Goal: Task Accomplishment & Management: Manage account settings

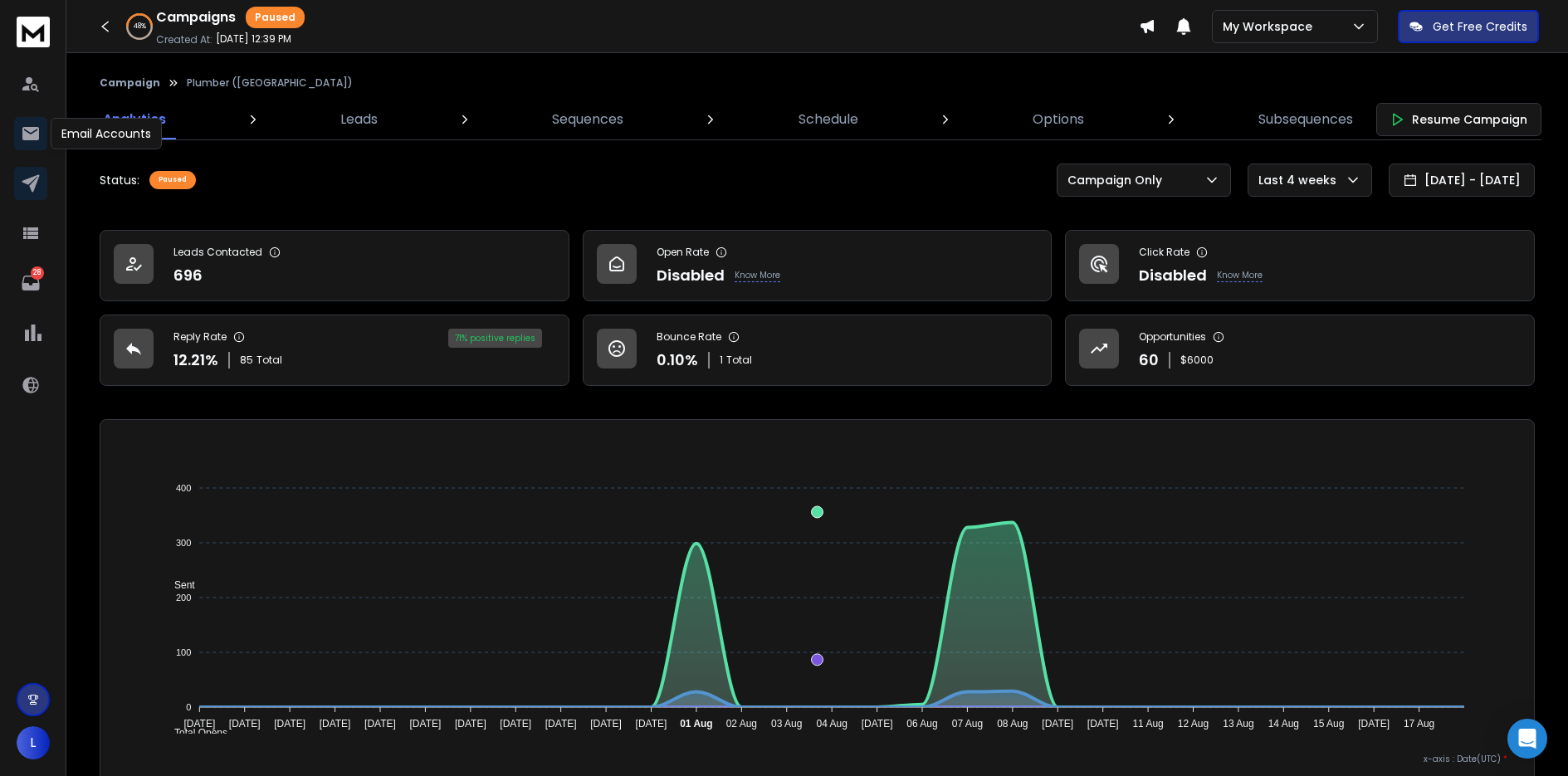
click at [36, 122] on link at bounding box center [30, 133] width 33 height 33
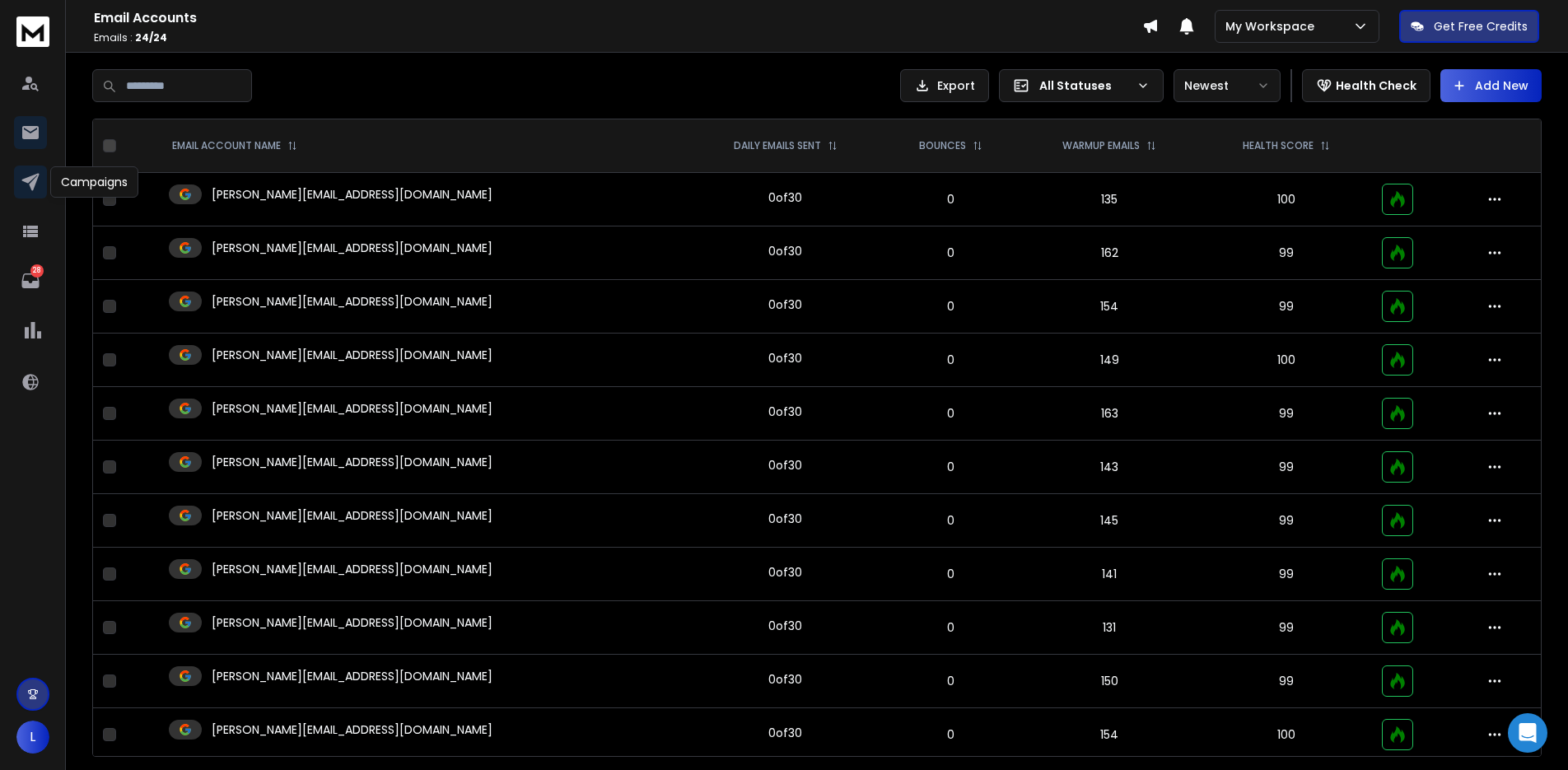
click at [27, 181] on icon at bounding box center [30, 181] width 18 height 18
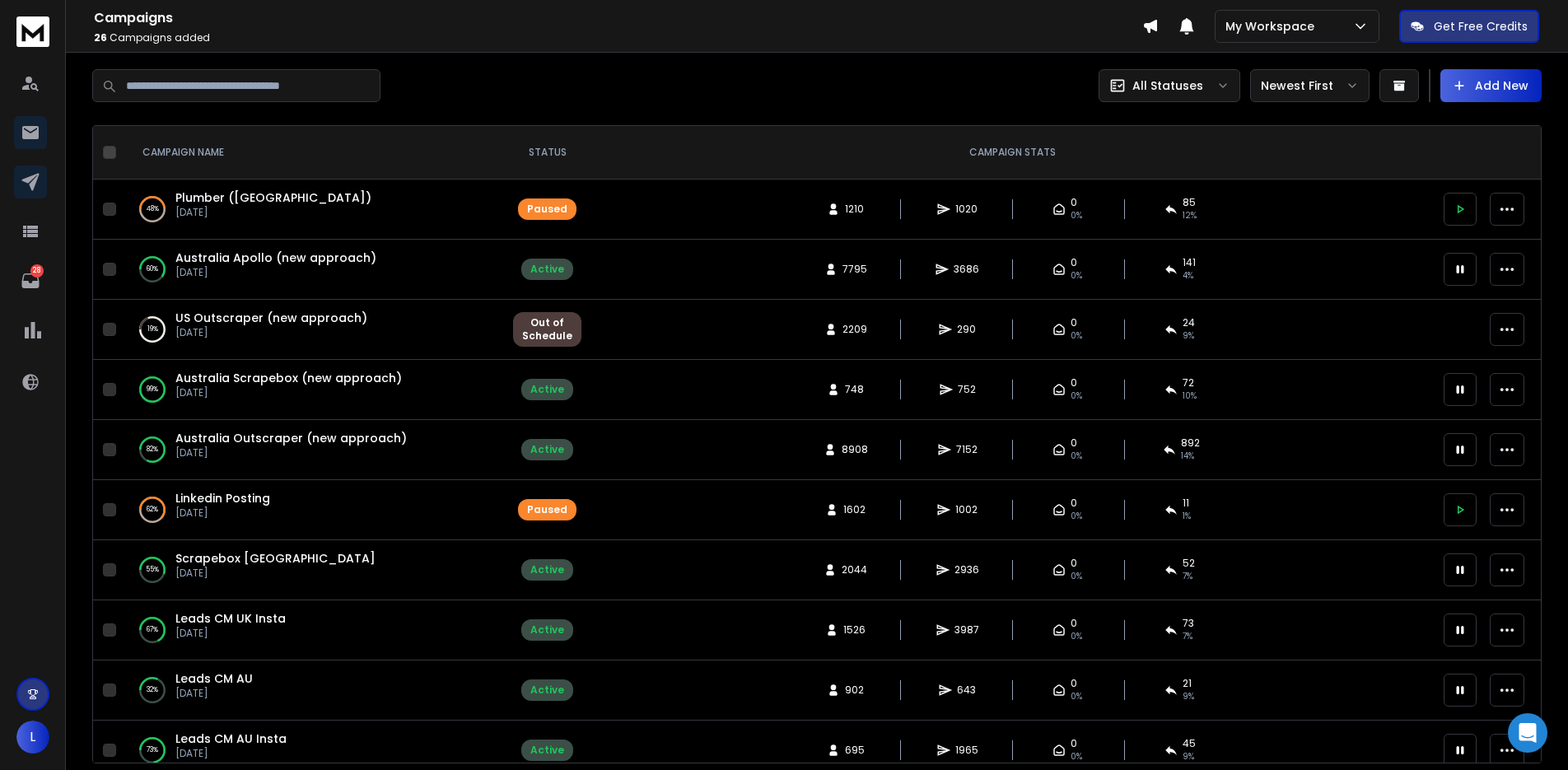
click at [37, 143] on link at bounding box center [30, 132] width 33 height 33
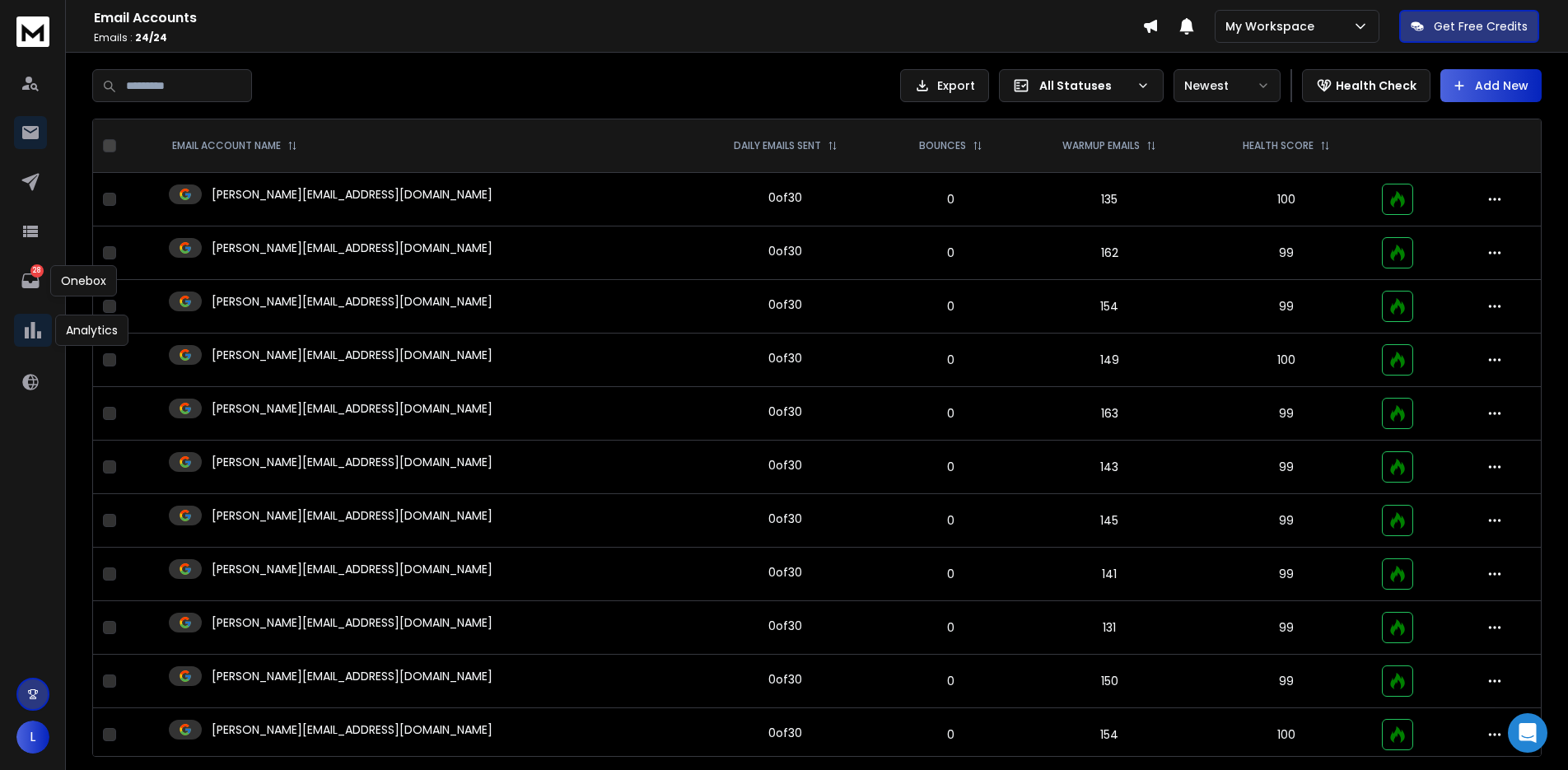
click at [36, 319] on icon at bounding box center [33, 330] width 25 height 25
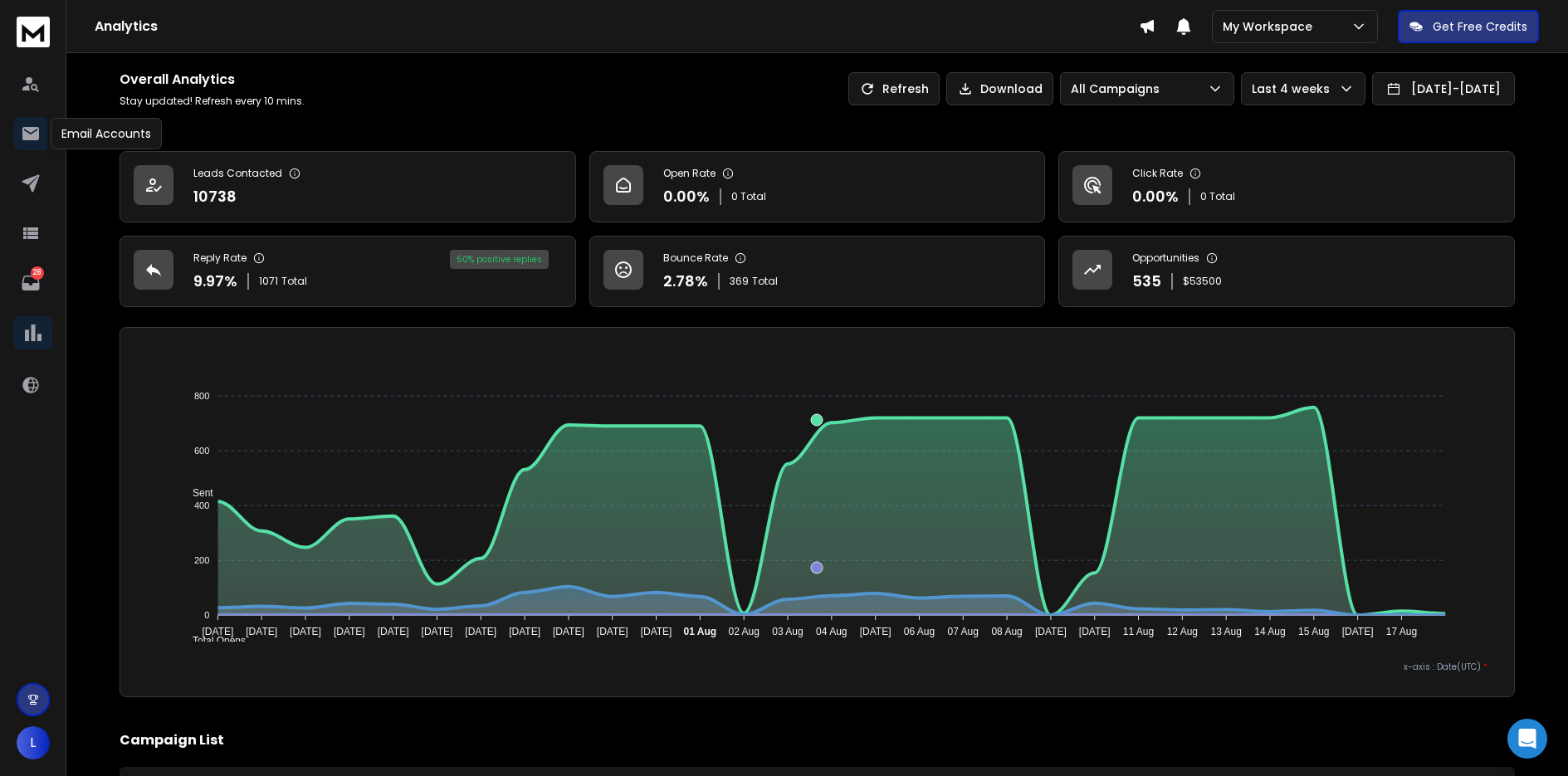
click at [35, 144] on link at bounding box center [30, 133] width 33 height 33
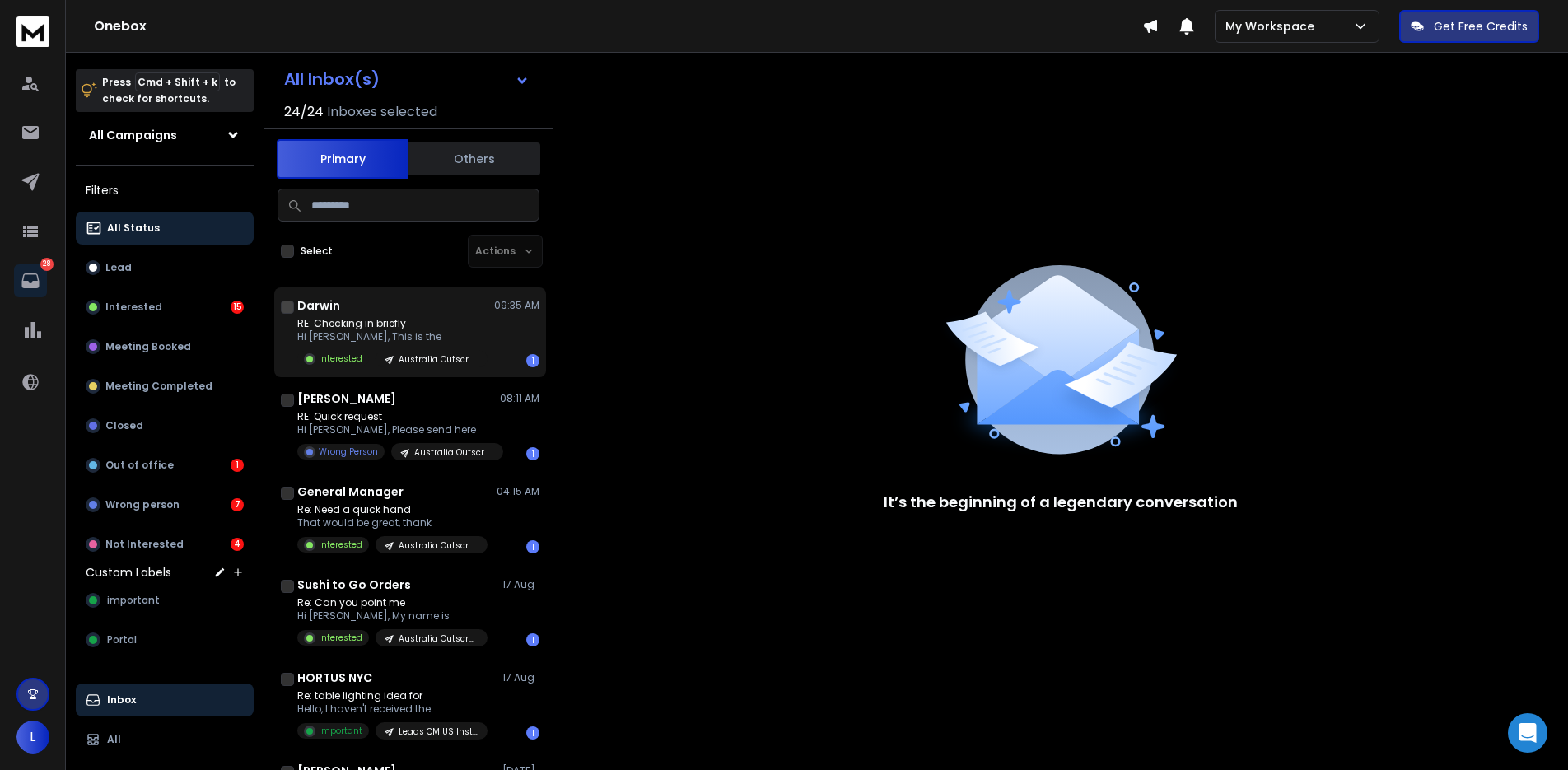
click at [476, 346] on div "RE: Checking in briefly Hi Lutz, This is the Interested Australia Outscraper (n…" at bounding box center [392, 342] width 190 height 50
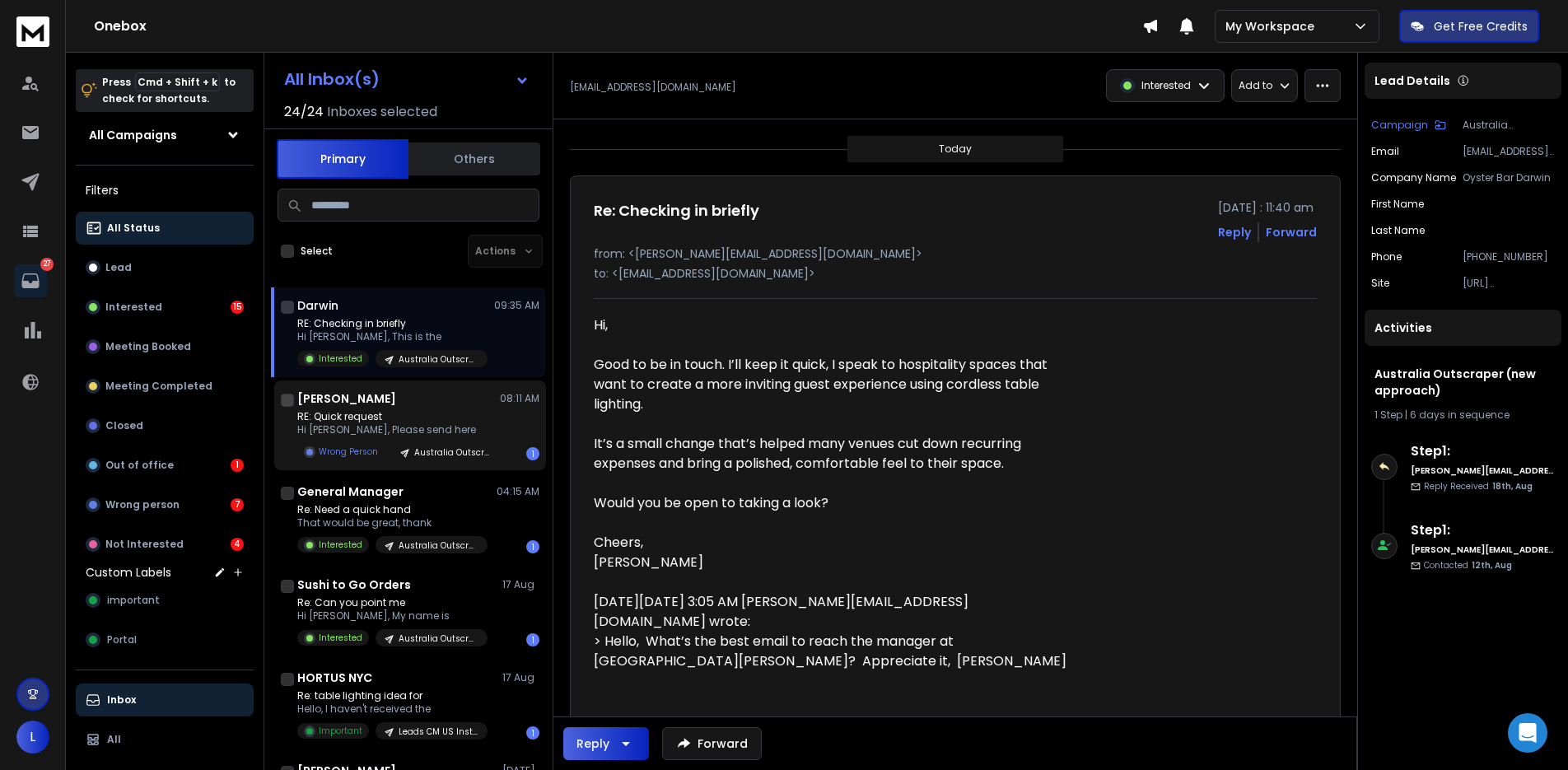
click at [476, 434] on p "Hi Lutz, Please send here" at bounding box center [396, 430] width 198 height 13
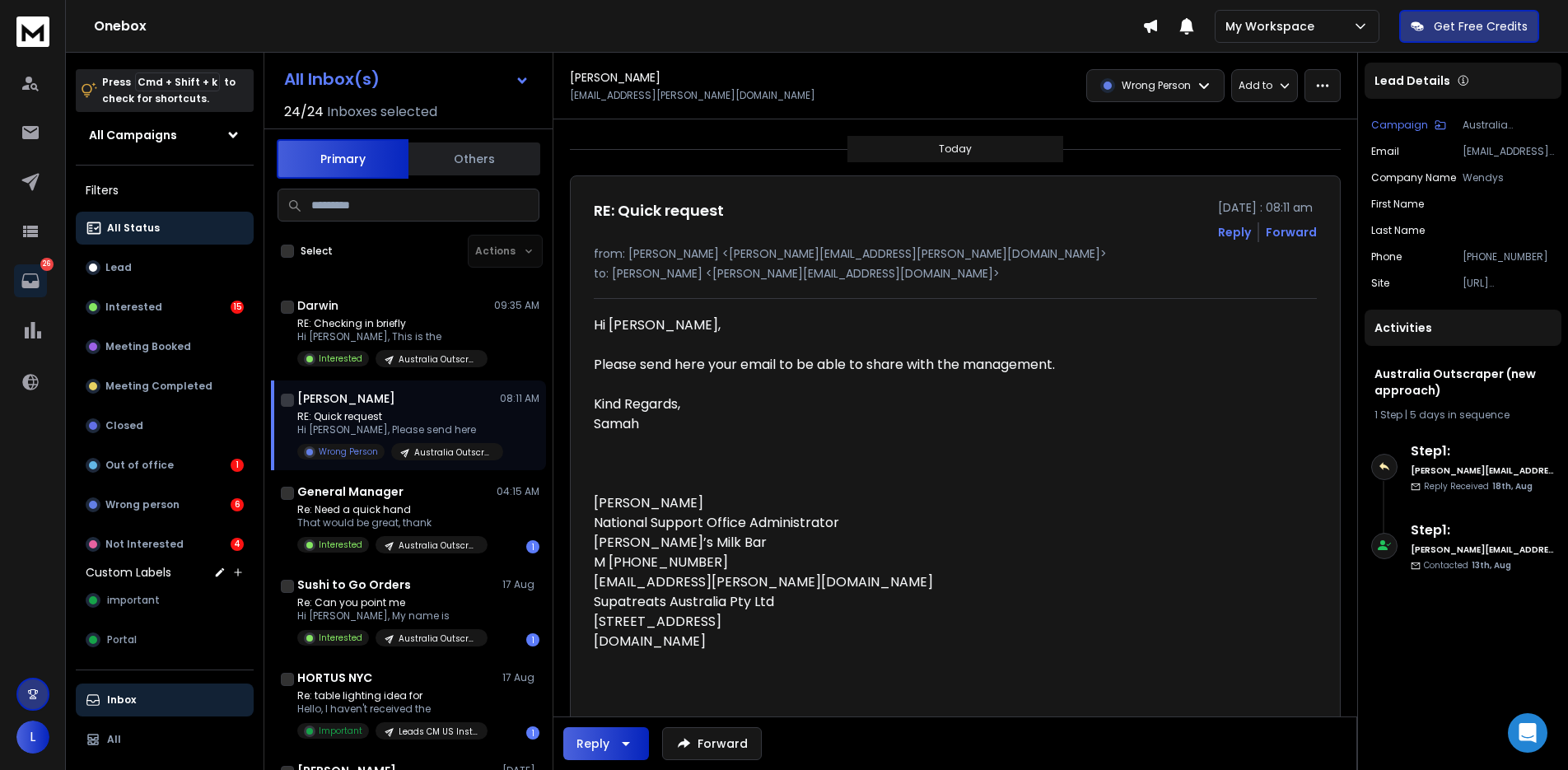
click at [1151, 85] on p "Wrong Person" at bounding box center [1156, 86] width 69 height 13
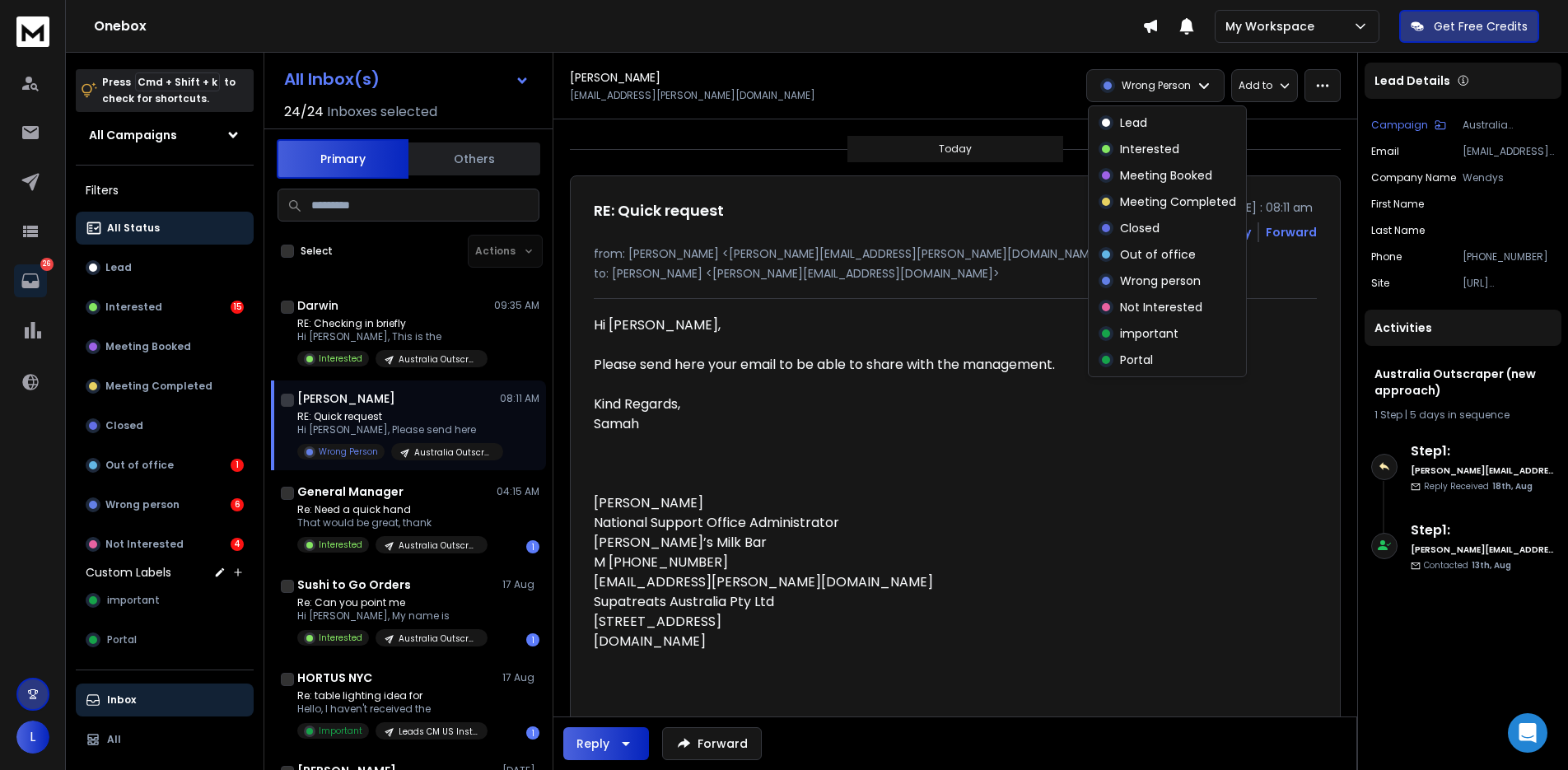
click at [895, 381] on div "Hi Lutz, Please send here your email to be able to share with the management. K…" at bounding box center [841, 697] width 494 height 764
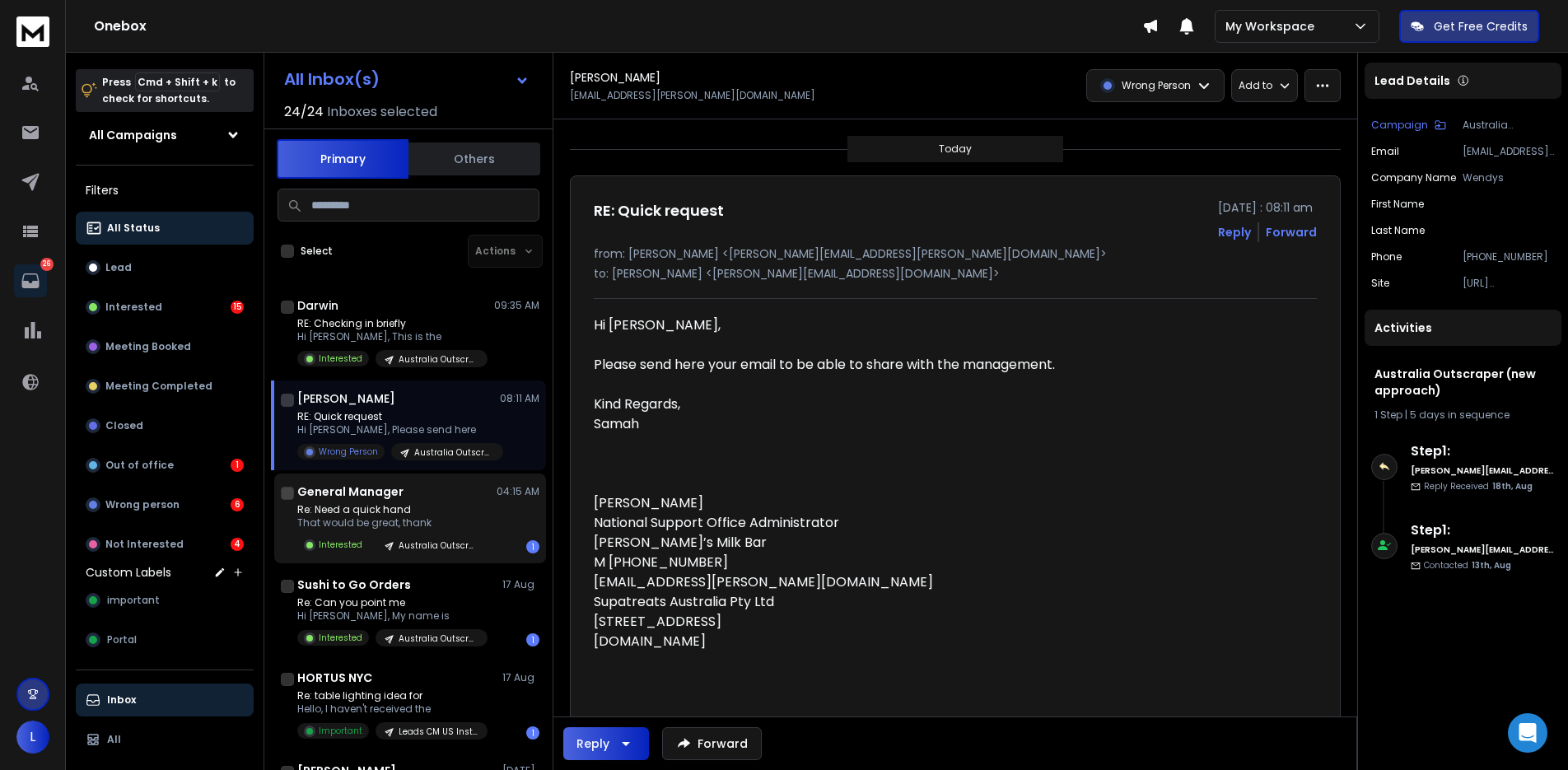
click at [452, 492] on div "General Manager 04:15 AM" at bounding box center [418, 491] width 242 height 17
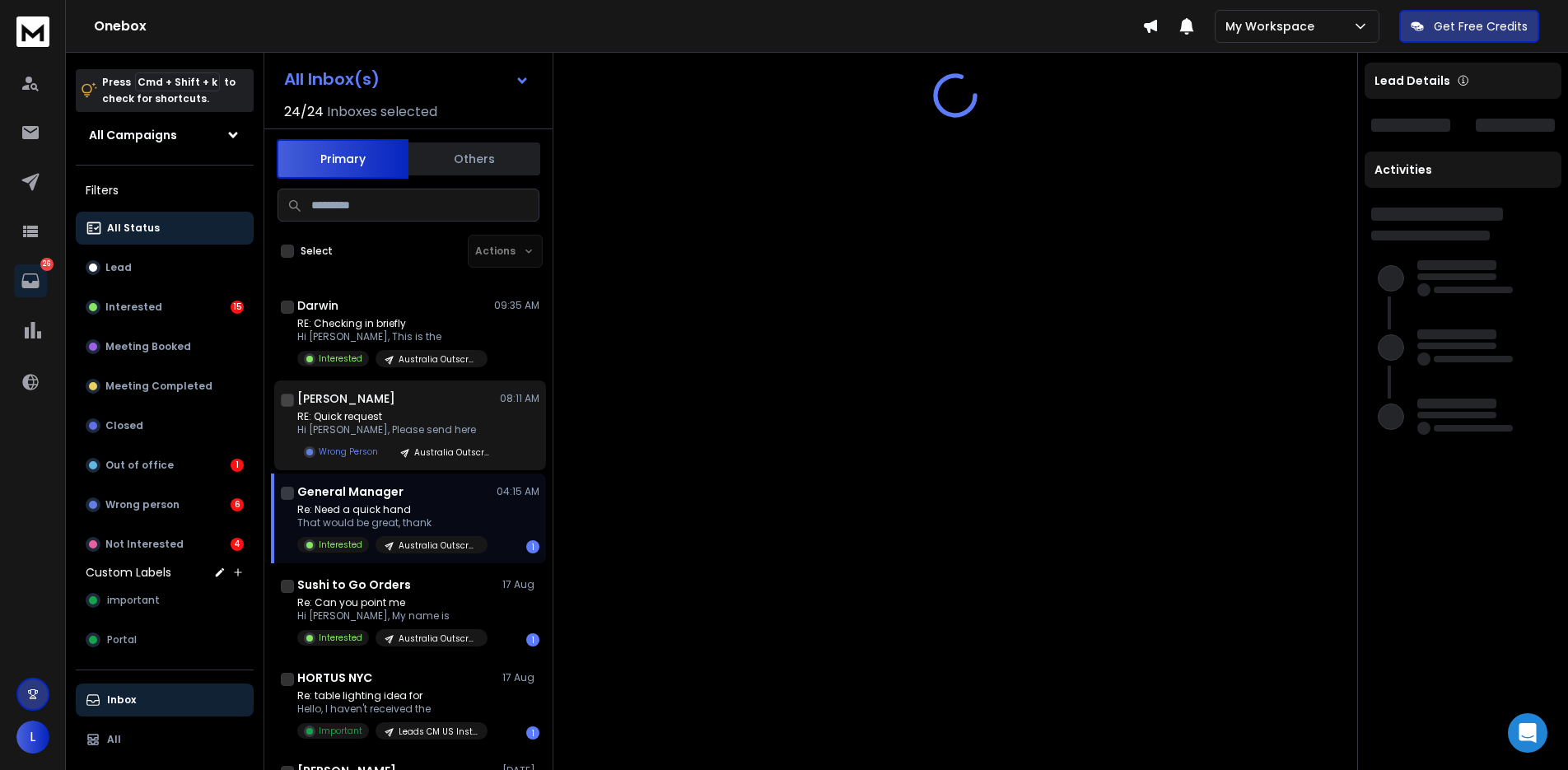
click at [469, 425] on p "Hi Lutz, Please send here" at bounding box center [396, 430] width 198 height 13
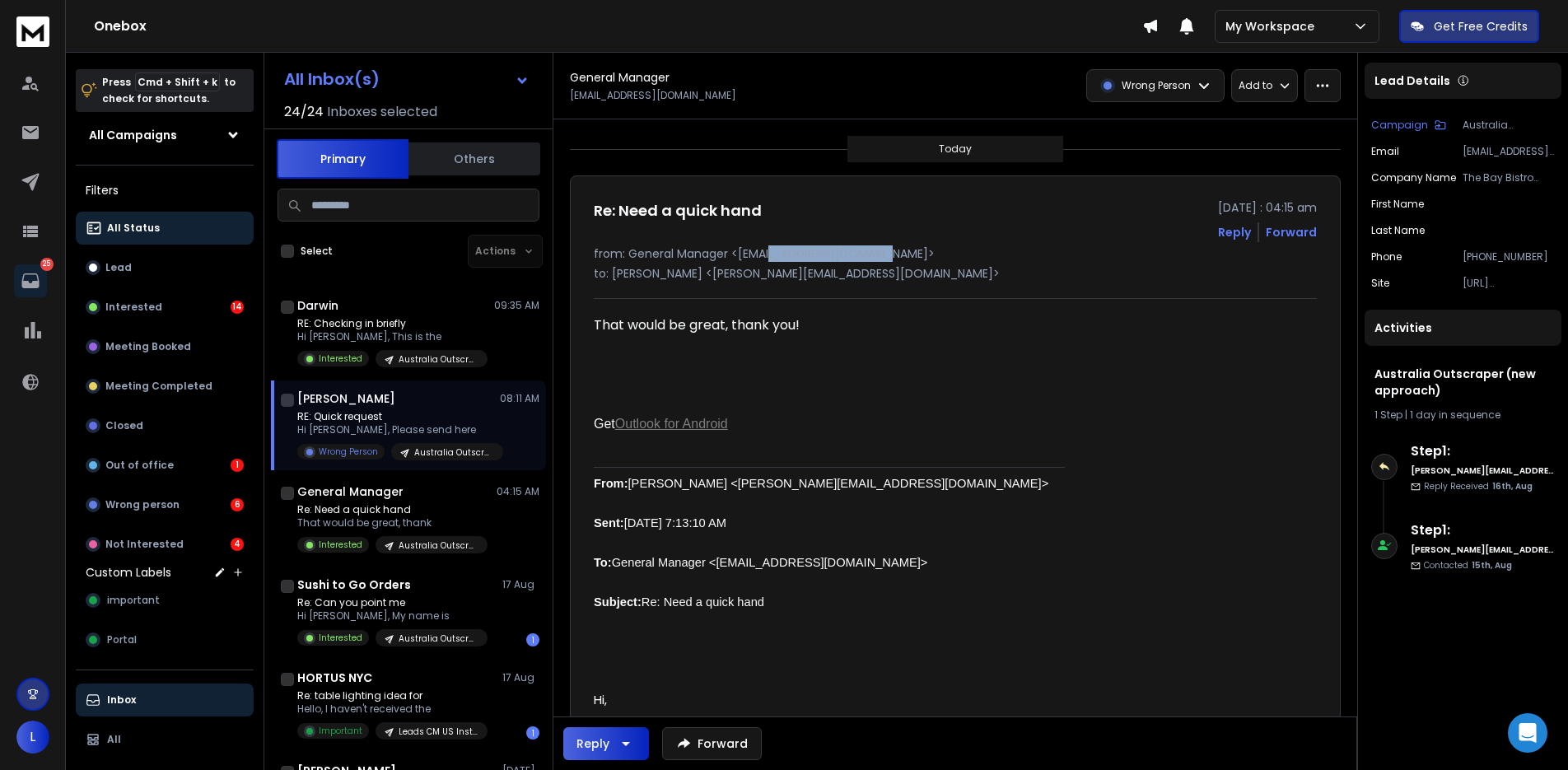
drag, startPoint x: 908, startPoint y: 251, endPoint x: 784, endPoint y: 257, distance: 124.1
click at [783, 257] on p "from: General Manager <gm@panoramahotel.com.au>" at bounding box center [955, 254] width 723 height 17
click at [846, 362] on div at bounding box center [834, 374] width 481 height 39
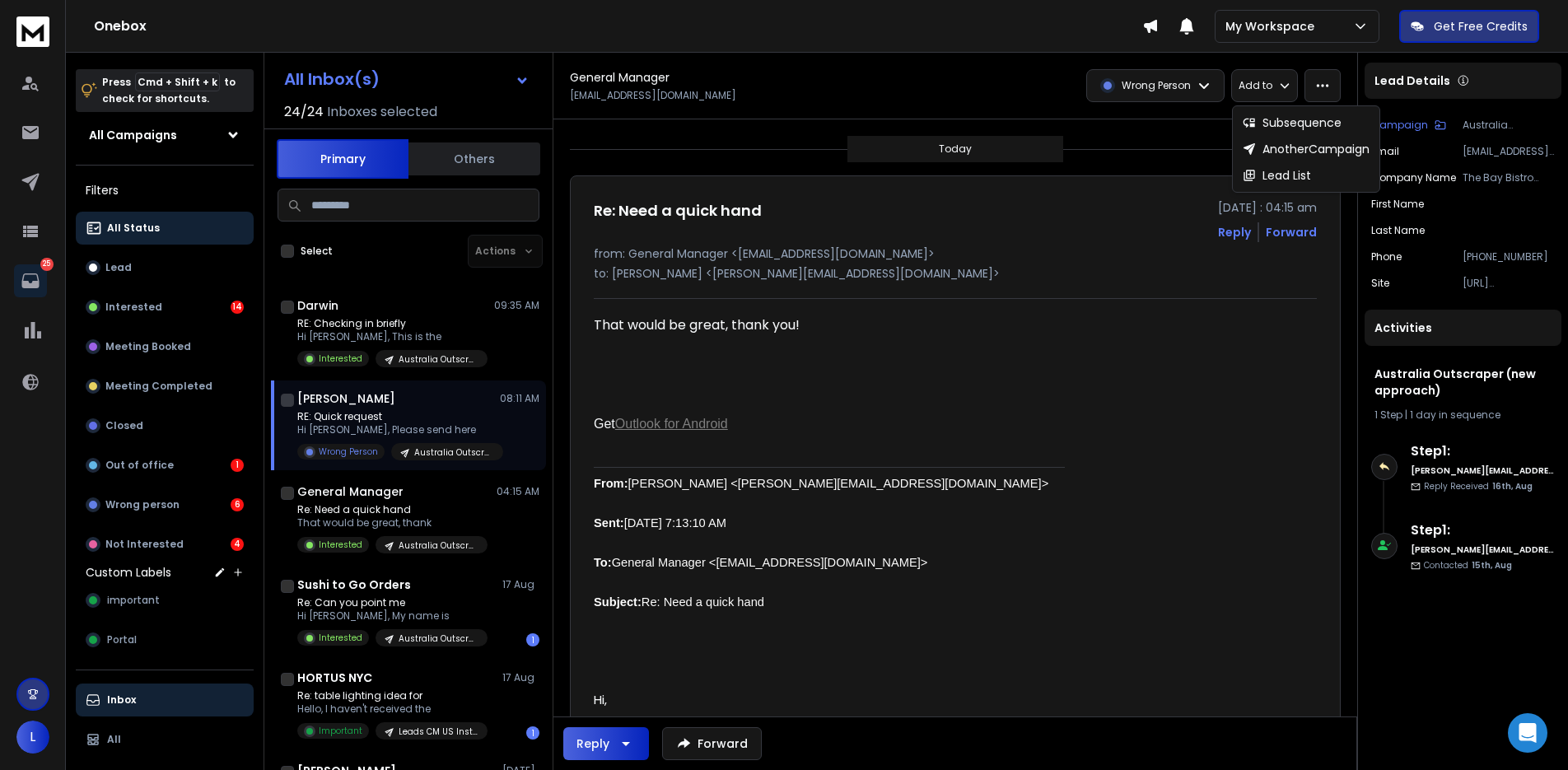
click at [1255, 83] on p "Add to" at bounding box center [1255, 86] width 33 height 13
click at [1273, 123] on div "Subsequence" at bounding box center [1292, 123] width 98 height 17
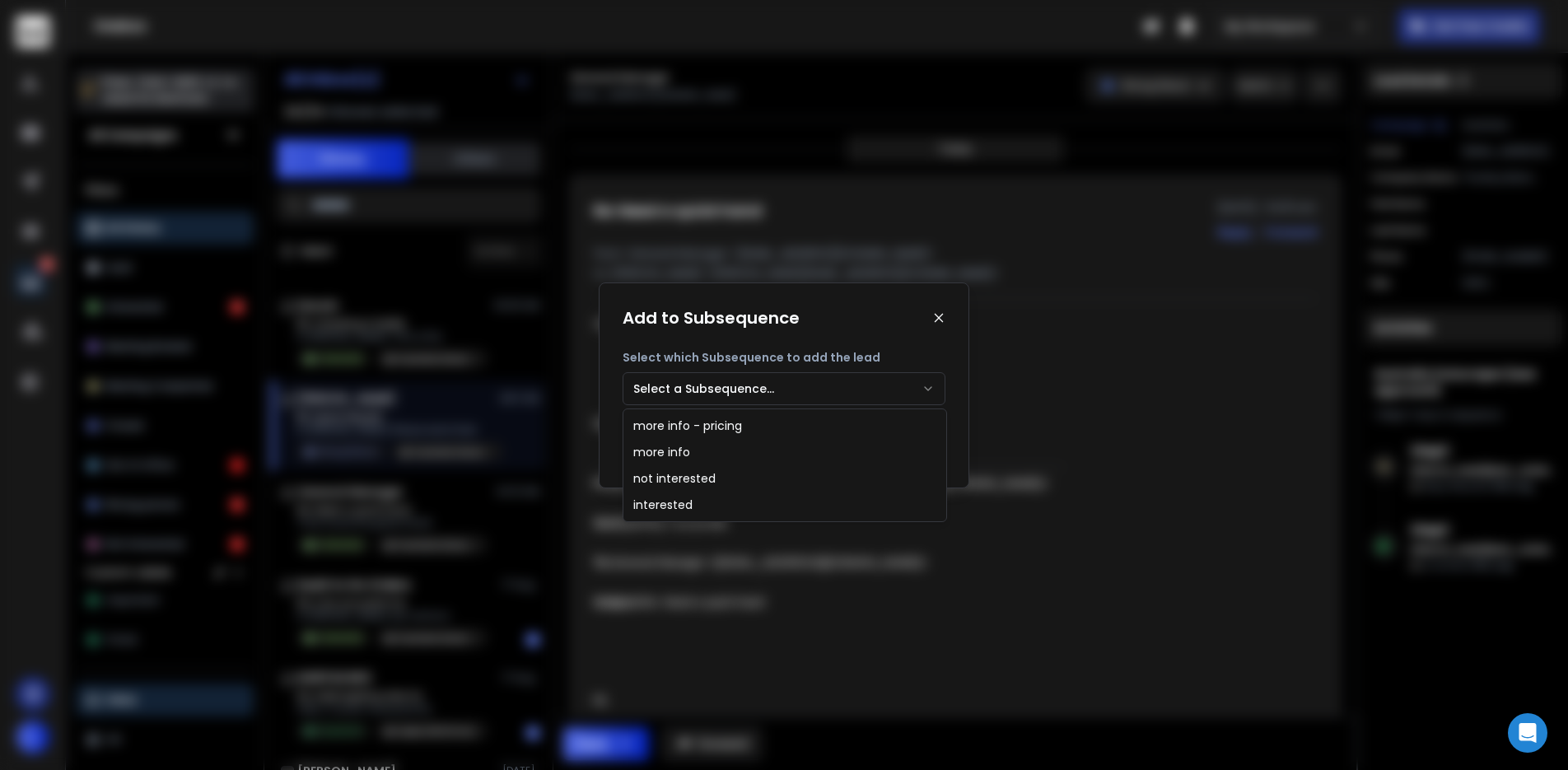
click at [734, 396] on button "Select a Subsequence..." at bounding box center [784, 388] width 323 height 33
click at [885, 443] on button "Save" at bounding box center [905, 447] width 79 height 33
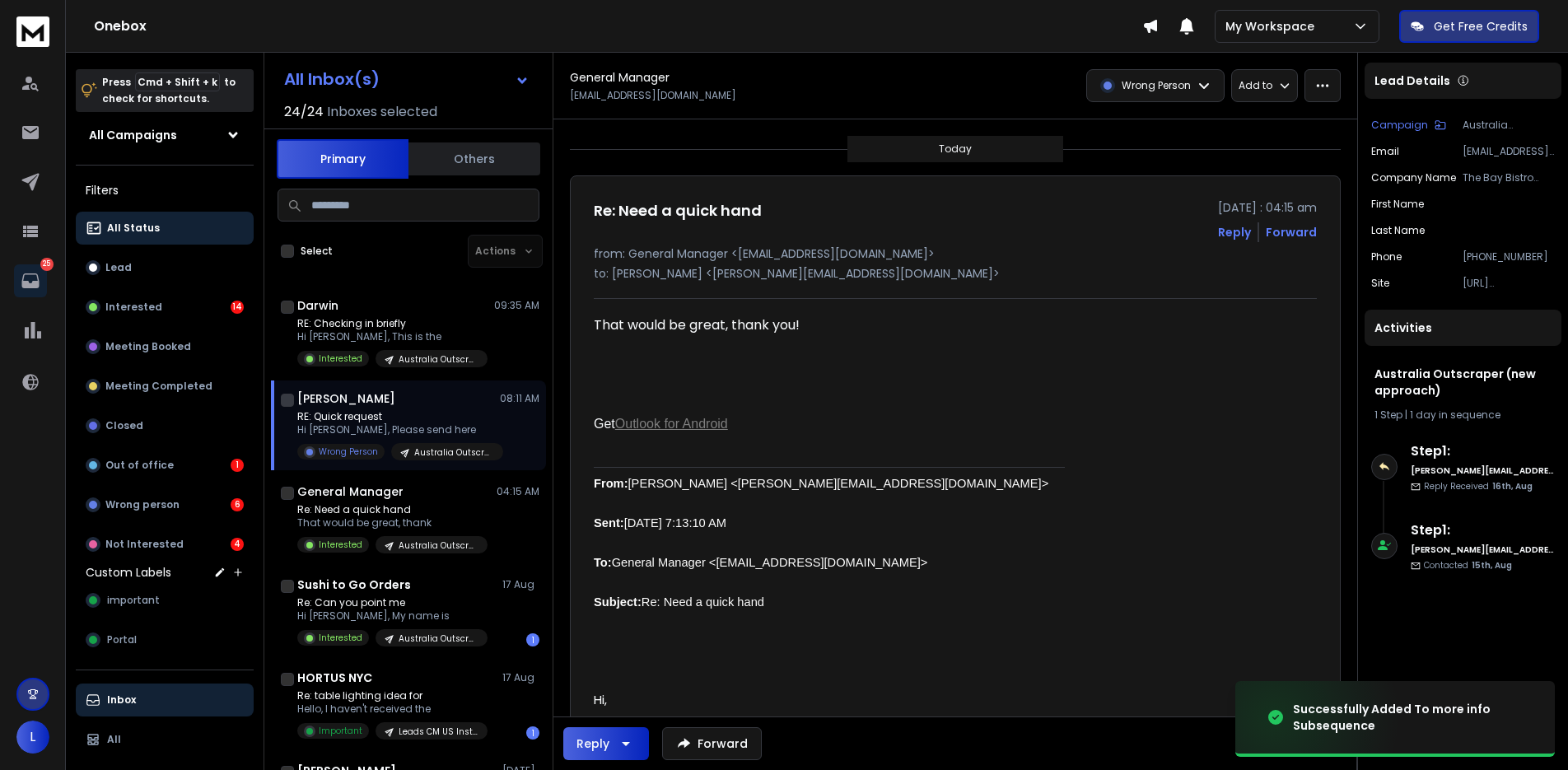
click at [601, 747] on div "Reply" at bounding box center [592, 743] width 33 height 17
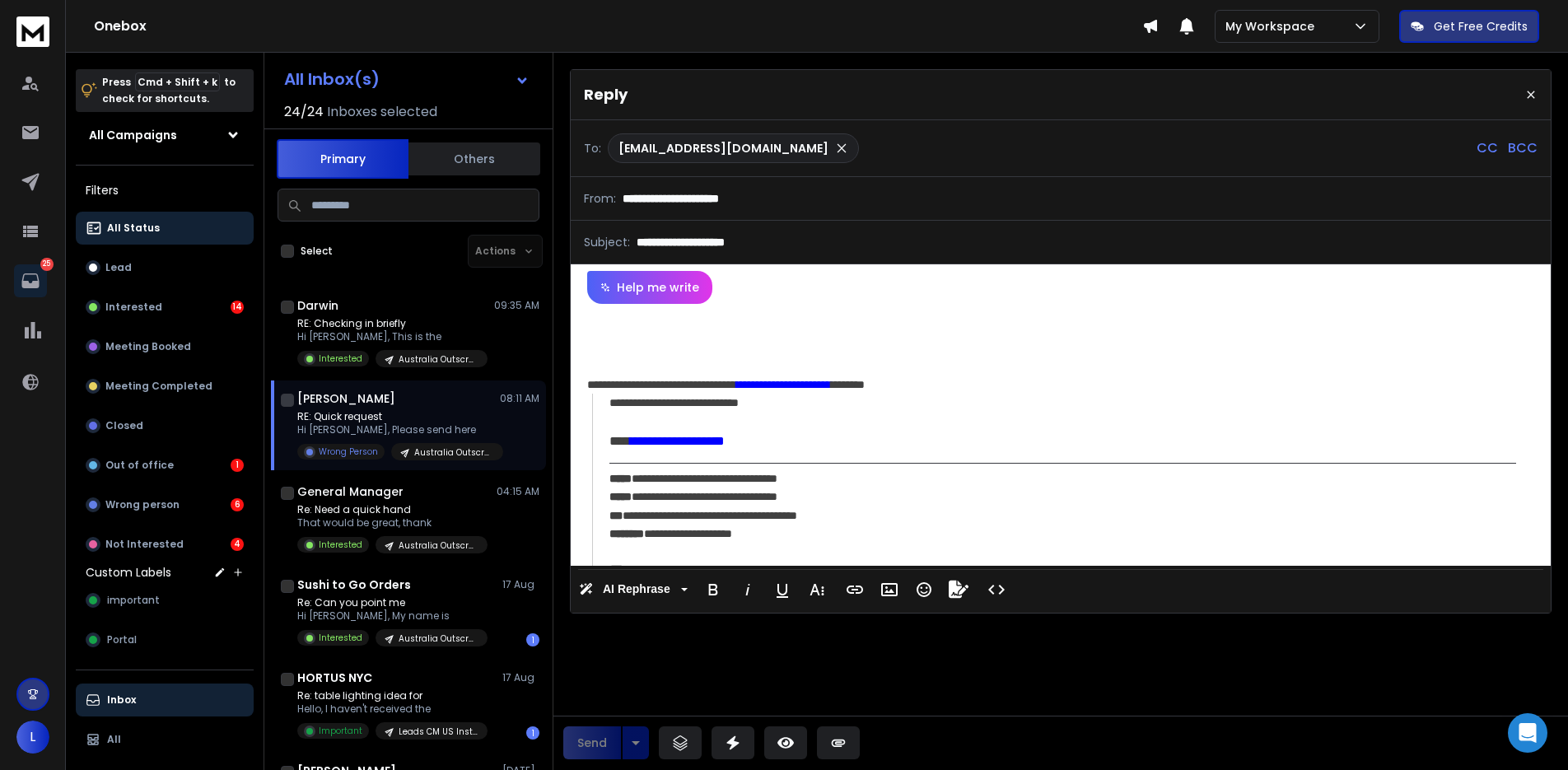
click at [1527, 89] on icon at bounding box center [1531, 95] width 13 height 13
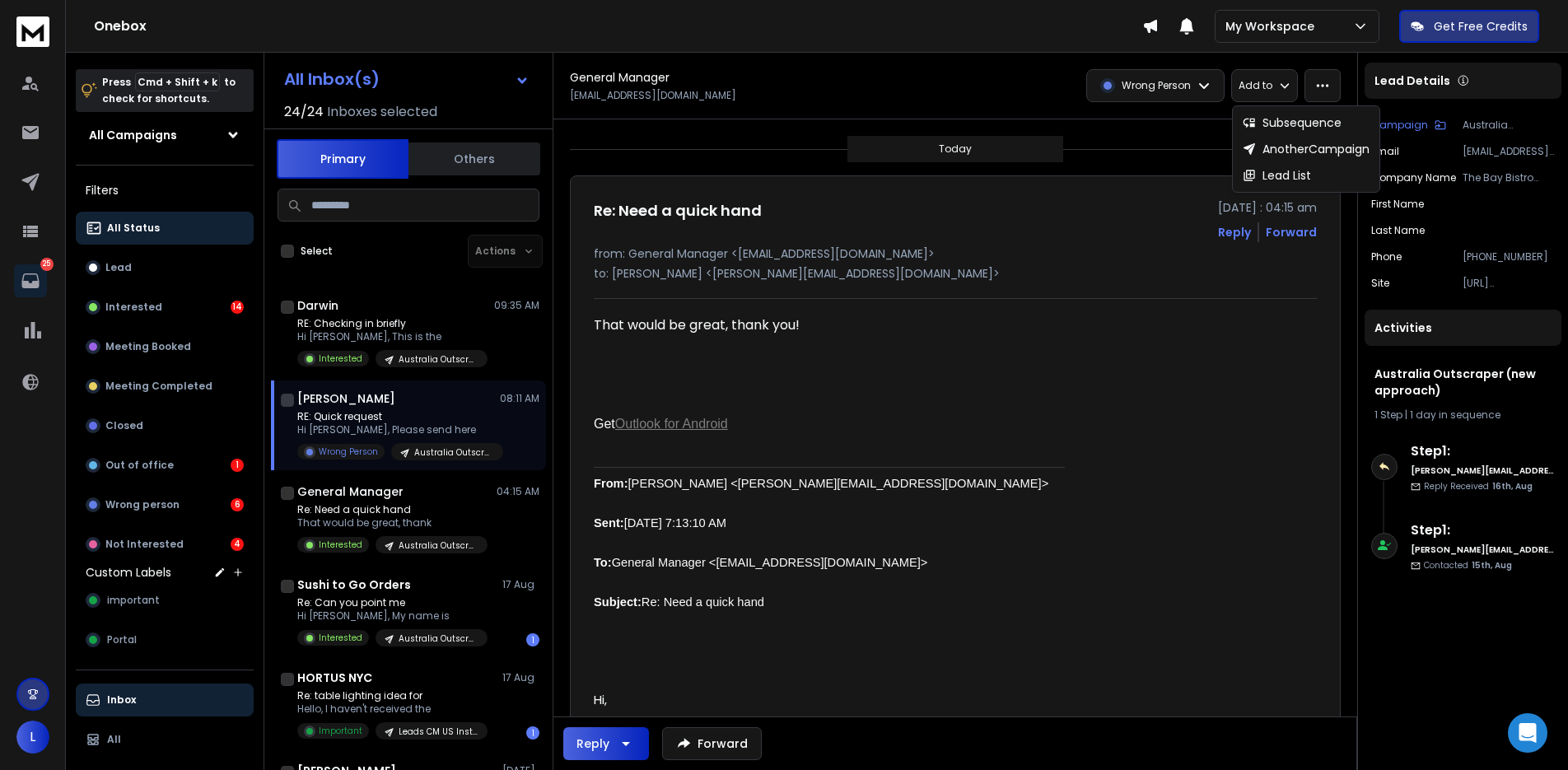
click at [1286, 88] on icon at bounding box center [1285, 86] width 9 height 5
click at [1284, 128] on div "Subsequence" at bounding box center [1292, 123] width 98 height 17
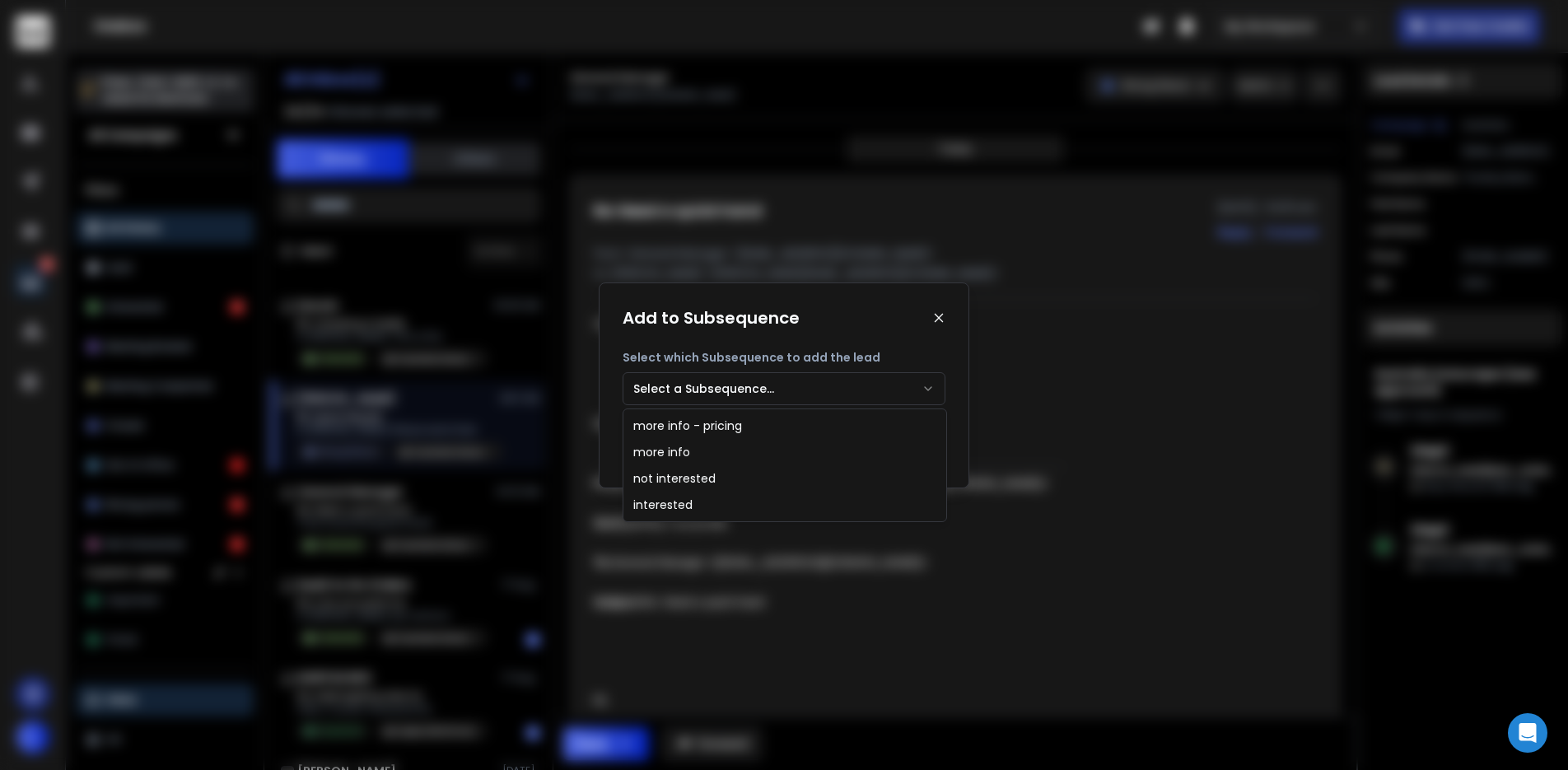
click at [804, 392] on button "Select a Subsequence..." at bounding box center [784, 388] width 323 height 33
click at [903, 441] on button "Save" at bounding box center [905, 447] width 79 height 33
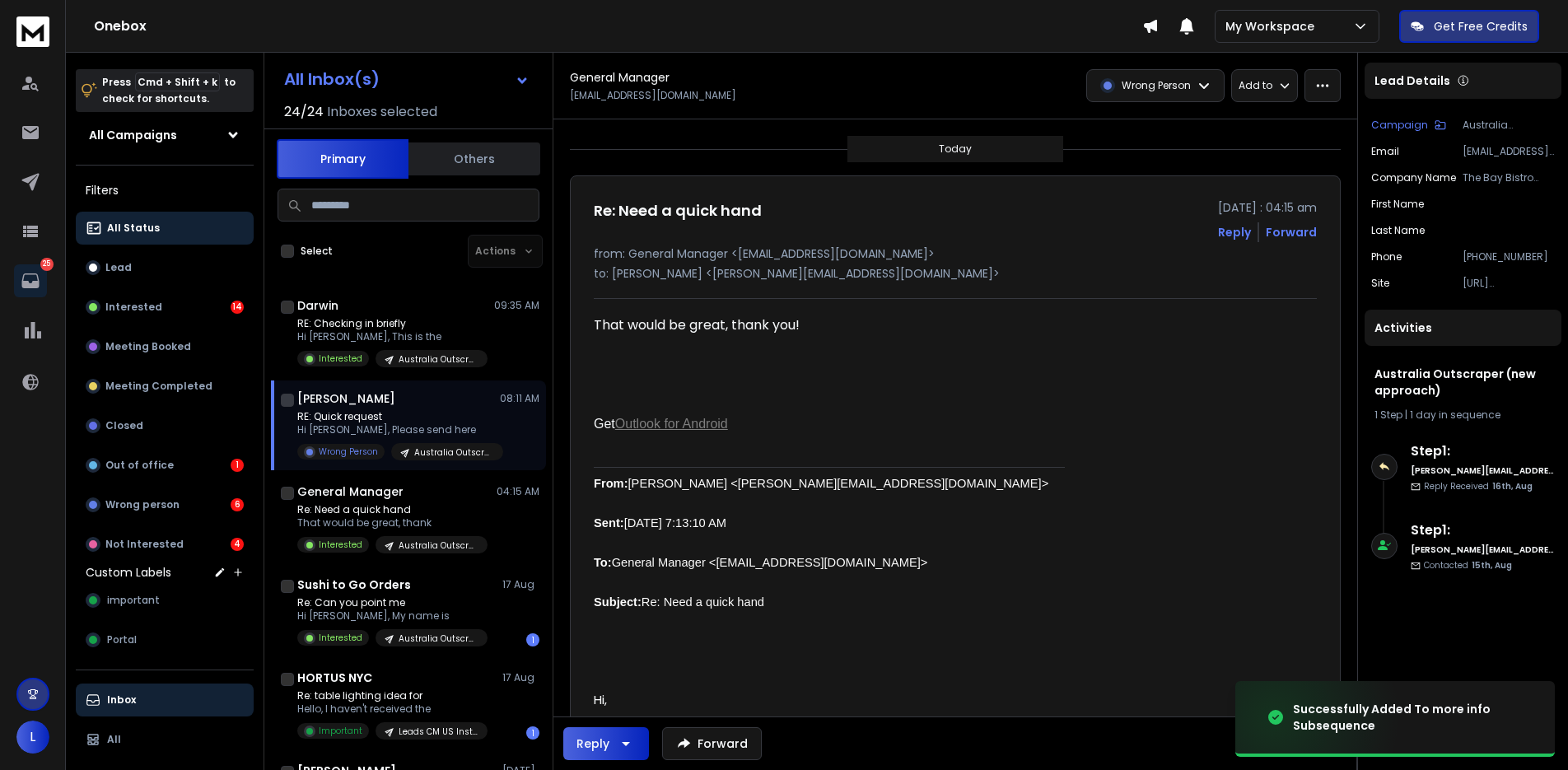
click at [419, 425] on p "Hi Lutz, Please send here" at bounding box center [396, 430] width 198 height 13
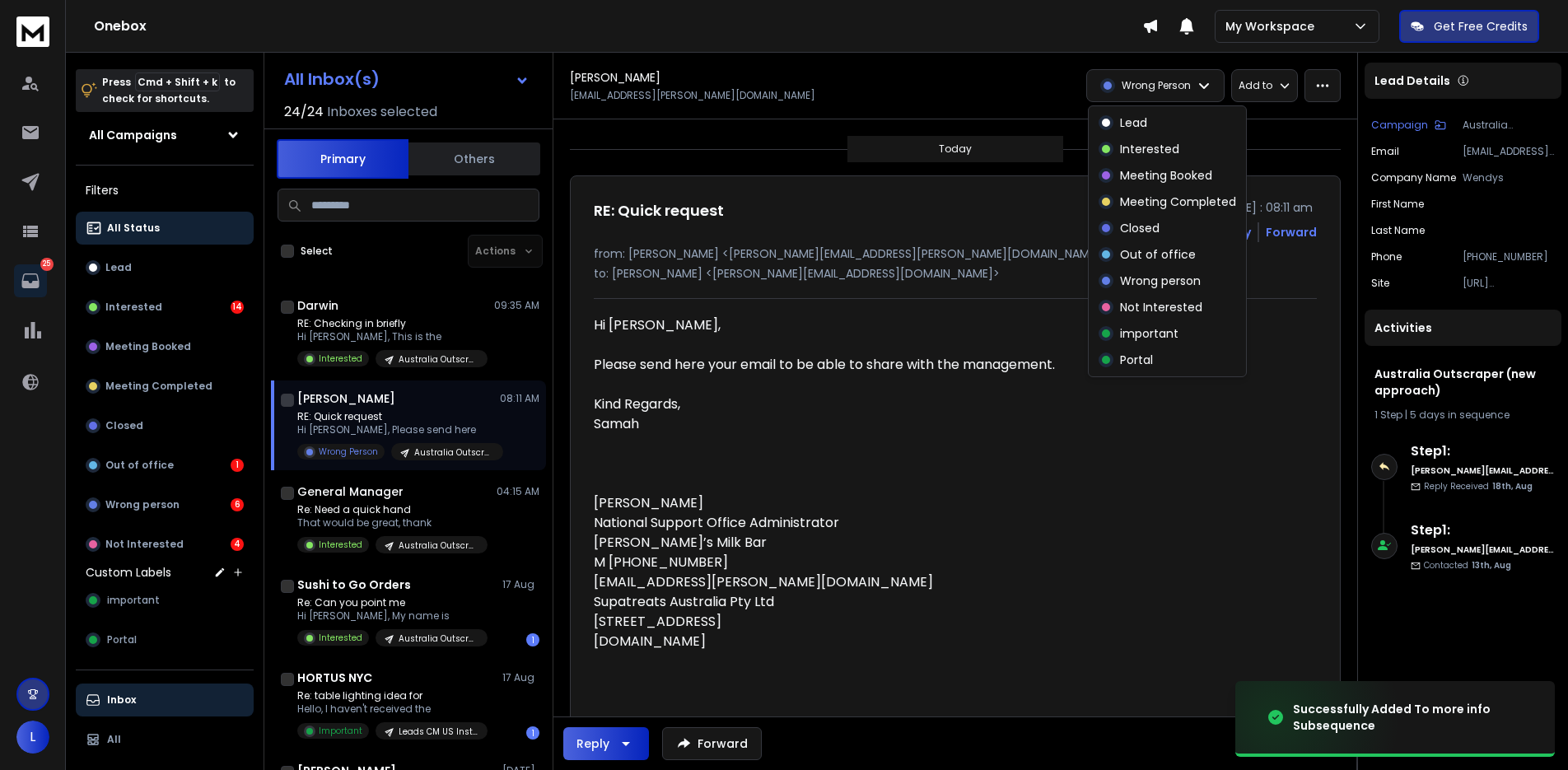
click at [1157, 77] on div "Wrong Person" at bounding box center [1156, 86] width 137 height 32
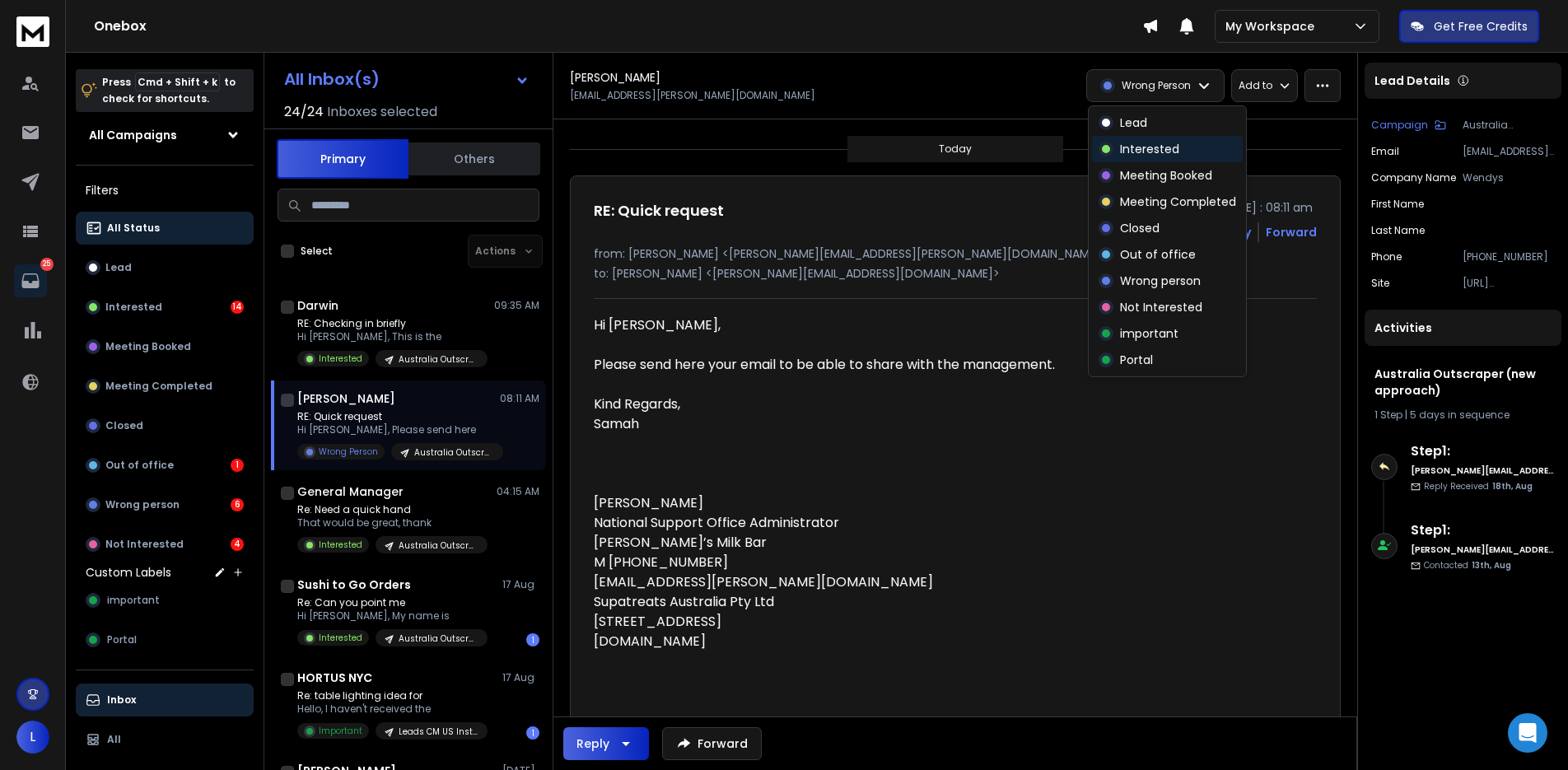
click at [1162, 151] on p "Interested" at bounding box center [1149, 149] width 59 height 17
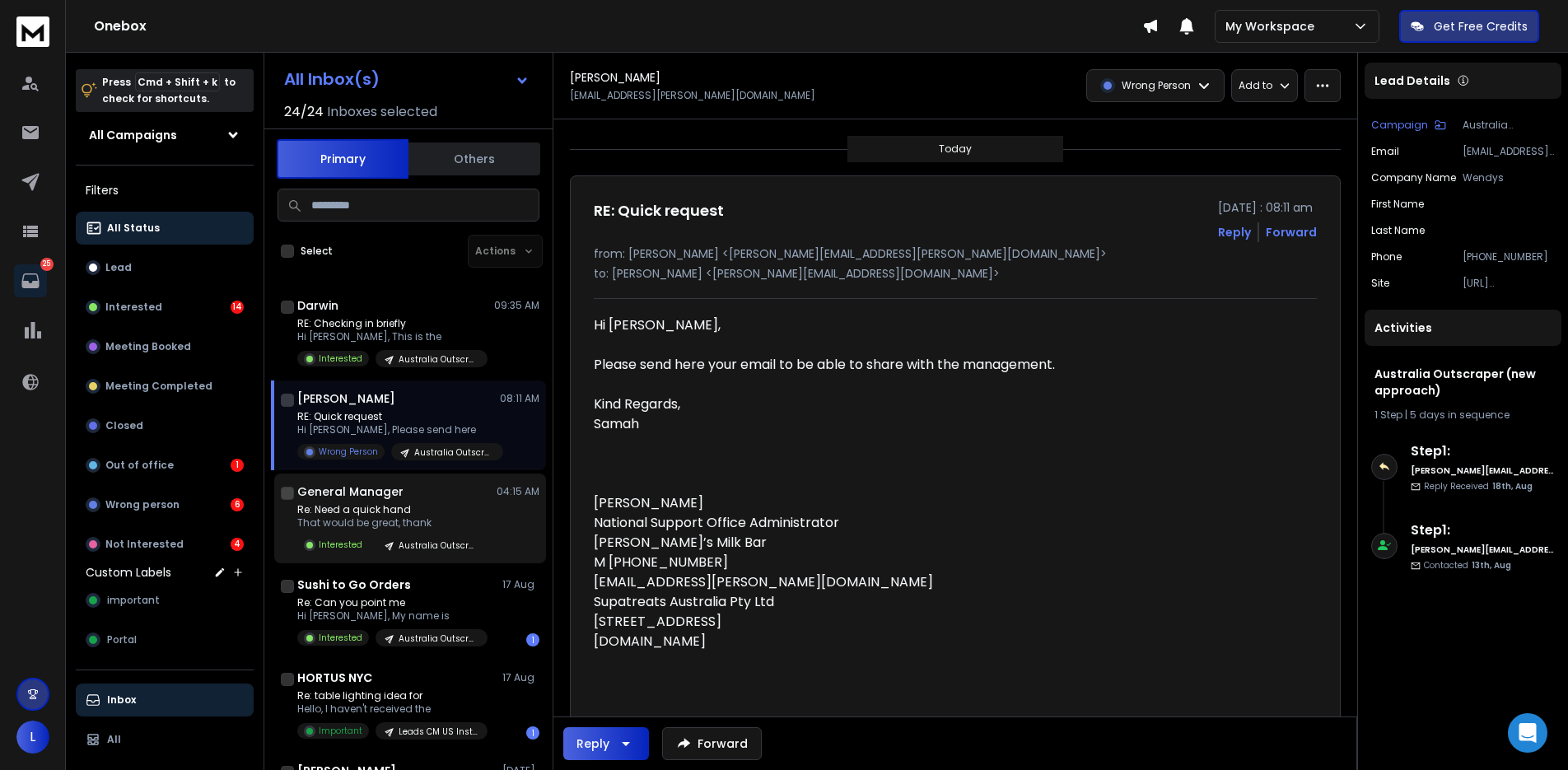
click at [473, 506] on p "Re: Need a quick hand" at bounding box center [392, 510] width 190 height 13
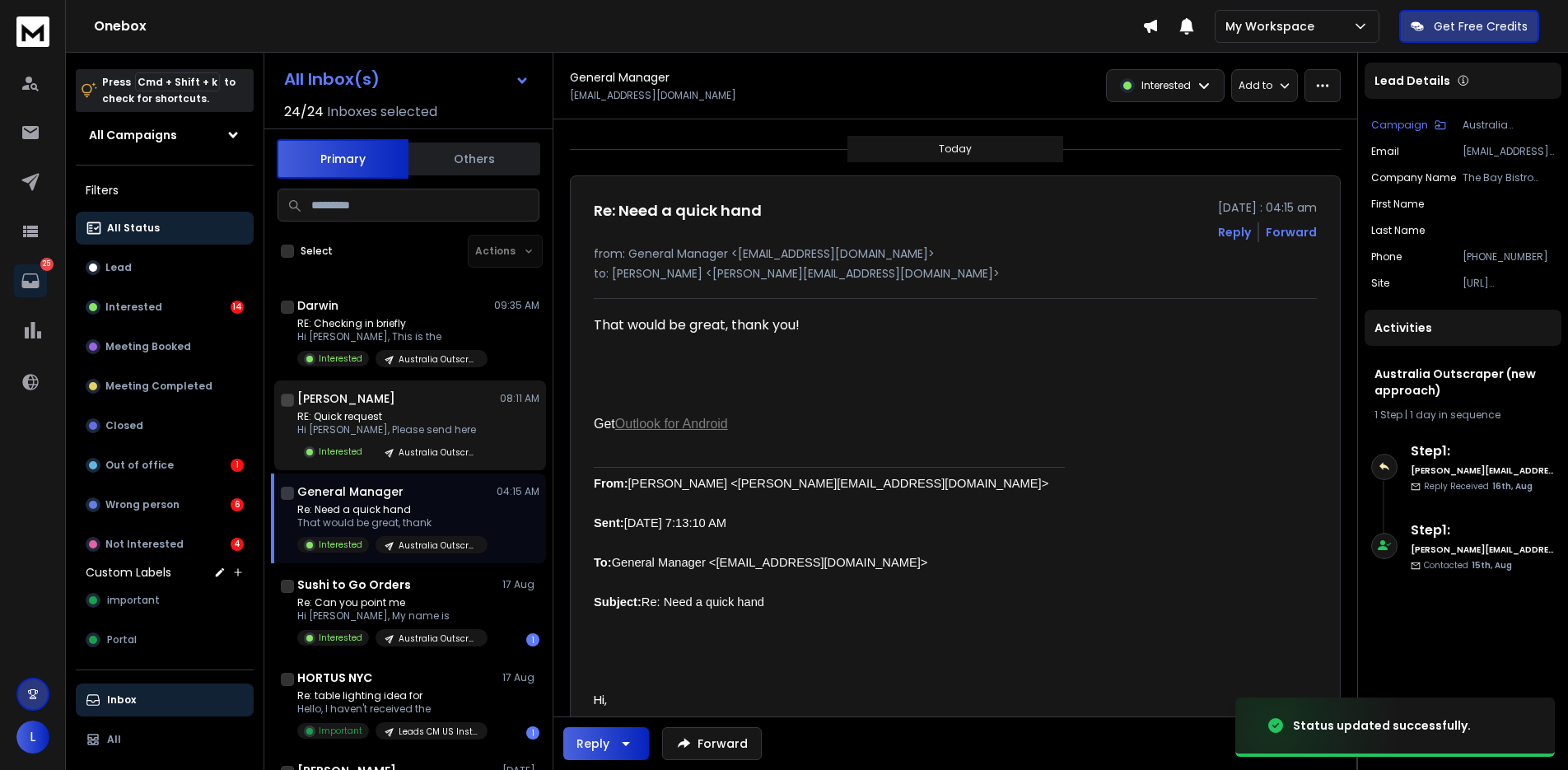
click at [486, 441] on div "RE: Quick request Hi Lutz, Please send here Interested Australia Outscraper (ne…" at bounding box center [418, 435] width 242 height 50
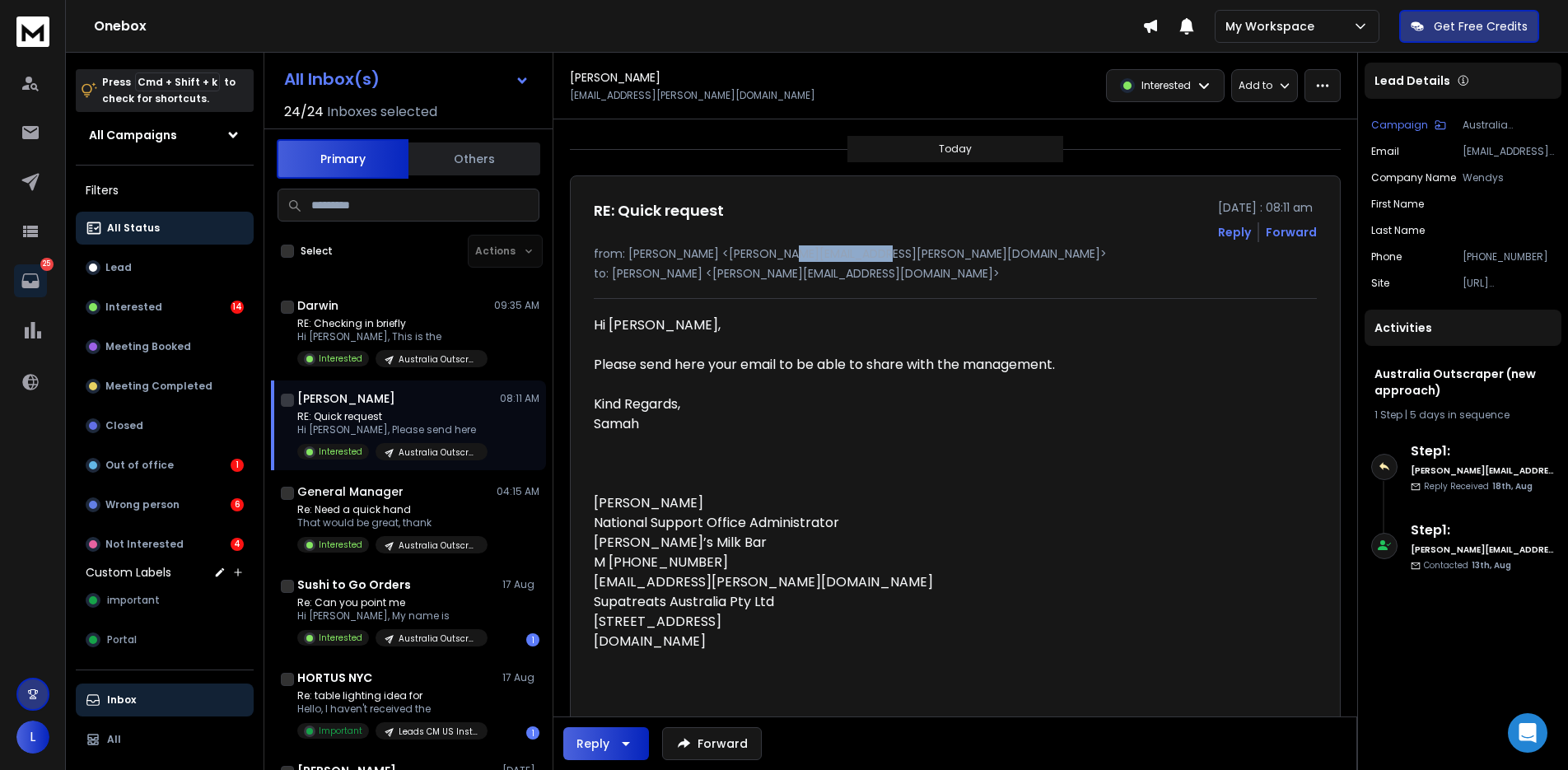
drag, startPoint x: 905, startPoint y: 254, endPoint x: 814, endPoint y: 255, distance: 91.0
click at [814, 255] on p "from: Samah Hanna <samah.hanna@supatreats.com>" at bounding box center [955, 254] width 723 height 17
click at [1176, 77] on div "Interested" at bounding box center [1165, 86] width 117 height 32
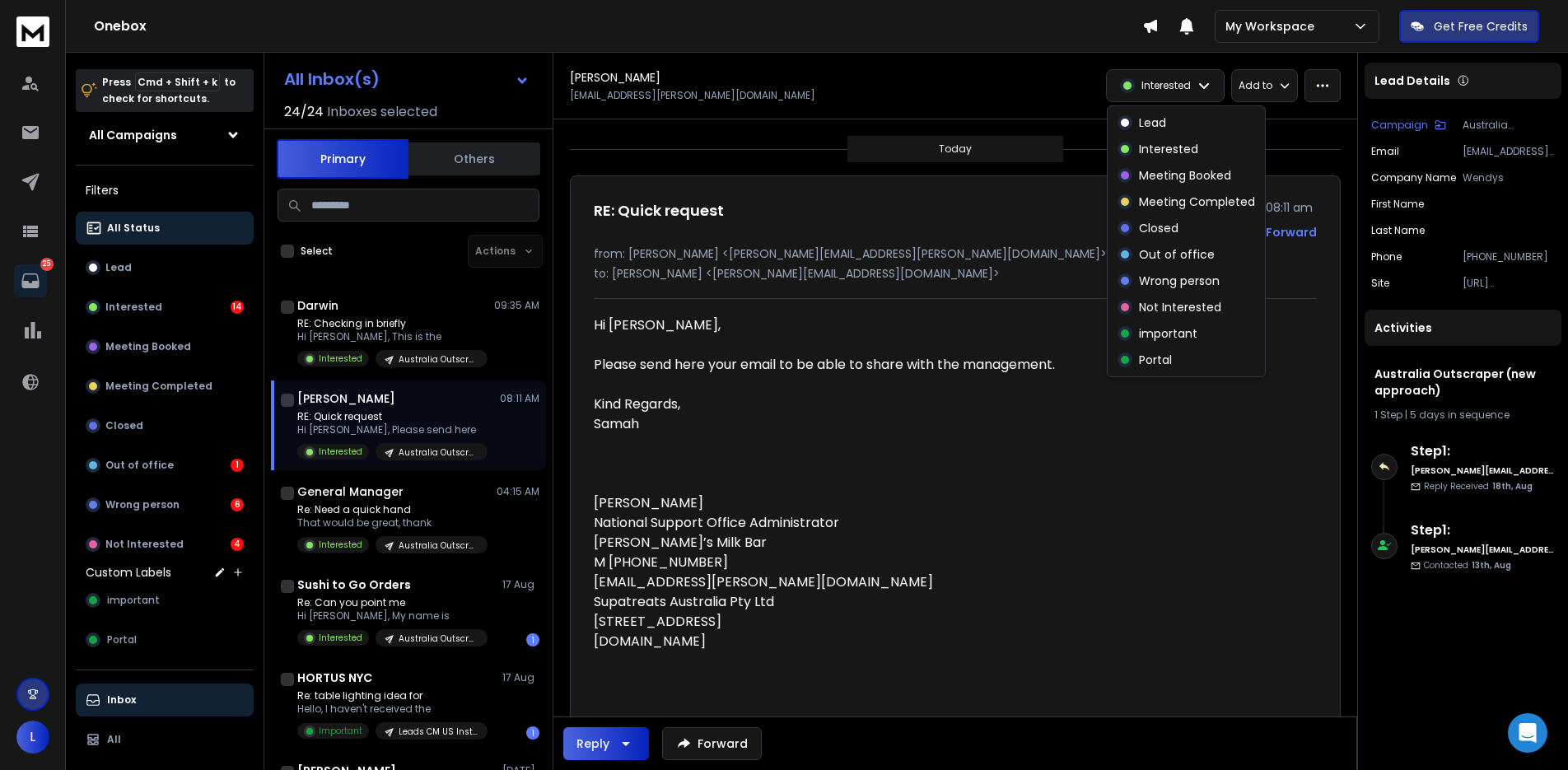
click at [1171, 84] on p "Interested" at bounding box center [1166, 86] width 49 height 13
click at [1166, 310] on p "Not Interested" at bounding box center [1180, 307] width 83 height 17
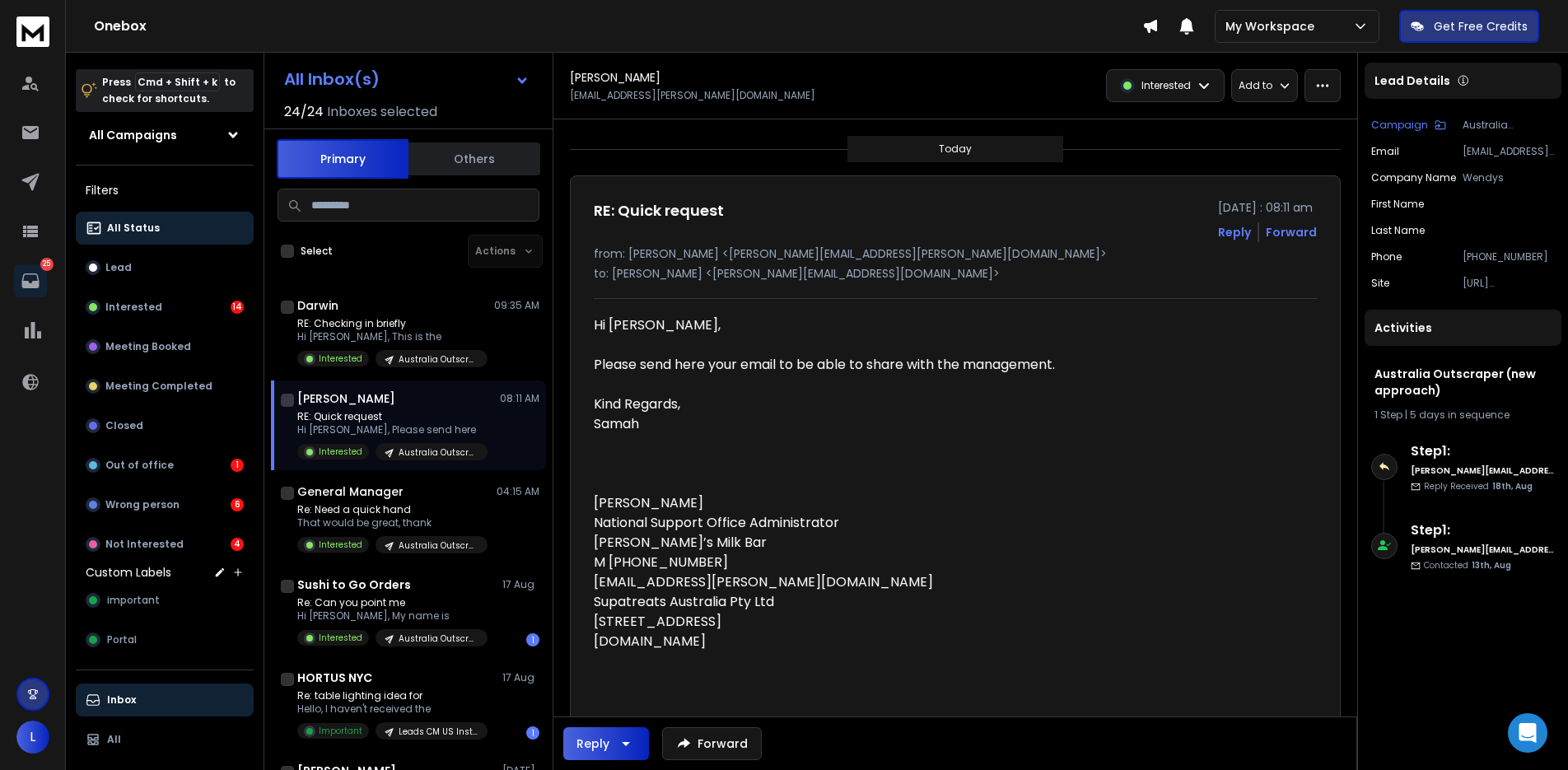
click at [1271, 88] on p "Add to" at bounding box center [1255, 86] width 33 height 13
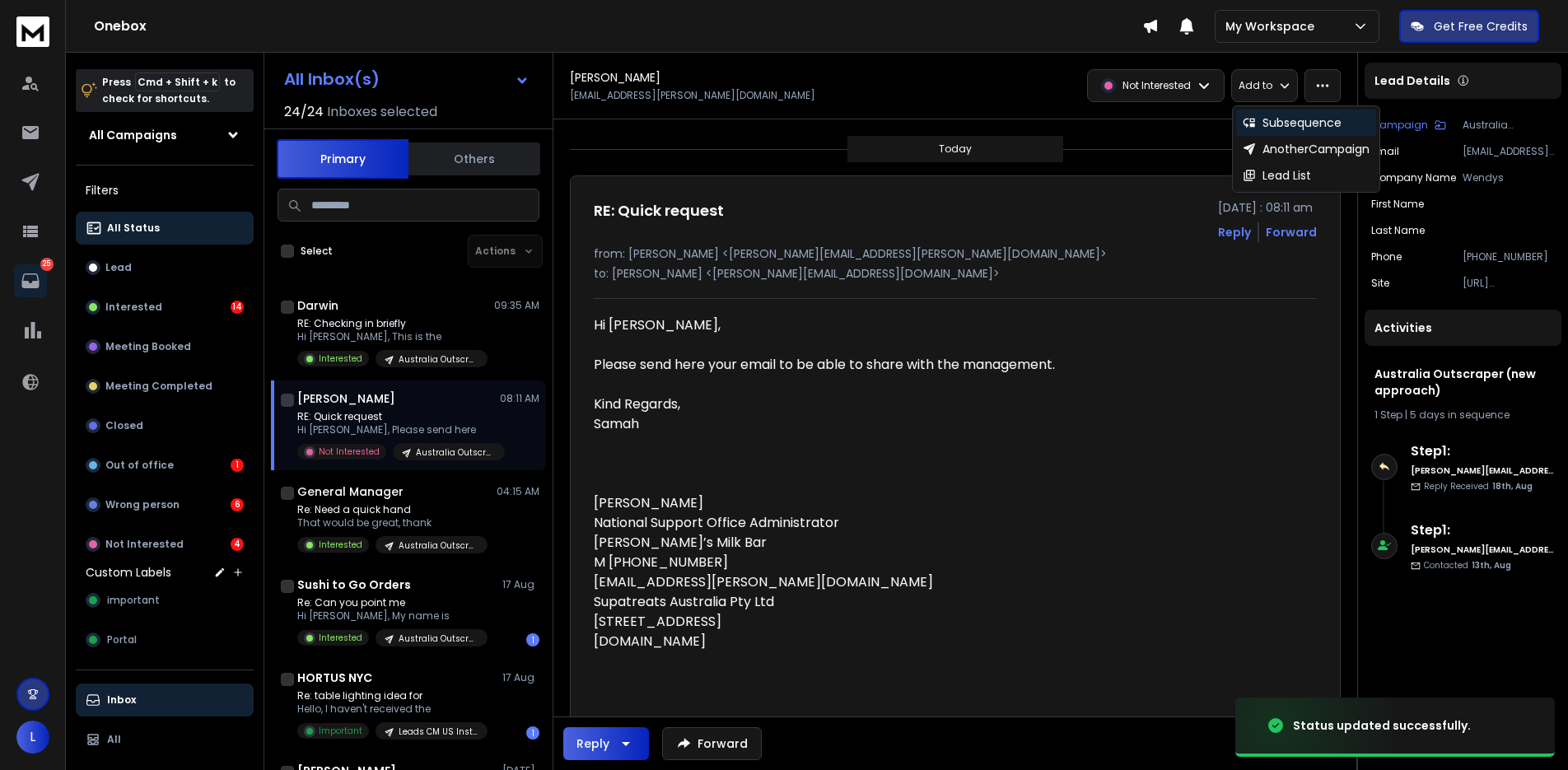
click at [1270, 116] on div "Subsequence" at bounding box center [1292, 123] width 98 height 17
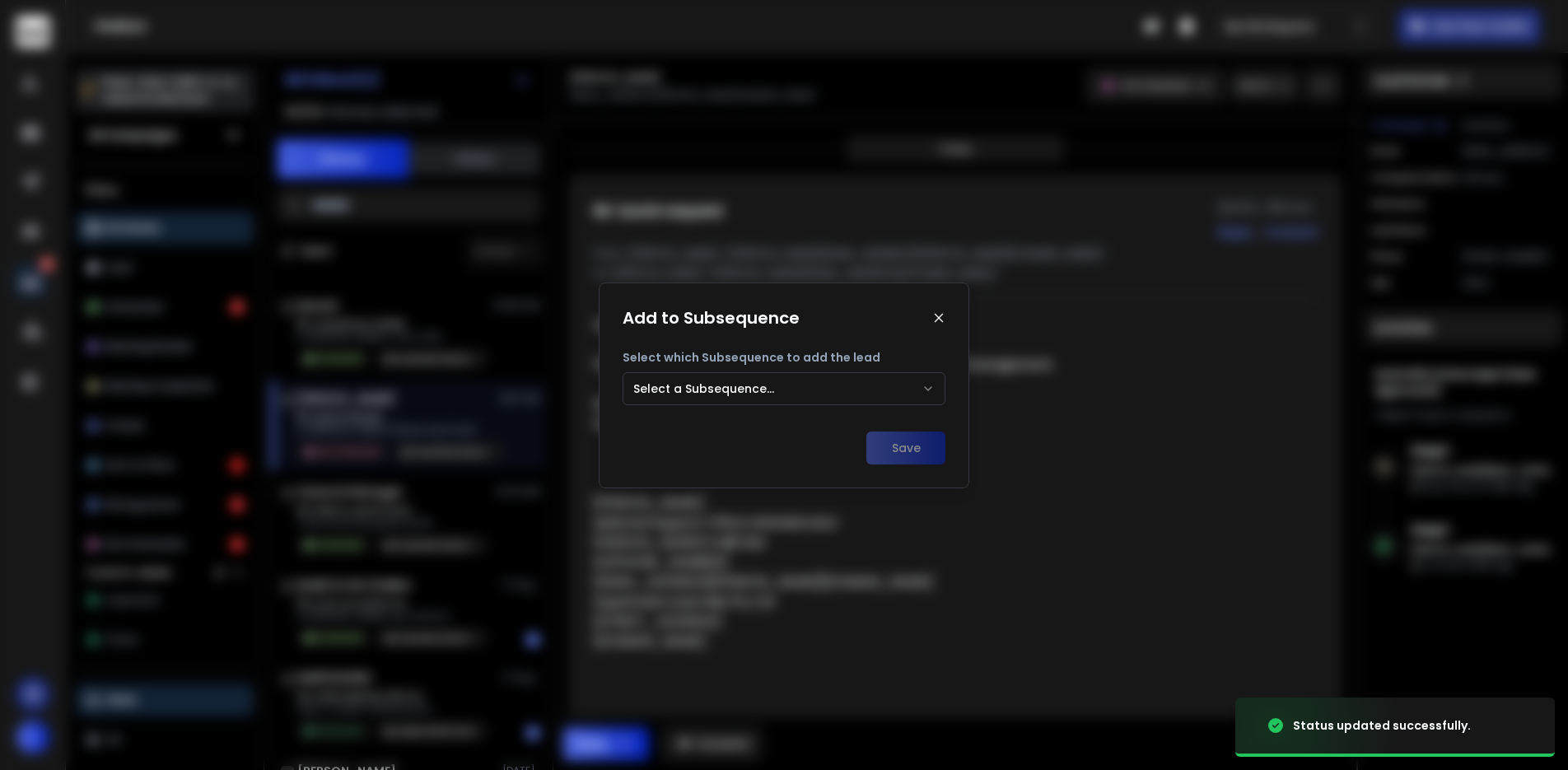
click at [809, 410] on div "Select which Subsequence to add the lead Select a Subsequence..." at bounding box center [784, 380] width 323 height 63
click at [932, 316] on div "Add to Subsequence" at bounding box center [784, 318] width 323 height 23
click at [940, 317] on icon at bounding box center [939, 318] width 13 height 13
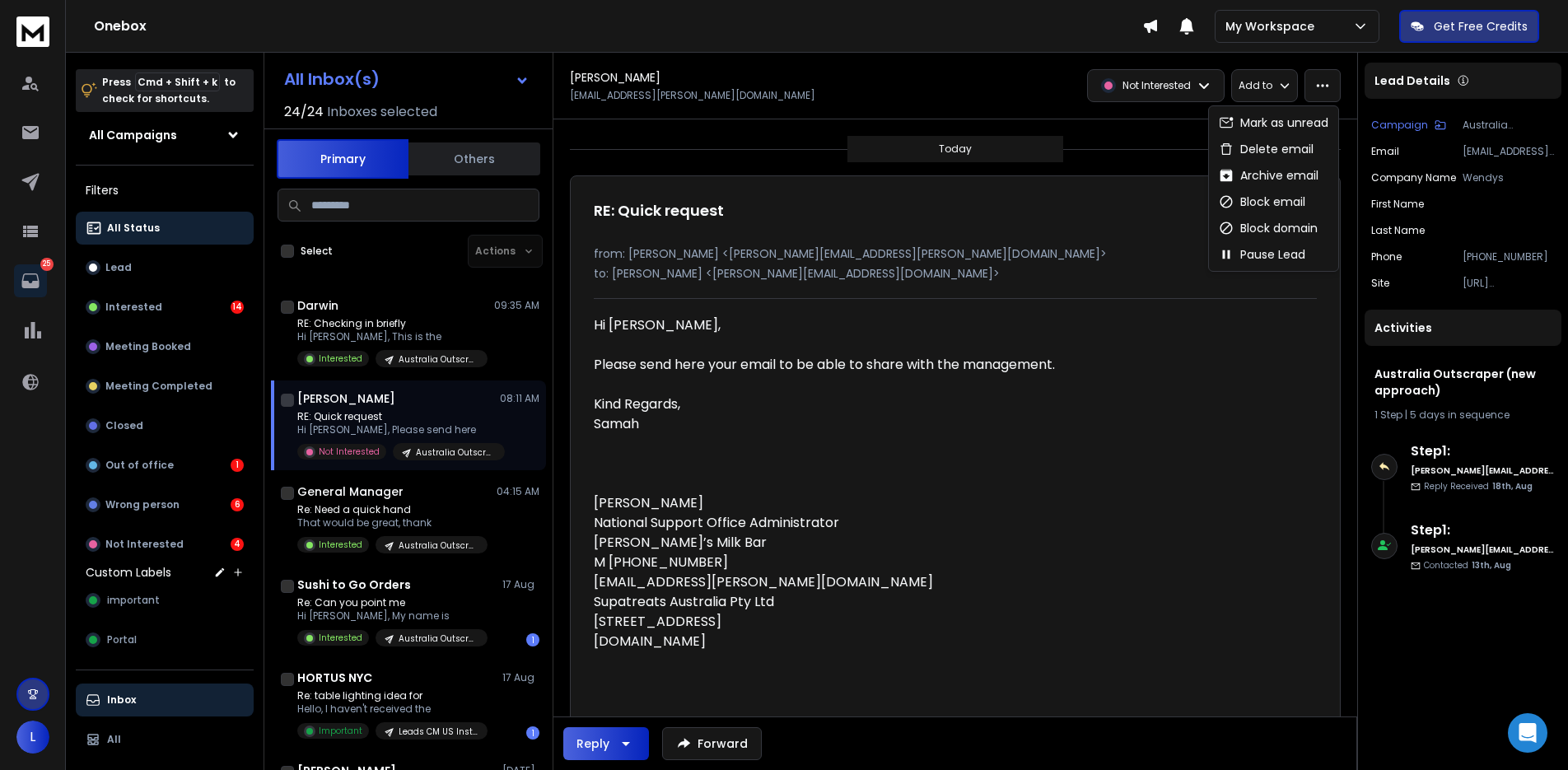
click at [1320, 77] on button "button" at bounding box center [1322, 85] width 36 height 33
click at [1278, 208] on div "Block email" at bounding box center [1263, 202] width 87 height 17
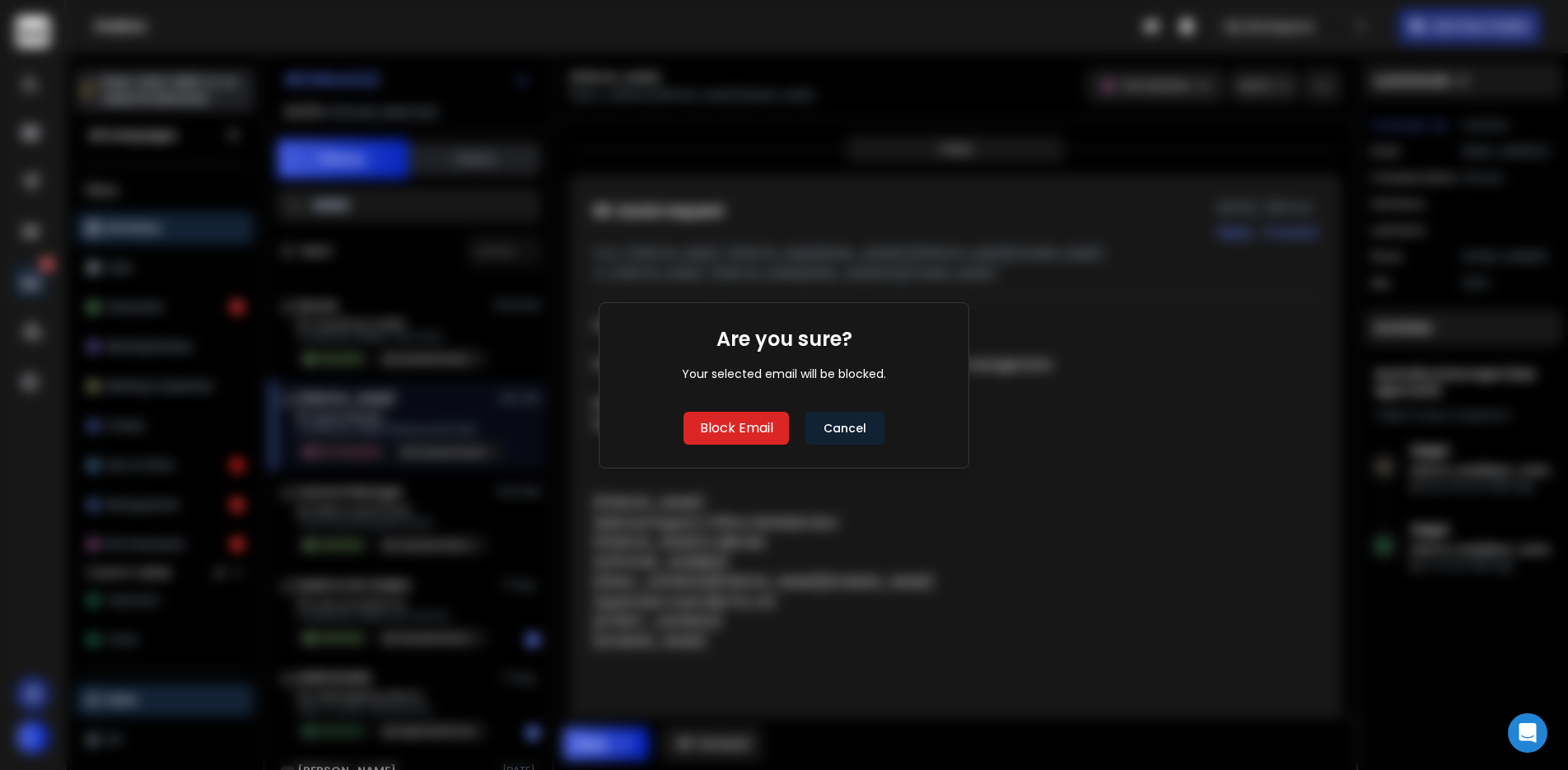
click at [734, 407] on div "Are you sure? Your selected email will be blocked. Block Email Cancel" at bounding box center [784, 385] width 323 height 118
click at [732, 421] on button "Block Email" at bounding box center [736, 427] width 105 height 33
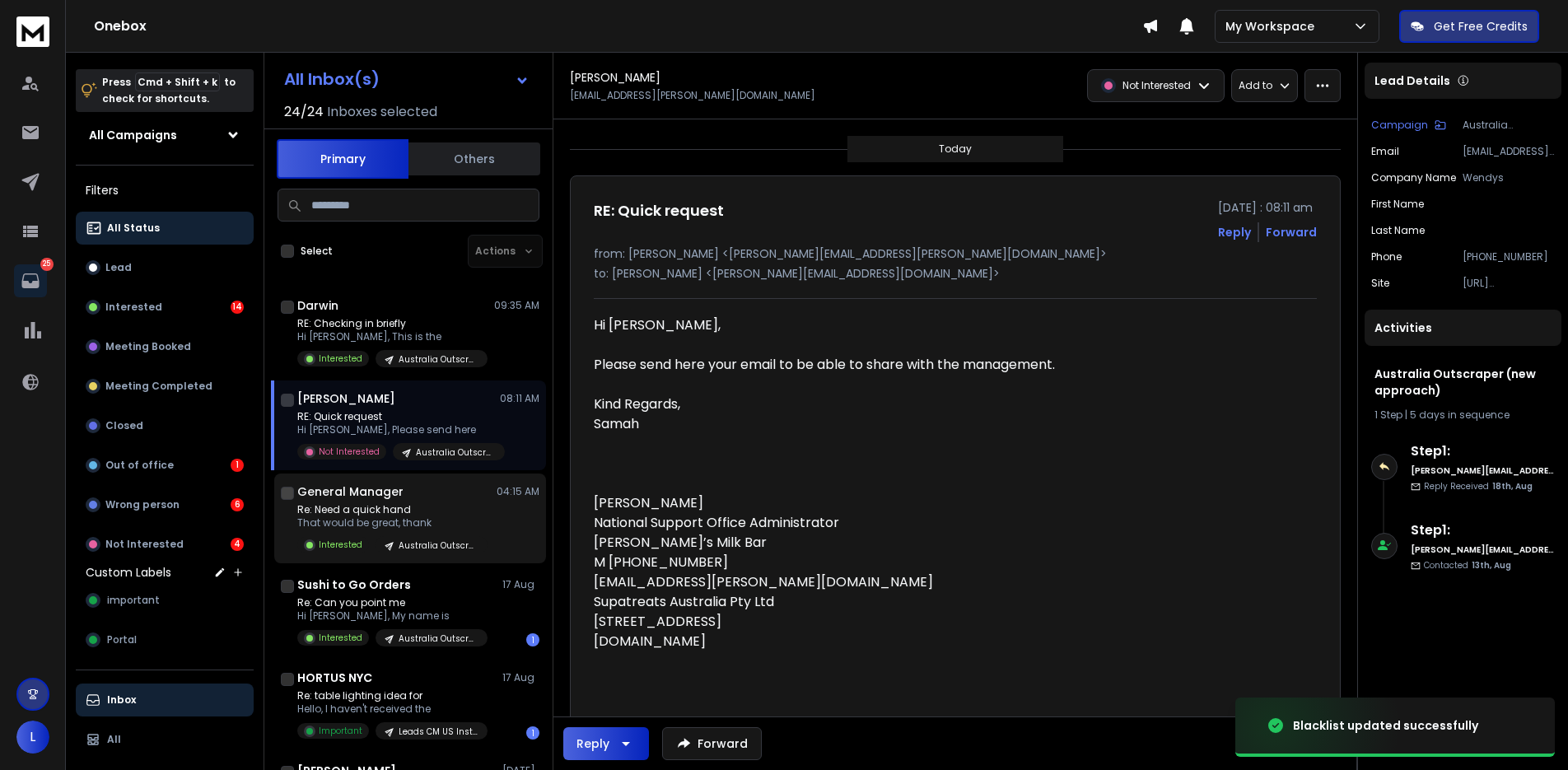
click at [413, 521] on p "That would be great, thank" at bounding box center [392, 523] width 190 height 13
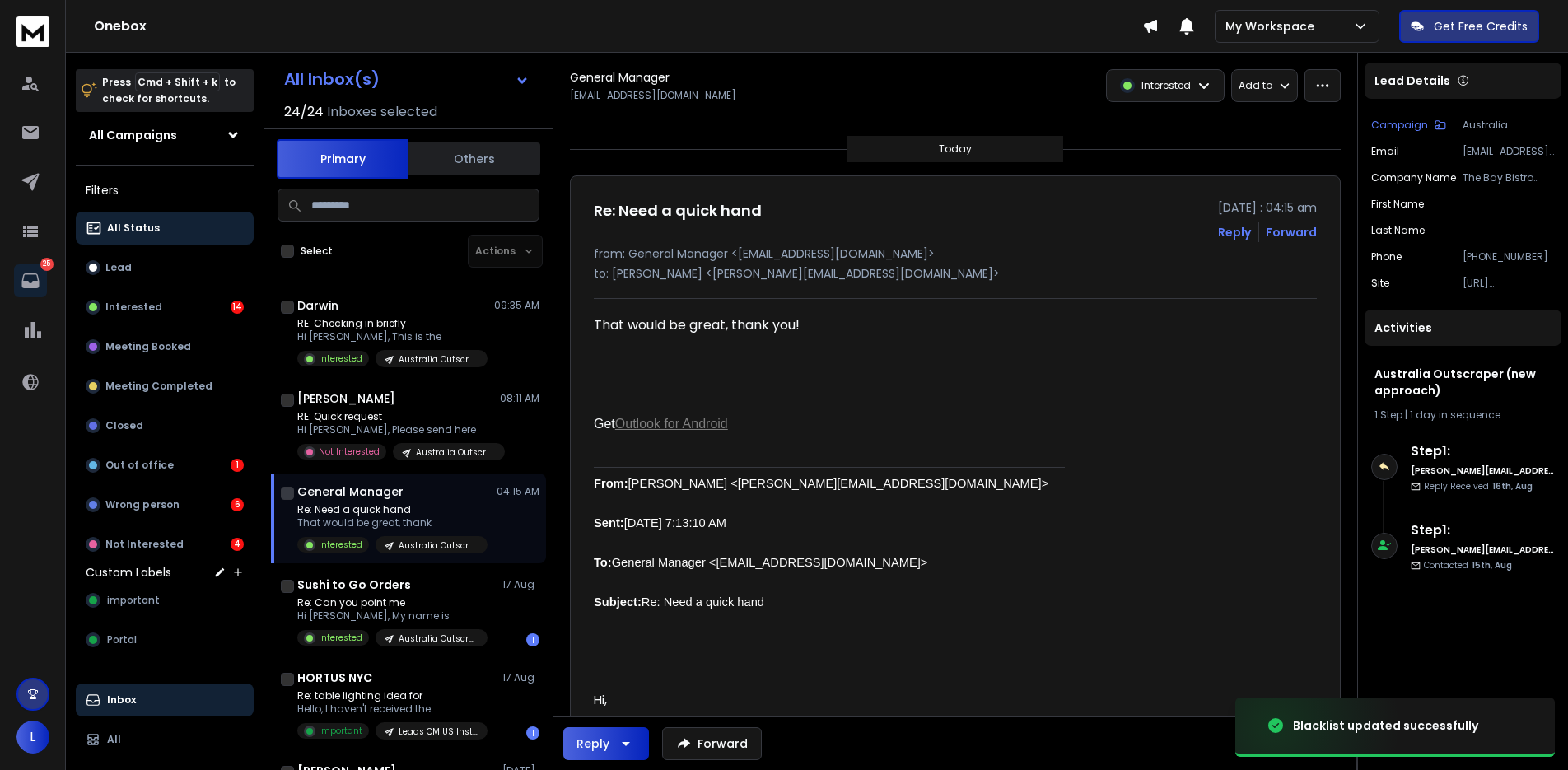
click at [1262, 79] on p "Add to" at bounding box center [1255, 86] width 33 height 13
click at [1264, 118] on div "Subsequence" at bounding box center [1292, 123] width 98 height 17
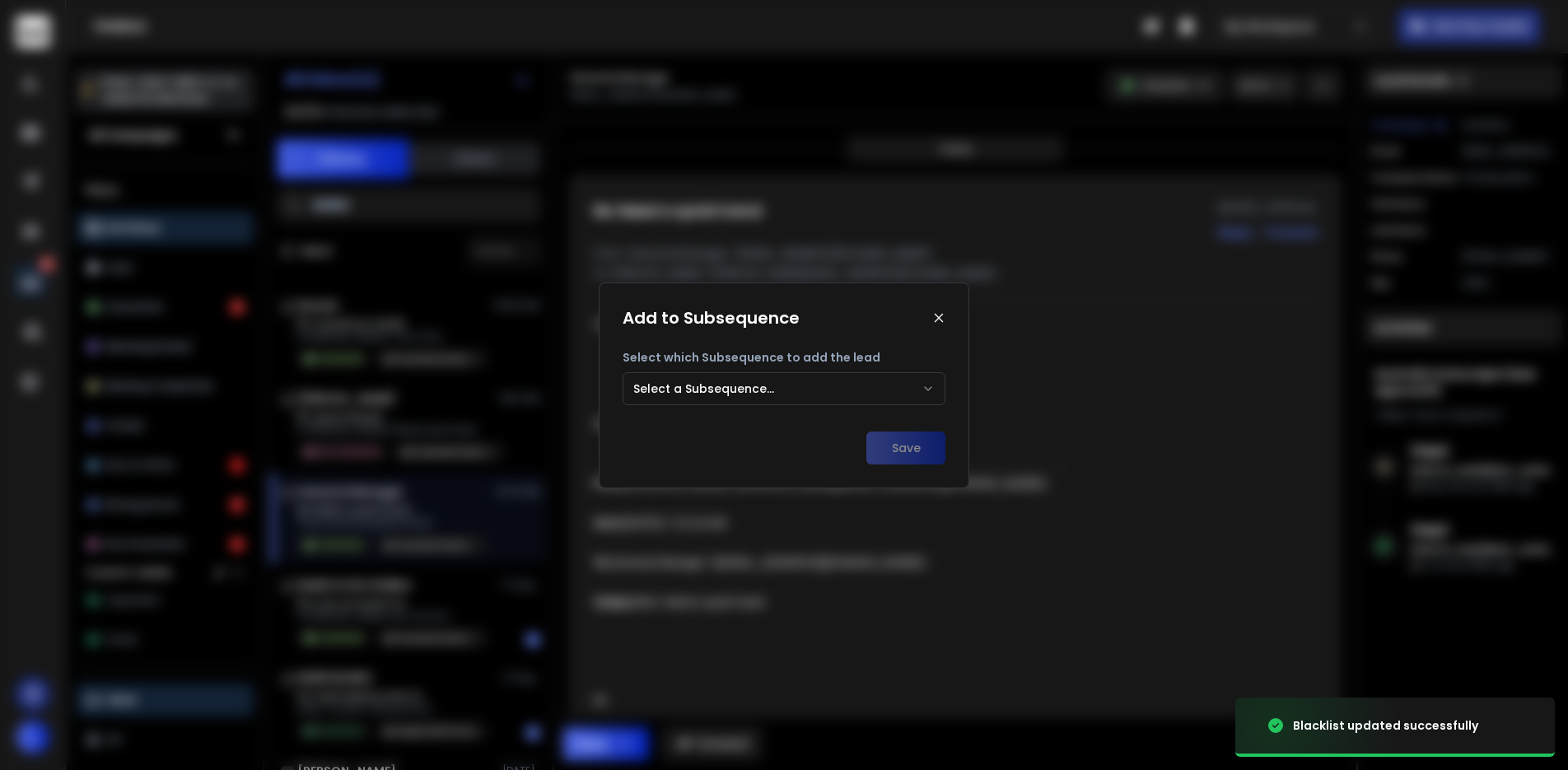
click at [863, 381] on button "Select a Subsequence..." at bounding box center [784, 388] width 323 height 33
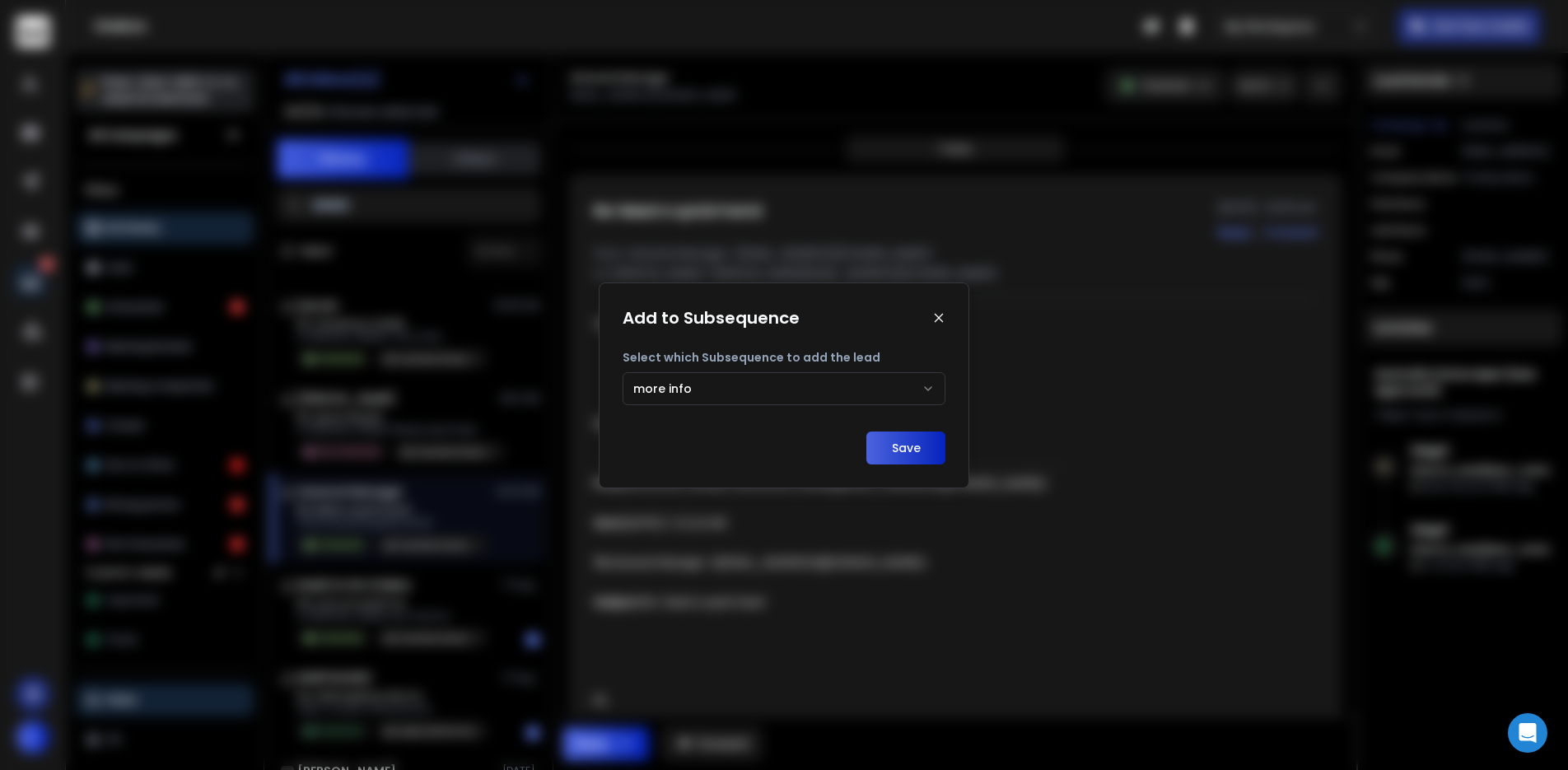
click at [905, 461] on button "Save" at bounding box center [905, 447] width 79 height 33
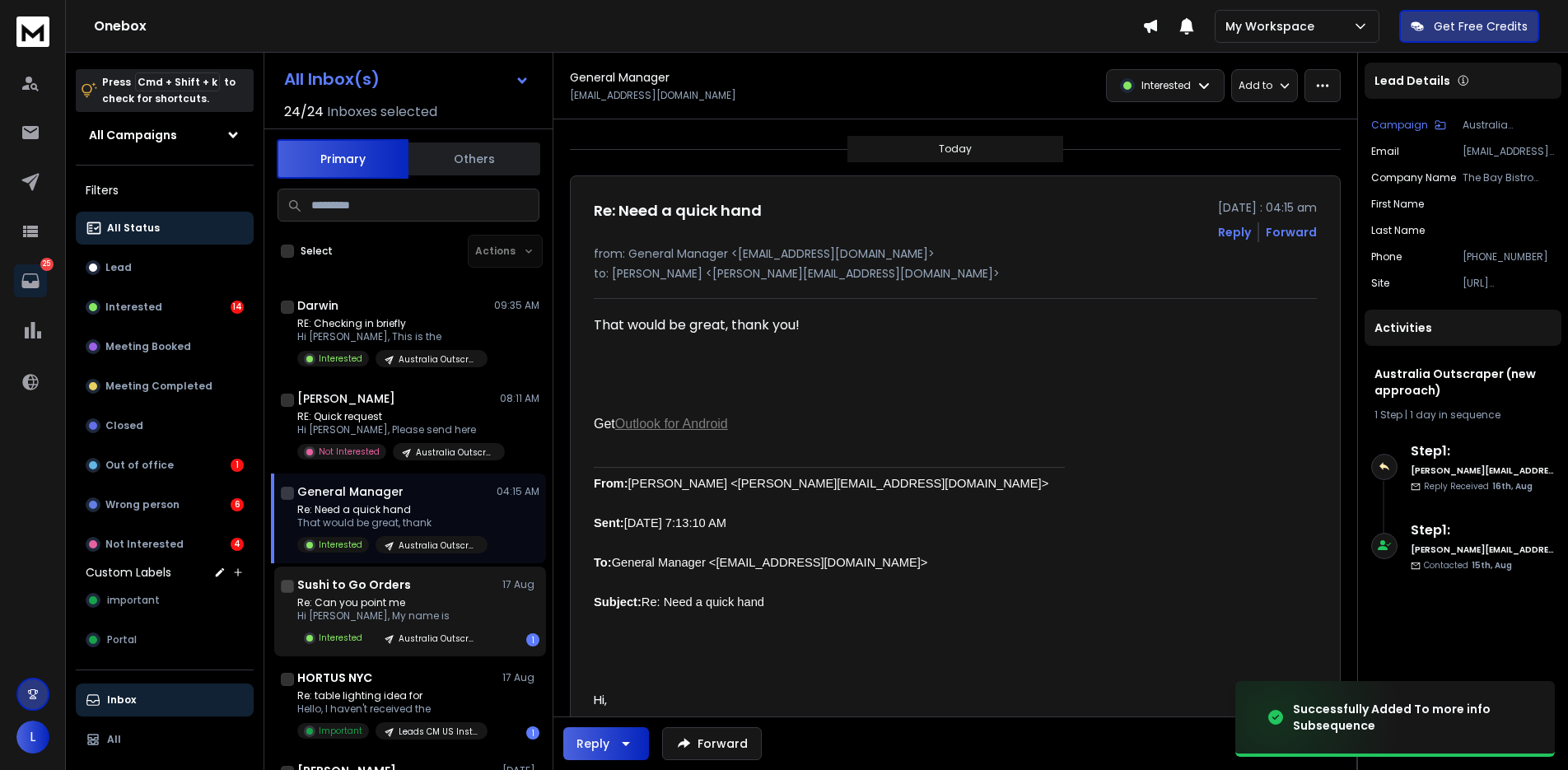
click at [462, 591] on div "Sushi to Go Orders 17 Aug" at bounding box center [418, 585] width 242 height 17
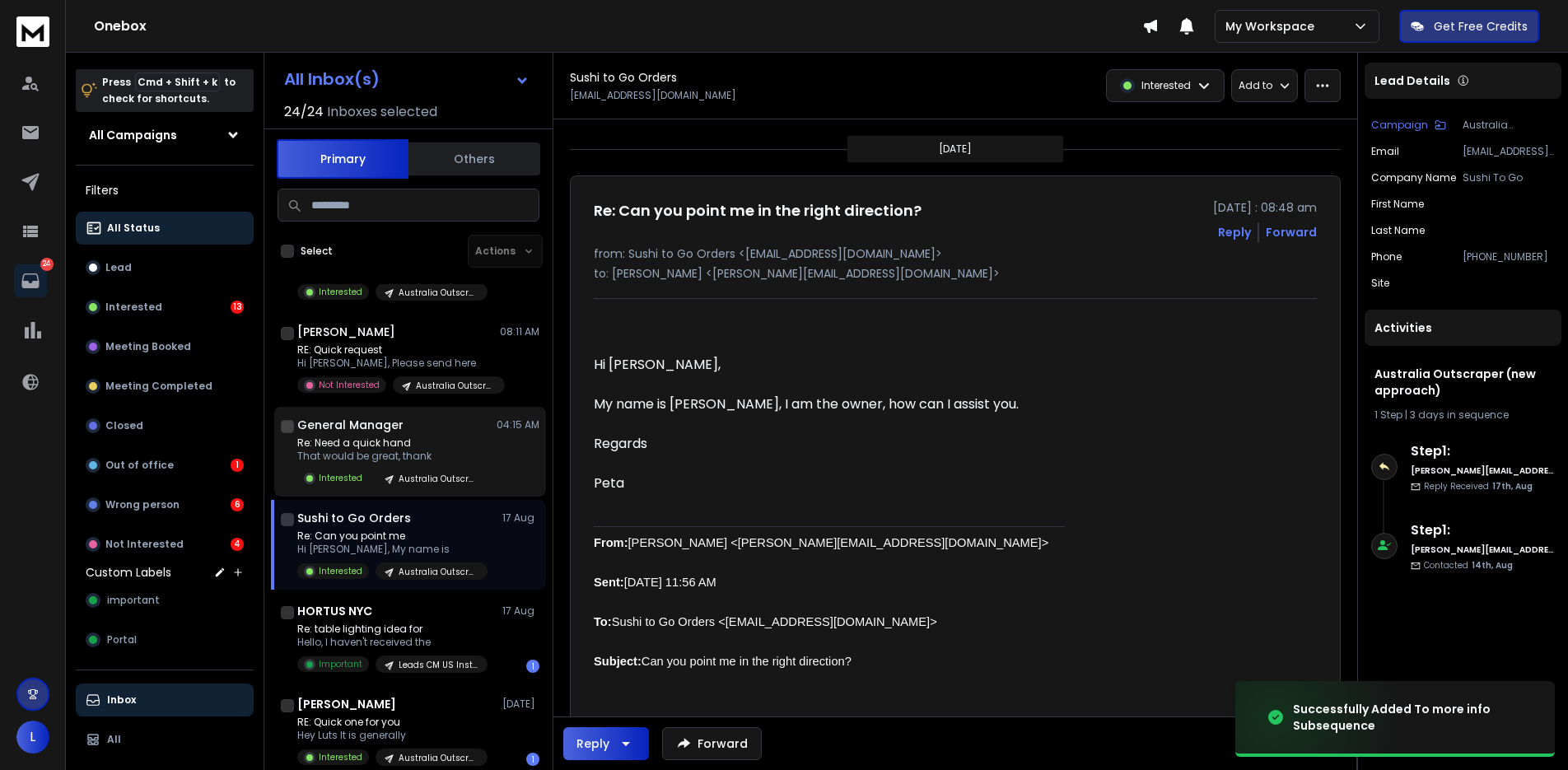
scroll to position [88, 0]
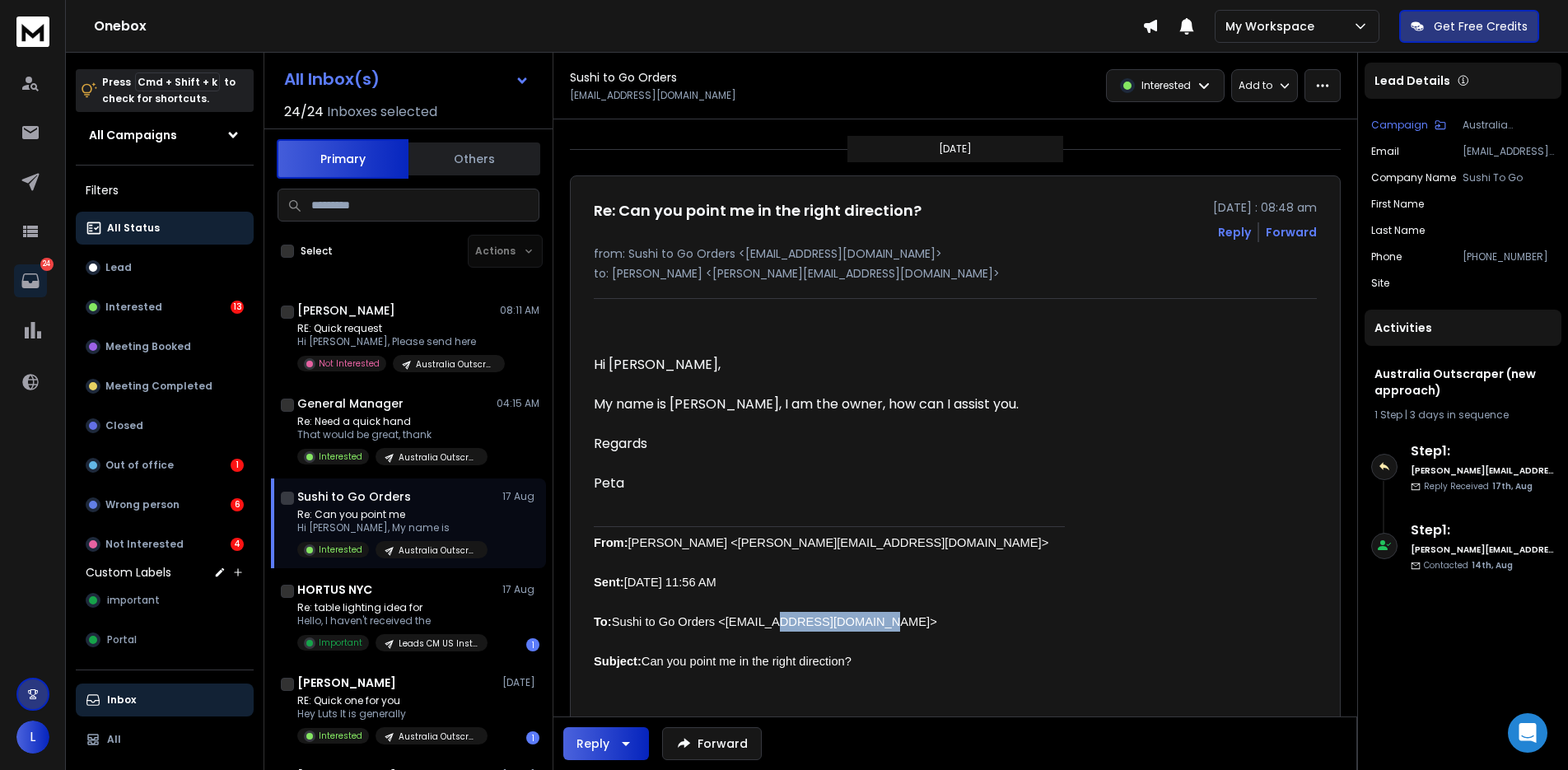
drag, startPoint x: 863, startPoint y: 625, endPoint x: 772, endPoint y: 625, distance: 91.0
click at [772, 625] on font "From: Lutz Kind <lutz.kind@luxeillum3a.com> Sent: Thursday, 14 August 2025 11:5…" at bounding box center [821, 602] width 455 height 132
click at [1184, 84] on p "Interested" at bounding box center [1166, 86] width 49 height 13
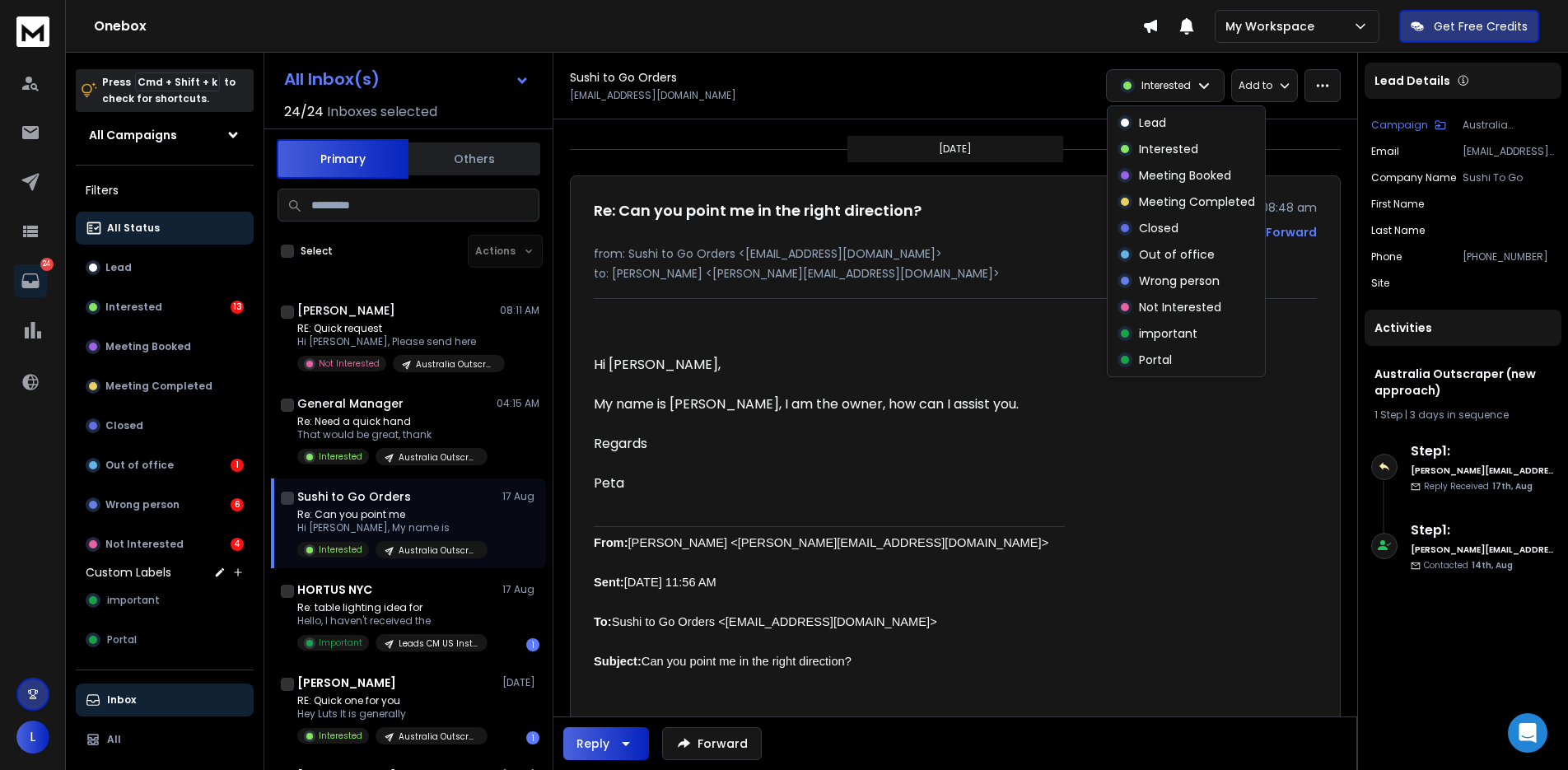
click at [1182, 94] on div "Interested" at bounding box center [1165, 86] width 117 height 32
click at [1177, 308] on p "Not Interested" at bounding box center [1180, 307] width 83 height 17
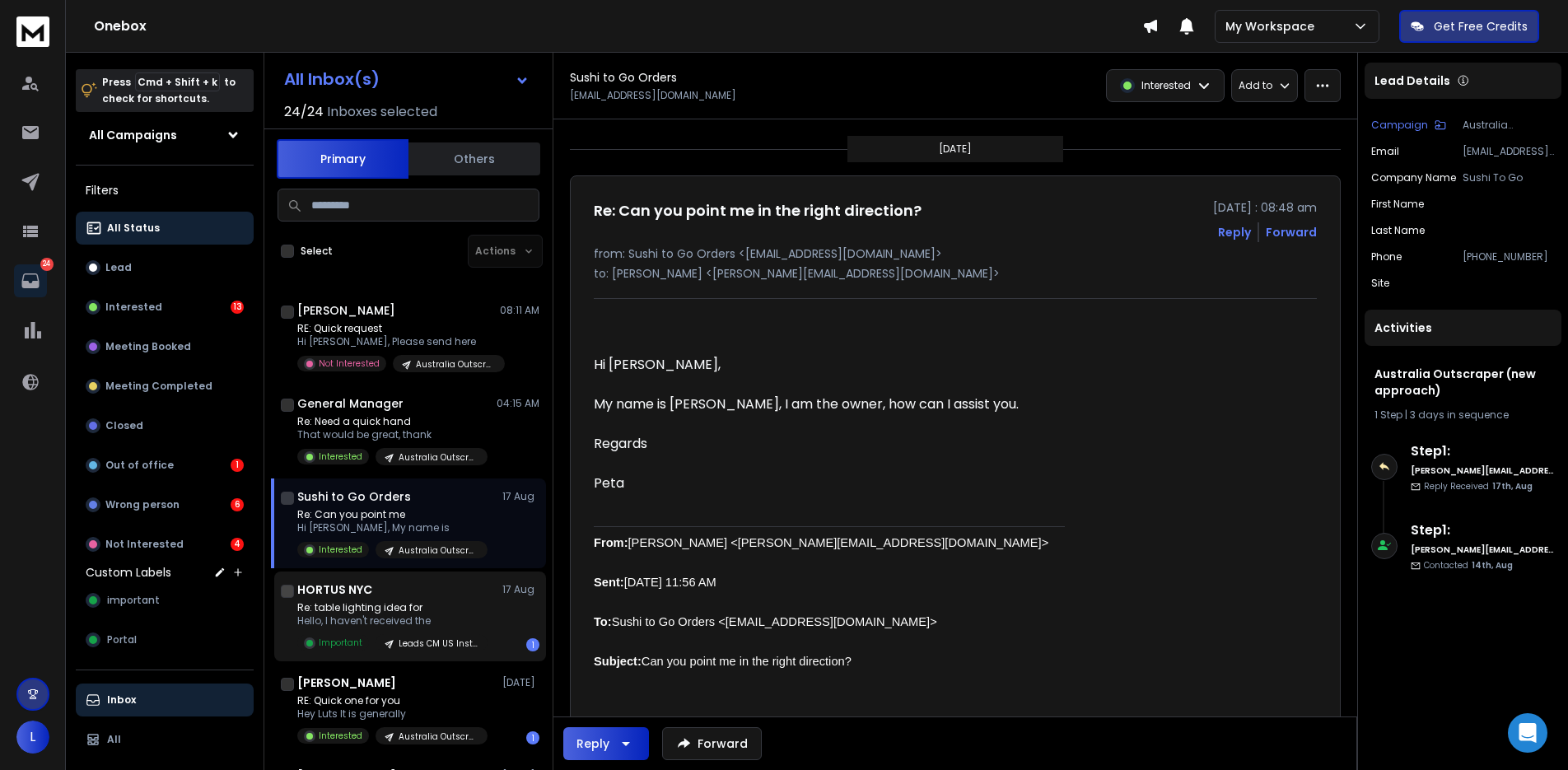
click at [458, 578] on div "HORTUS NYC 17 Aug Re: table lighting idea for Hello, I haven't received the Imp…" at bounding box center [411, 617] width 272 height 90
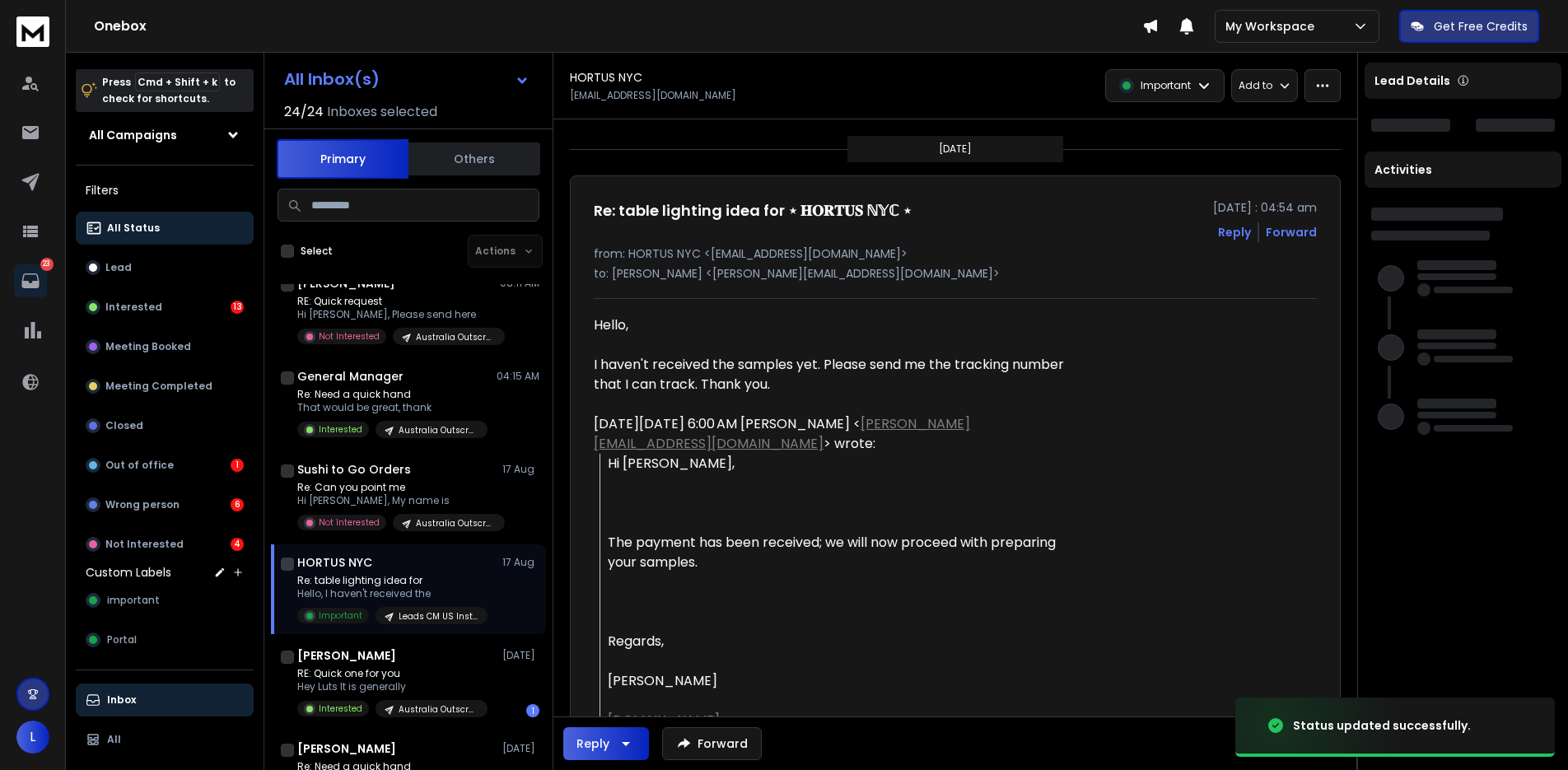
scroll to position [132, 0]
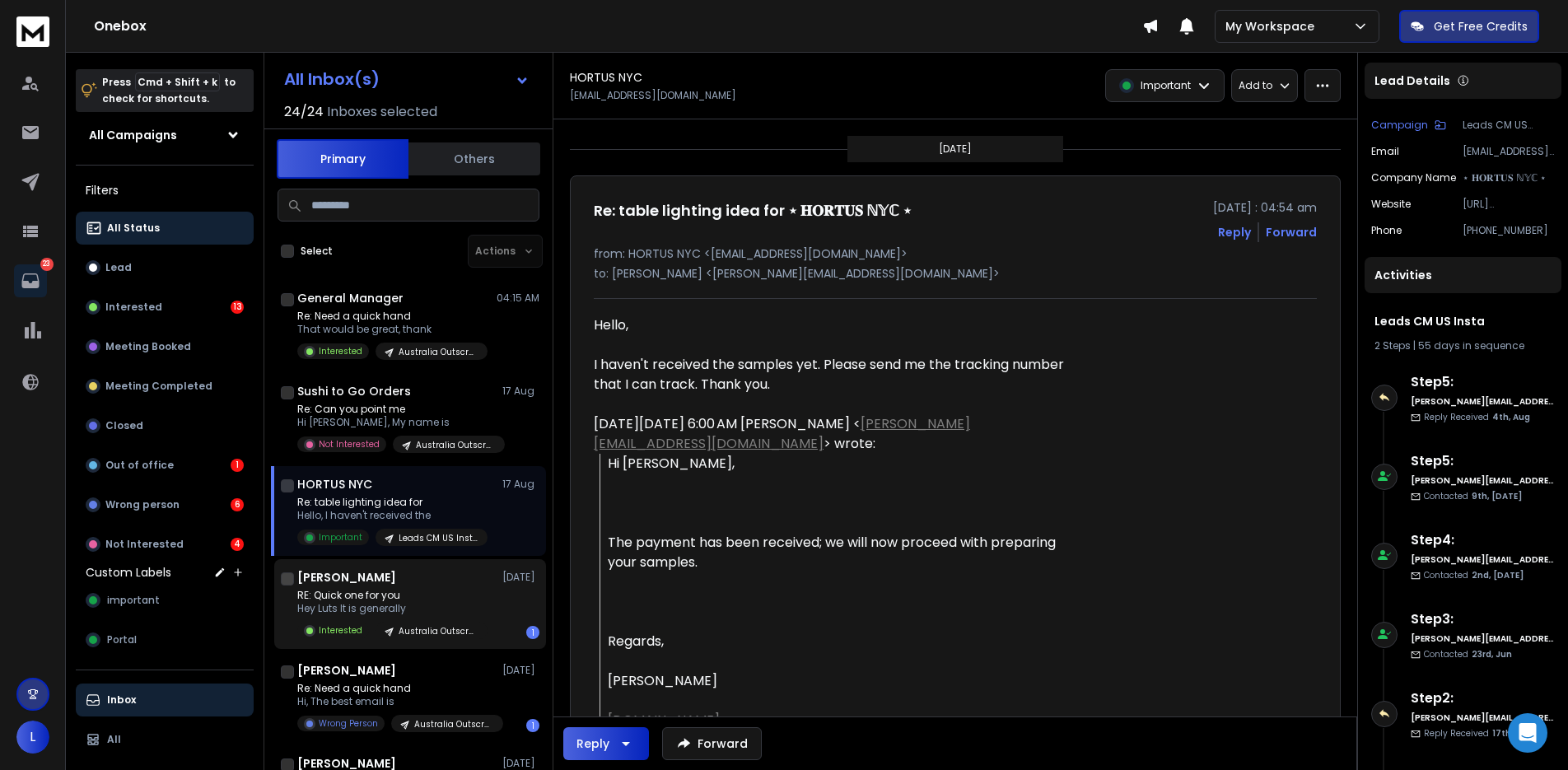
click at [453, 579] on div "Daniel Gibson 16 Aug" at bounding box center [418, 577] width 242 height 17
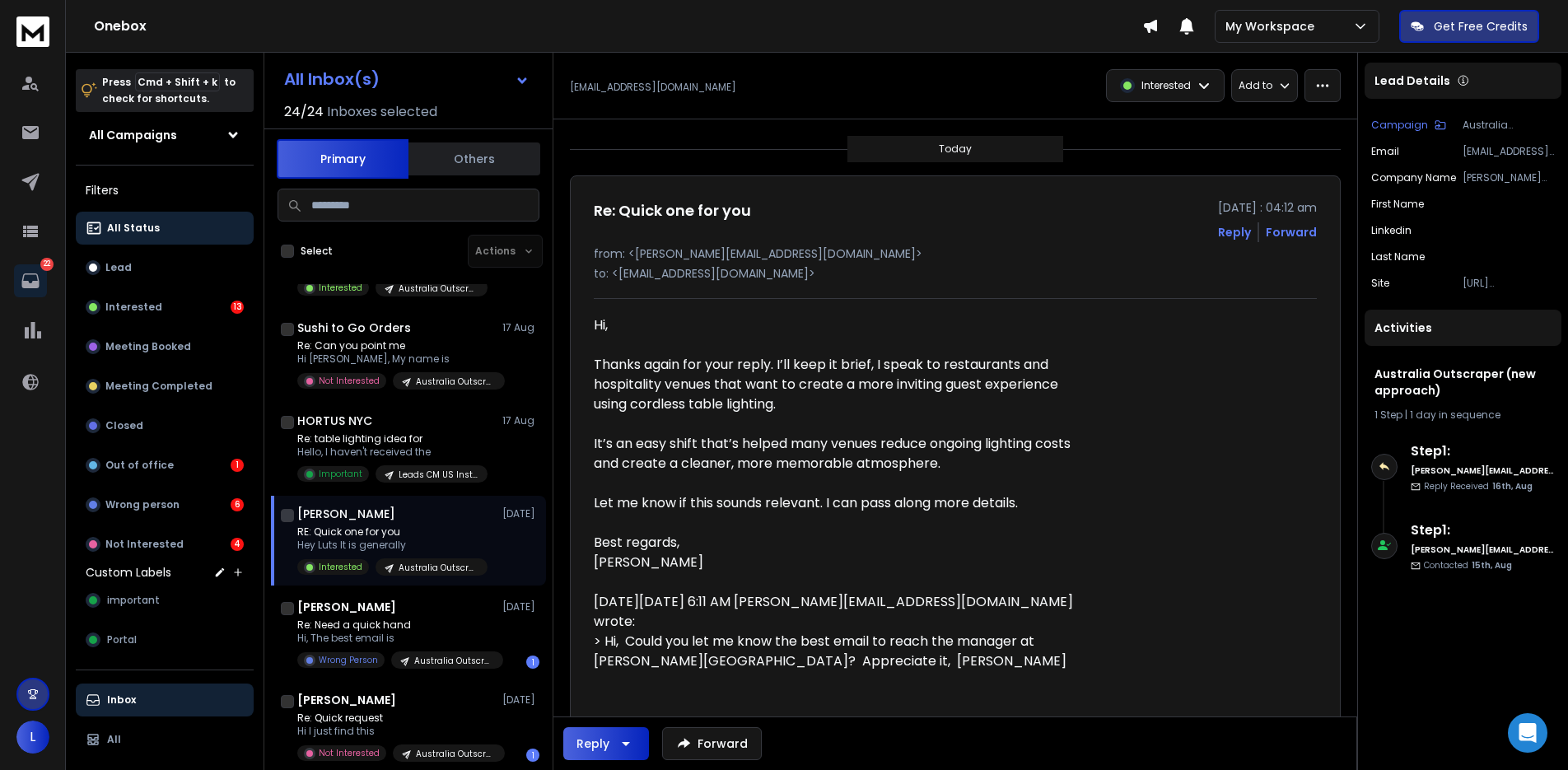
scroll to position [70, 0]
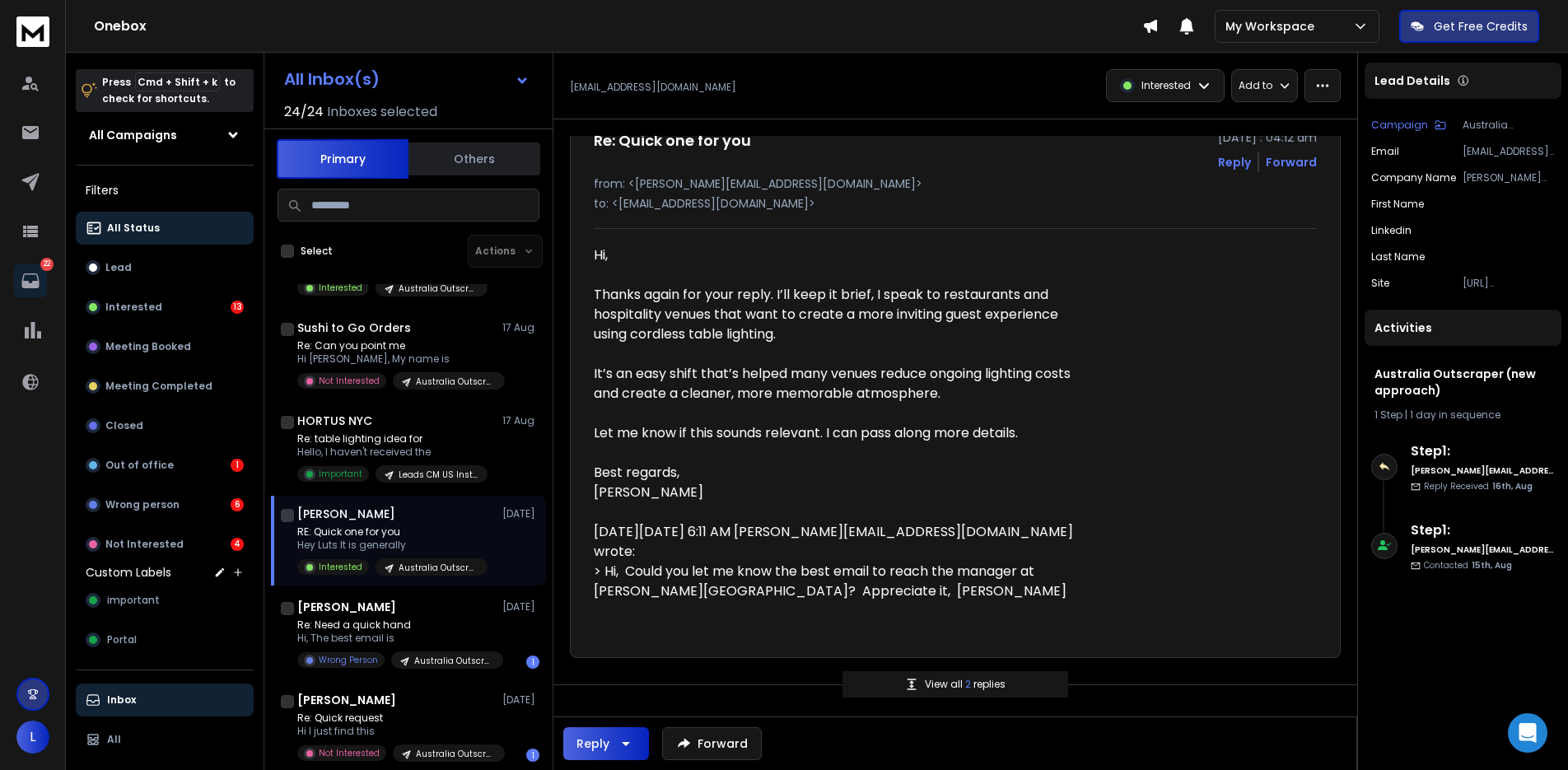
click at [946, 671] on div "View all 2 replies" at bounding box center [955, 684] width 225 height 27
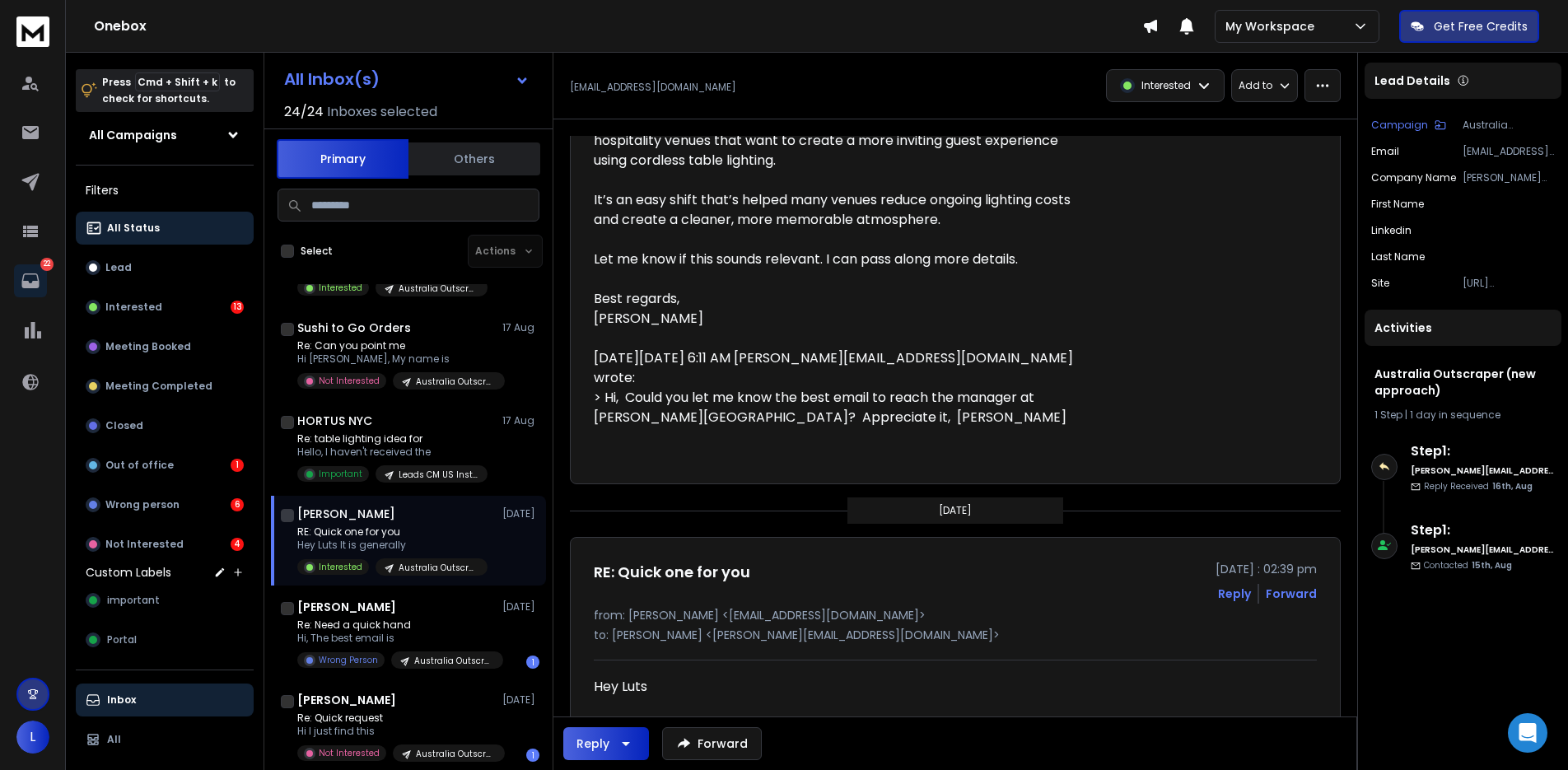
scroll to position [531, 0]
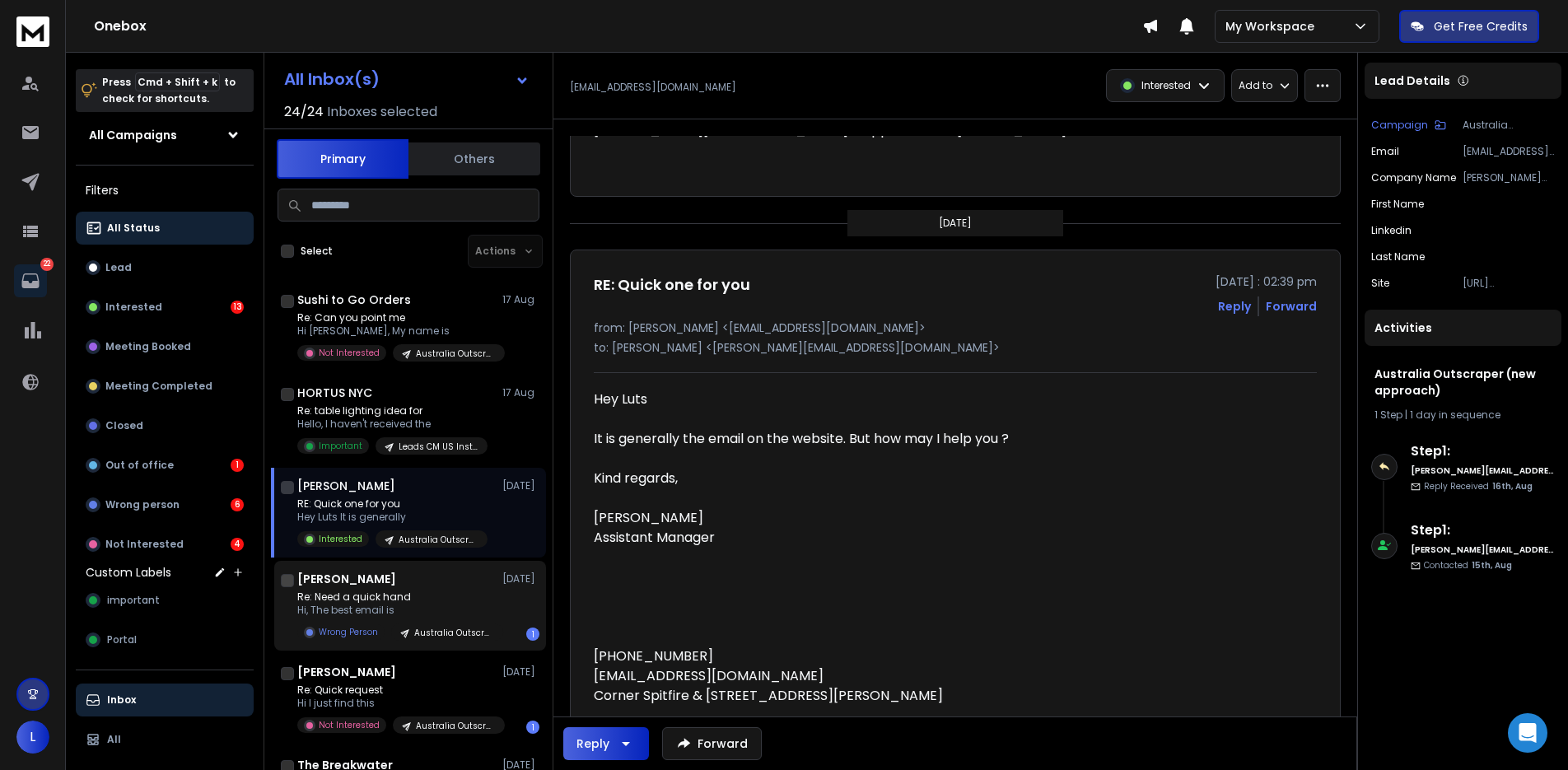
click at [489, 574] on div "SUNYA RUNGRUANG 16 Aug" at bounding box center [418, 579] width 242 height 17
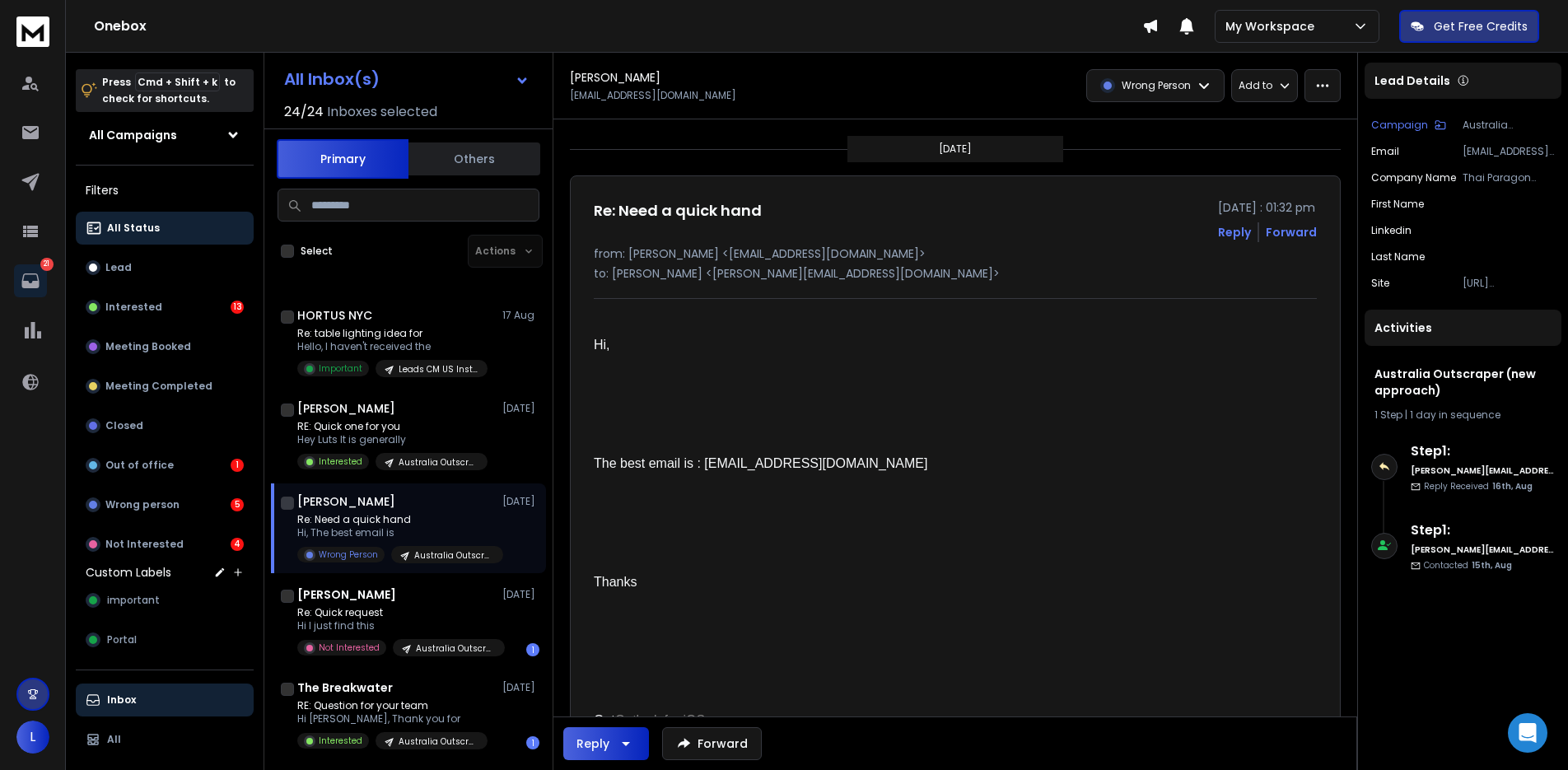
scroll to position [365, 0]
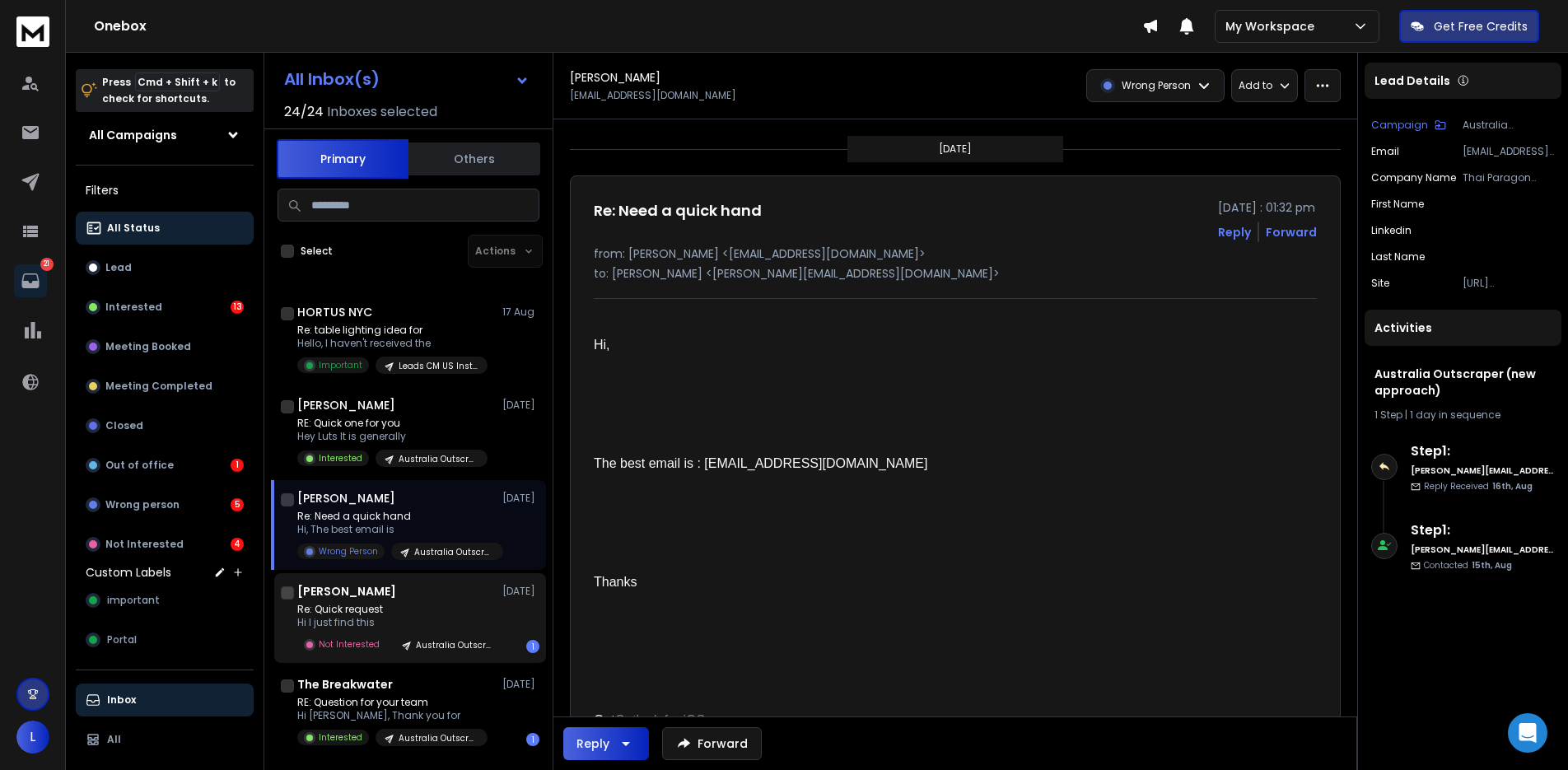
click at [486, 581] on div "Yolanda rojas 16 Aug Re: Quick request Hi I just find this Not Interested Austr…" at bounding box center [411, 618] width 272 height 90
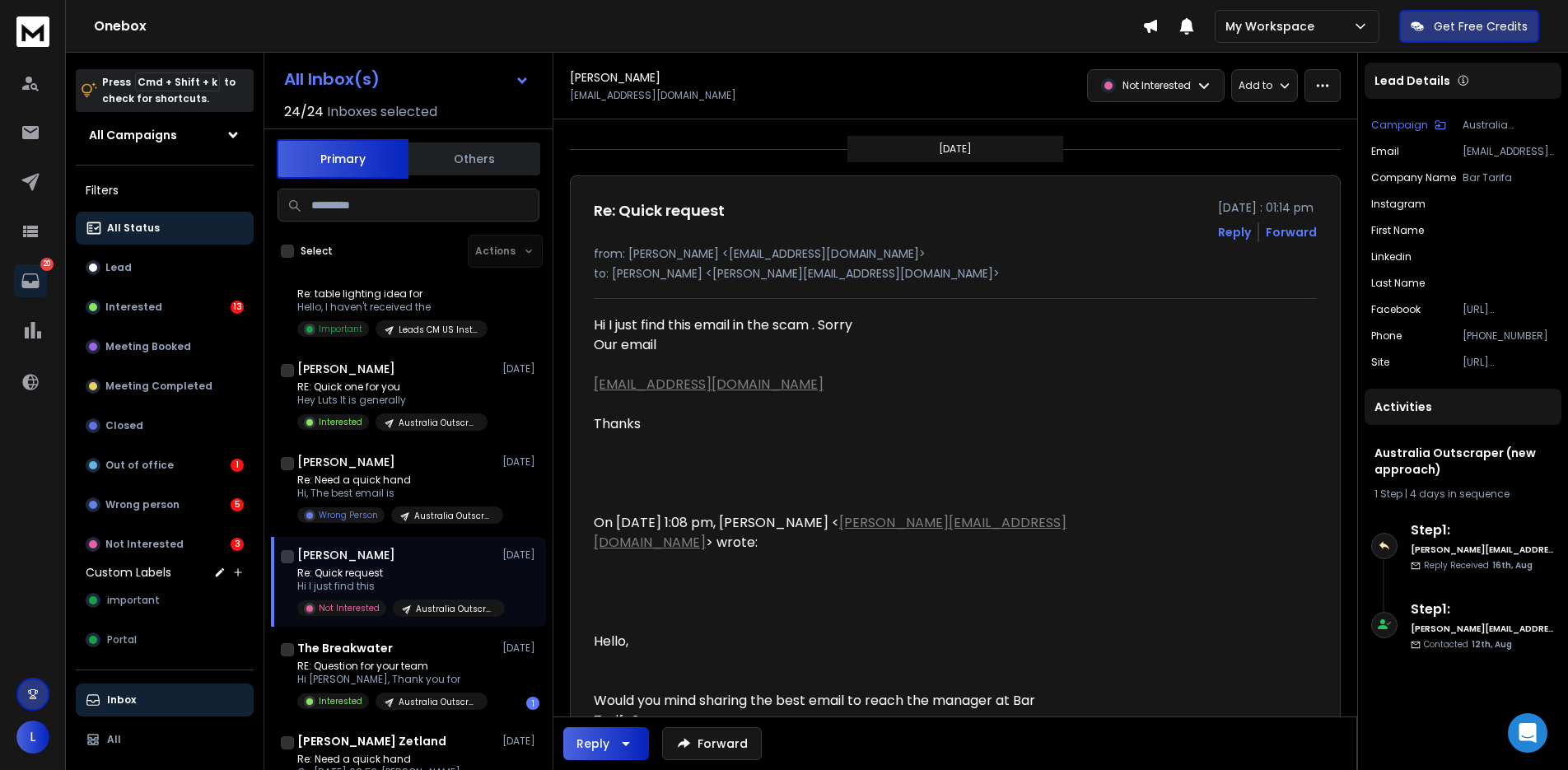
scroll to position [450, 0]
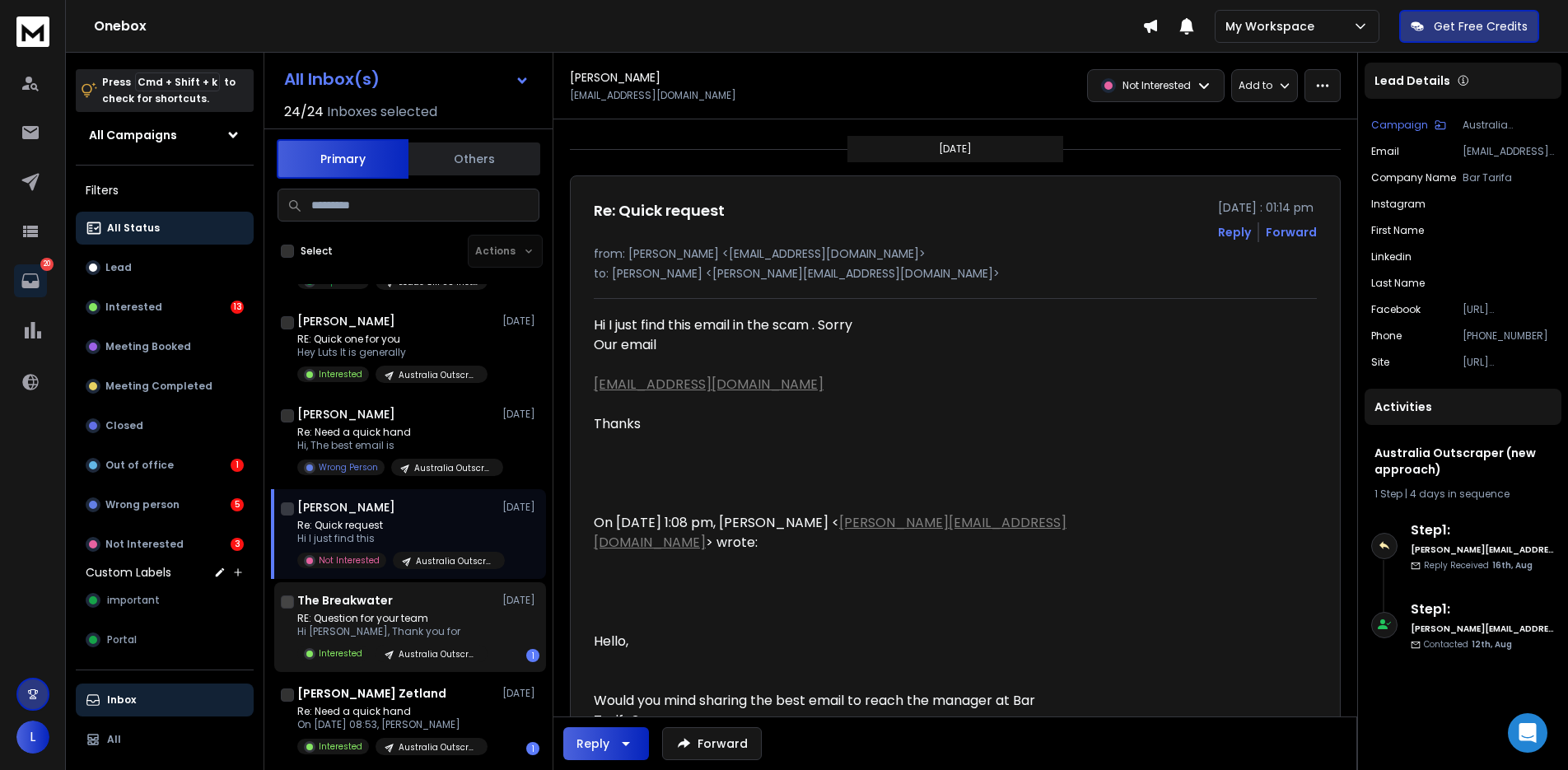
click at [485, 594] on div "The Breakwater 16 Aug" at bounding box center [418, 601] width 242 height 17
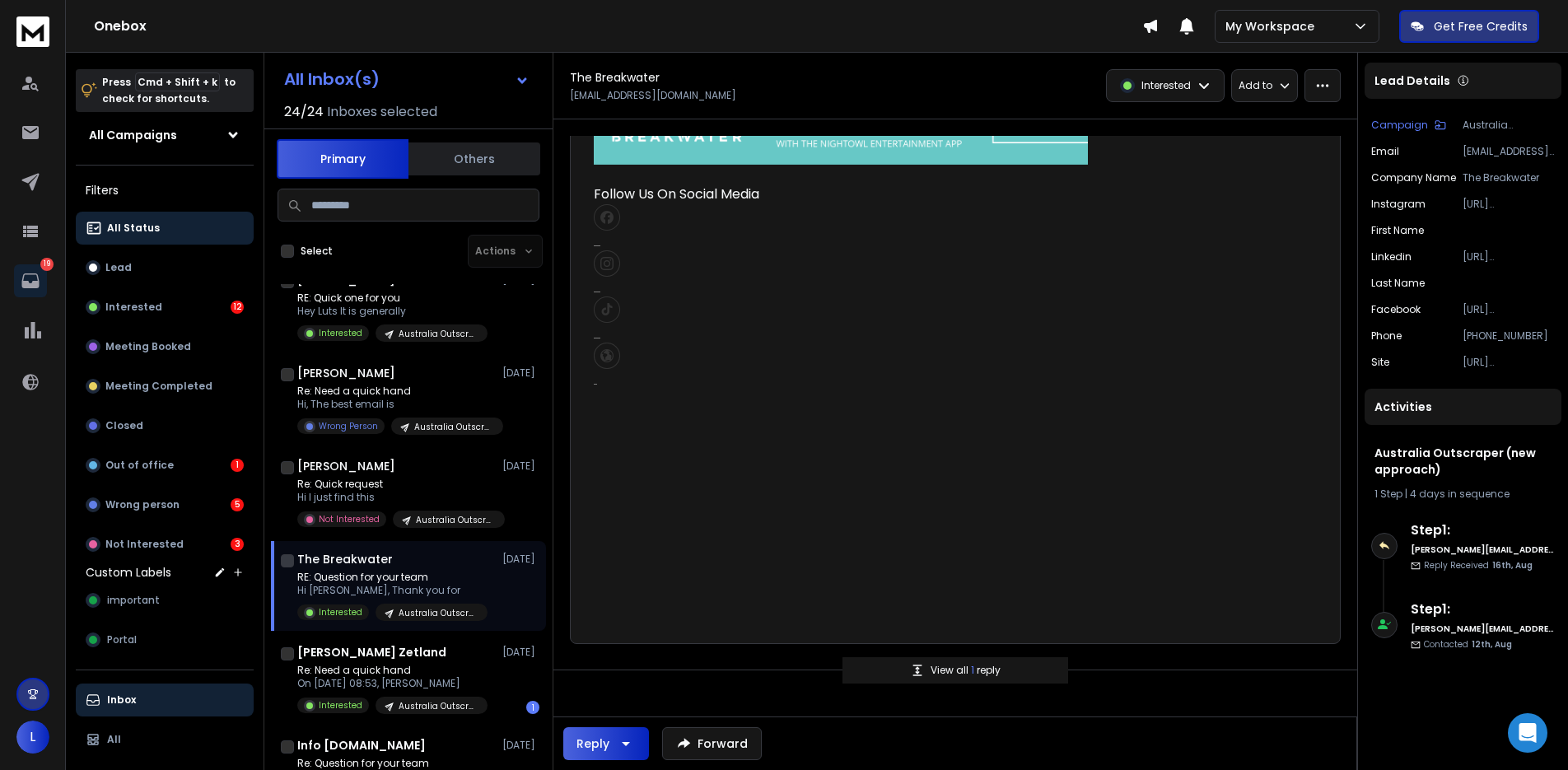
scroll to position [472, 0]
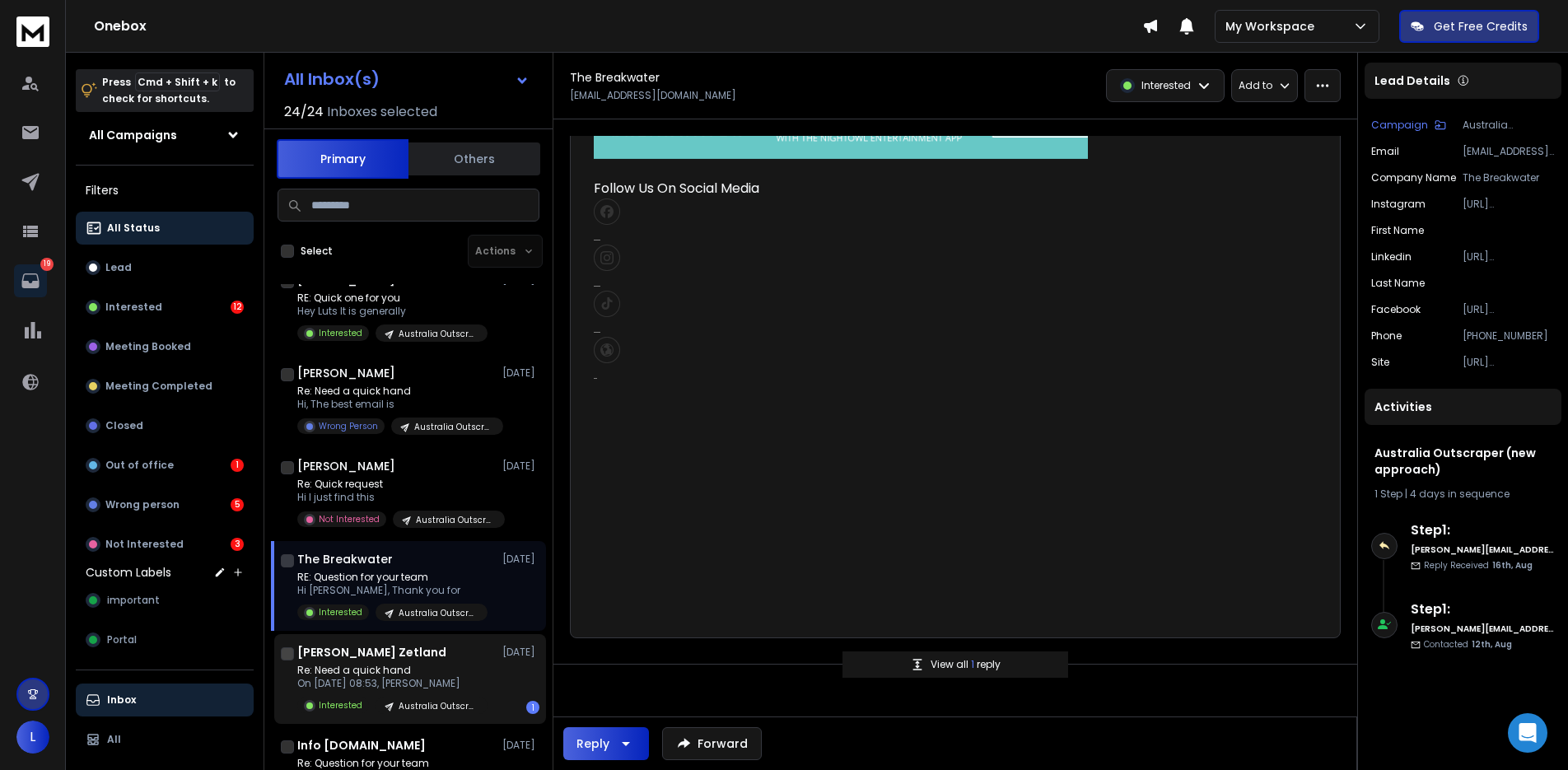
click at [434, 645] on div "Cicco Zetland 16 Aug" at bounding box center [418, 652] width 242 height 17
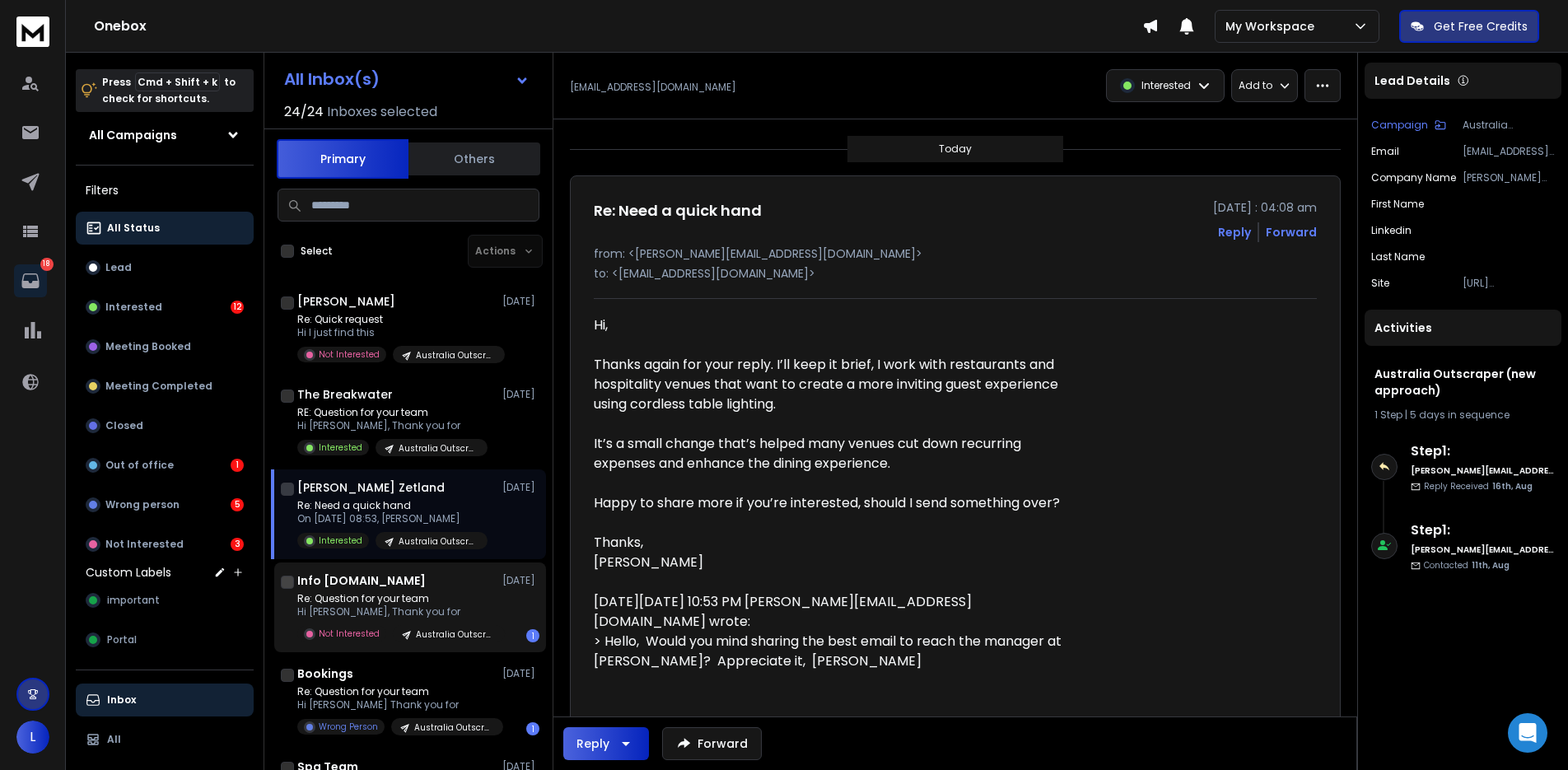
click at [454, 588] on div "Info Bahbq.com.au 16 Aug" at bounding box center [418, 581] width 242 height 17
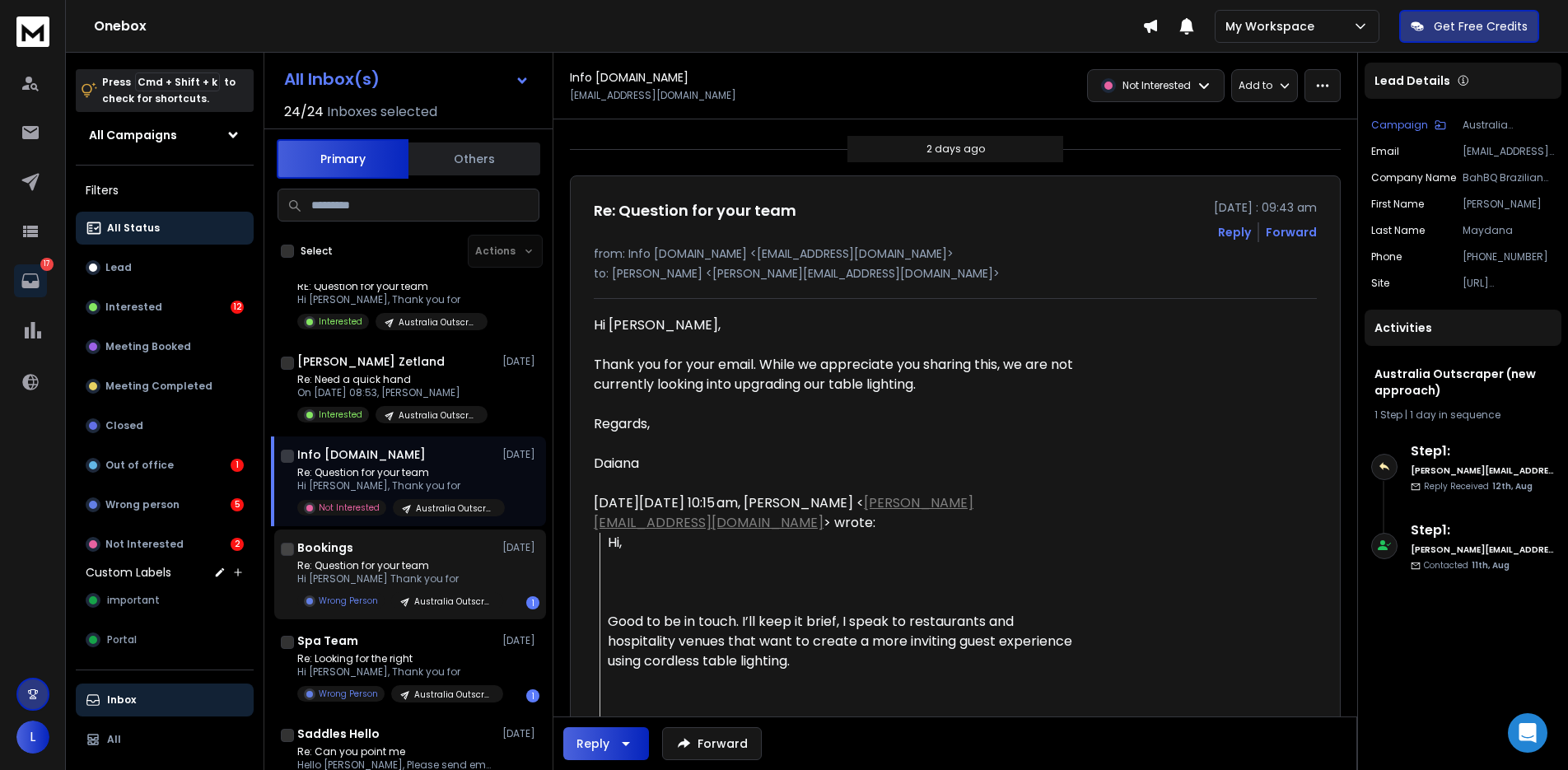
scroll to position [821, 0]
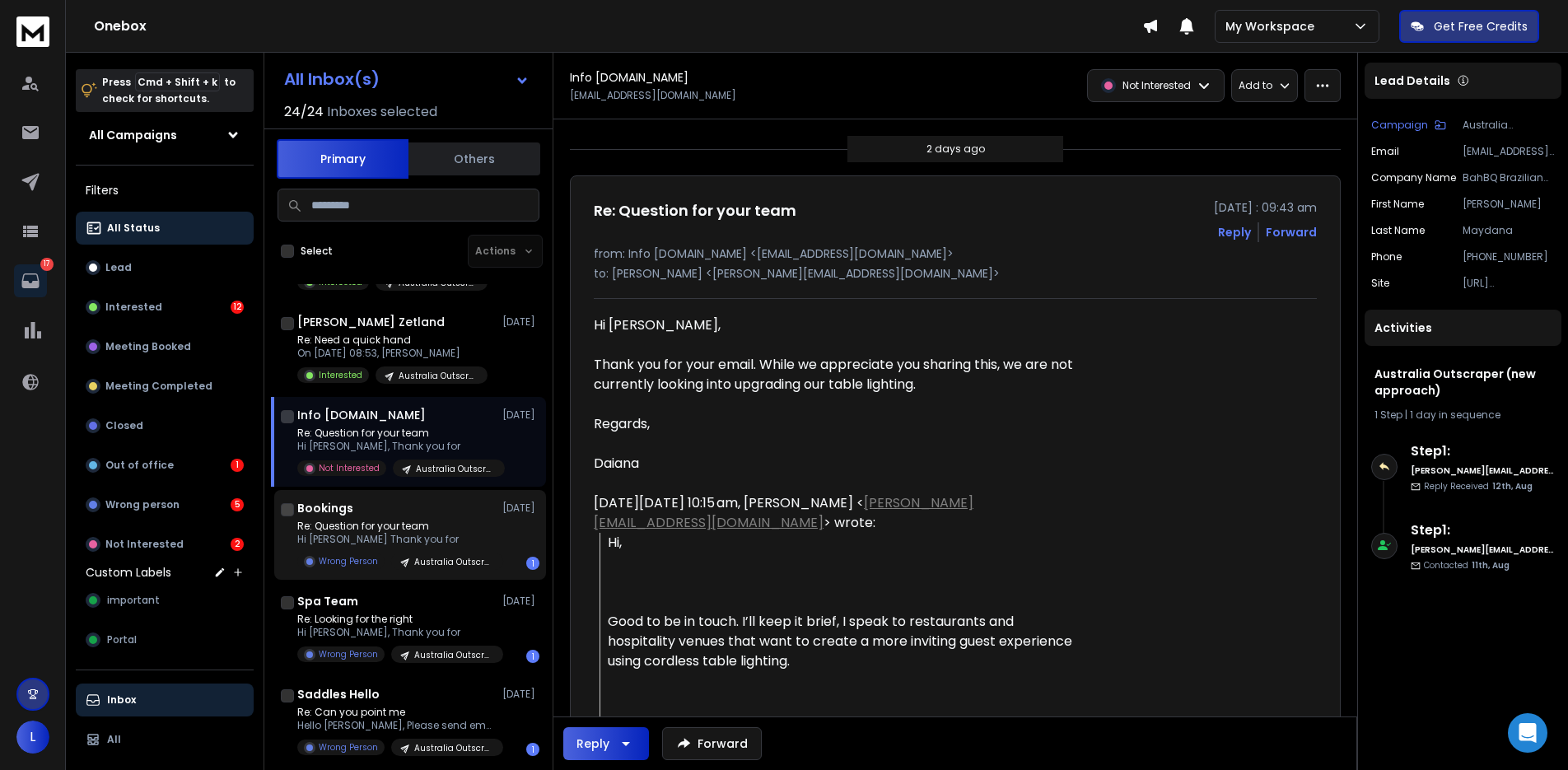
click at [489, 529] on p "Re: Question for your team" at bounding box center [396, 526] width 198 height 13
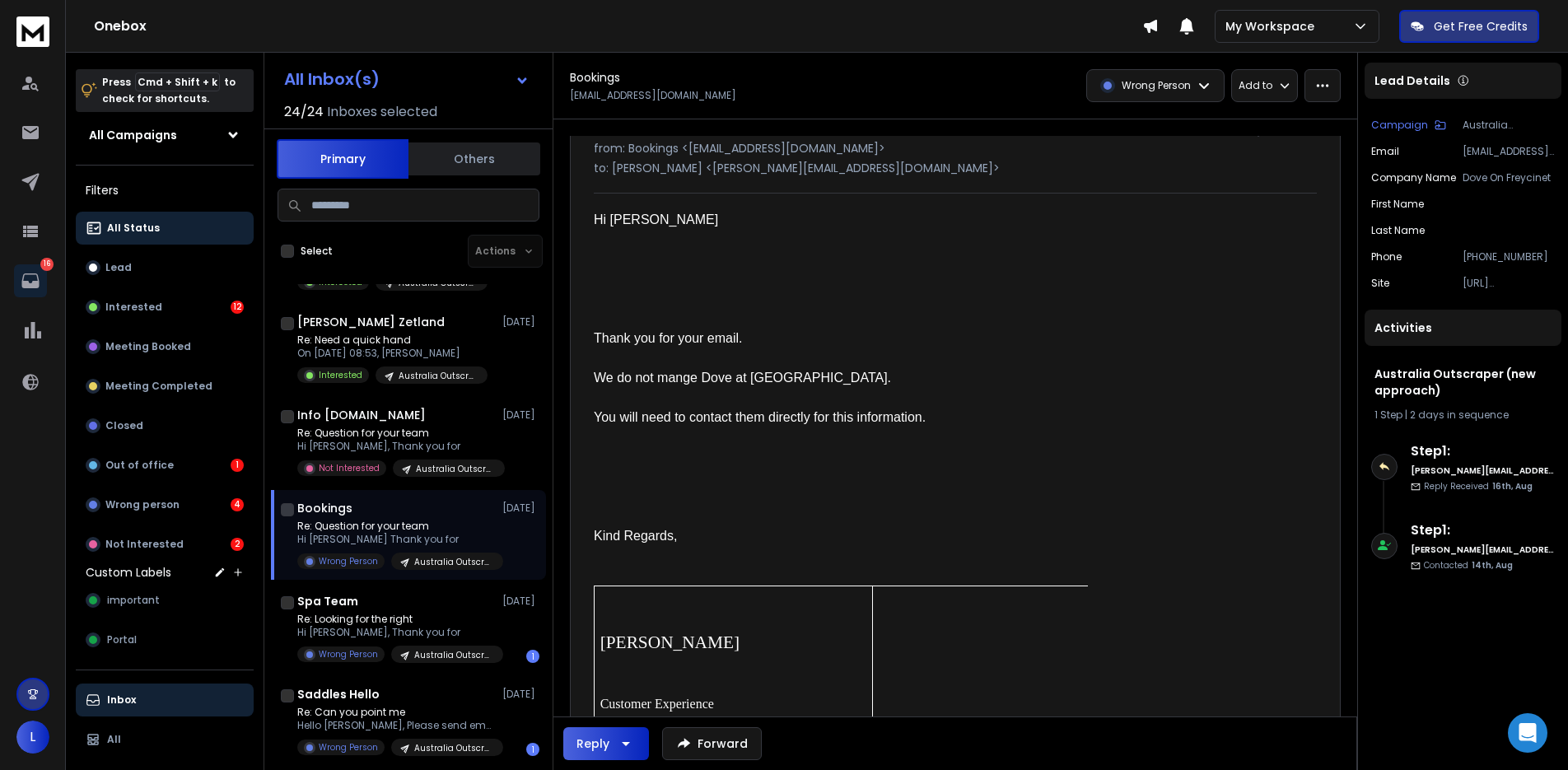
scroll to position [204, 0]
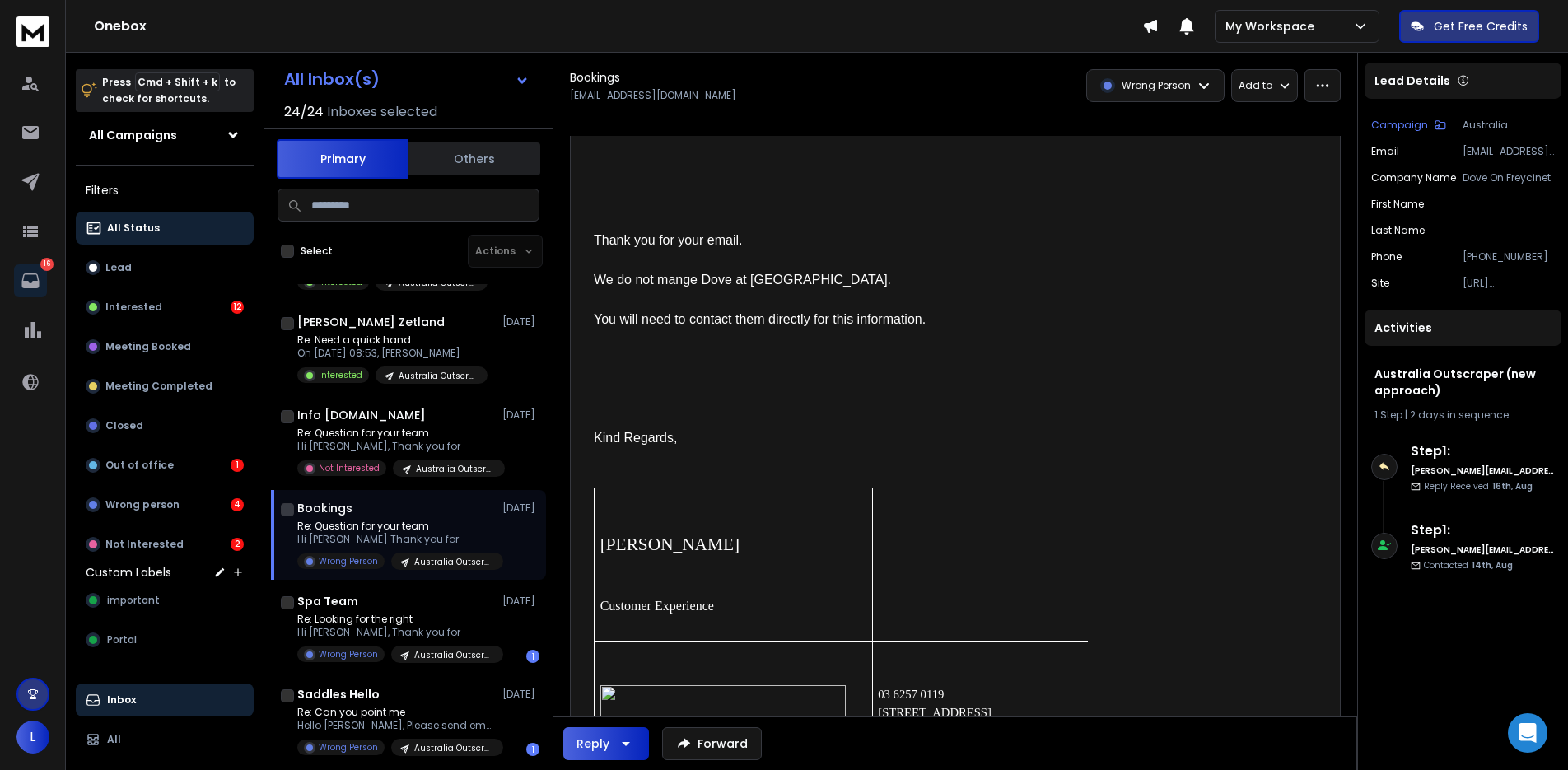
click at [1180, 80] on p "Wrong Person" at bounding box center [1156, 86] width 69 height 13
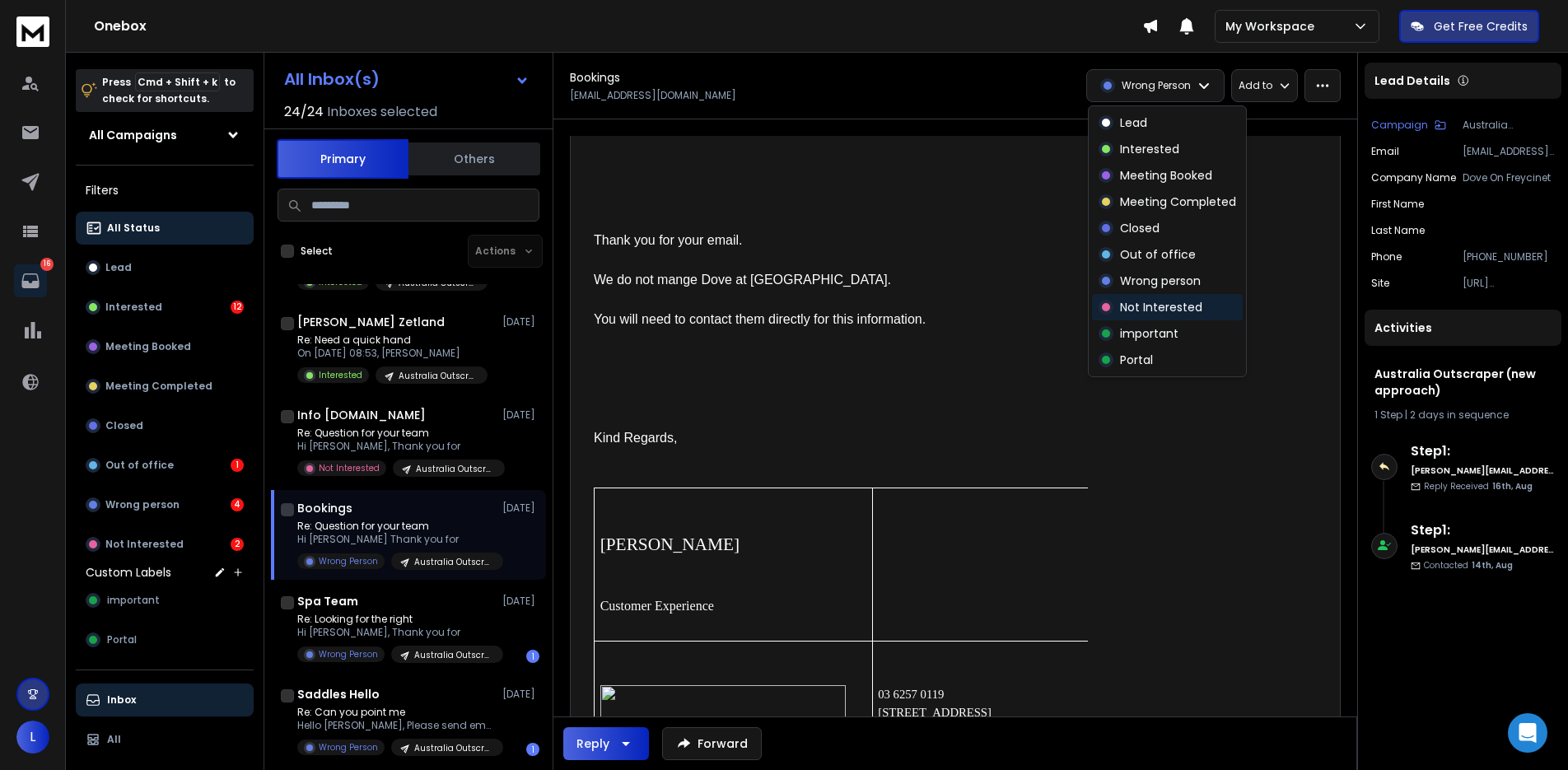
click at [1144, 314] on p "Not Interested" at bounding box center [1161, 307] width 83 height 17
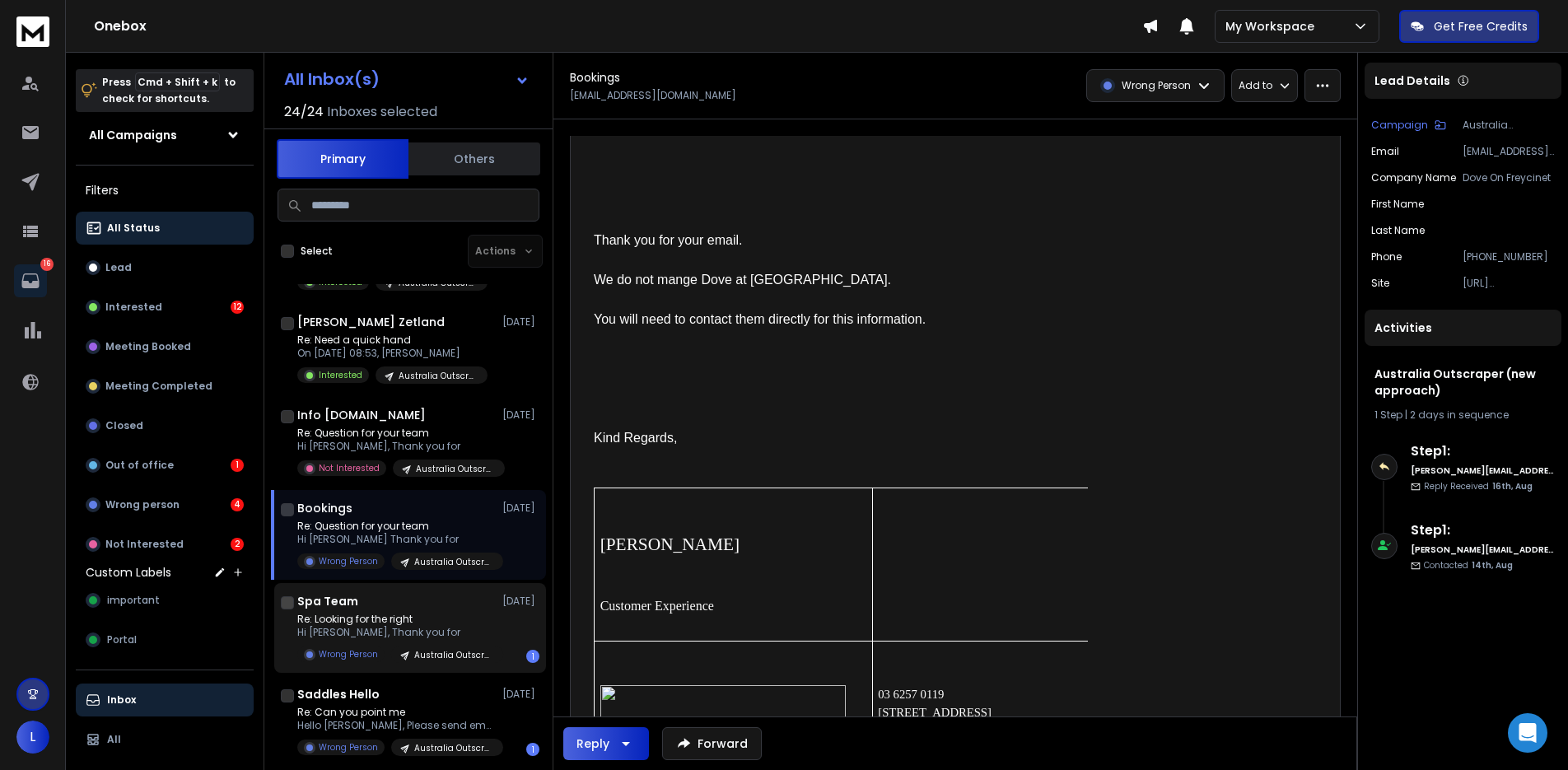
click at [419, 631] on p "Hi Lutz, Thank you for" at bounding box center [396, 632] width 198 height 13
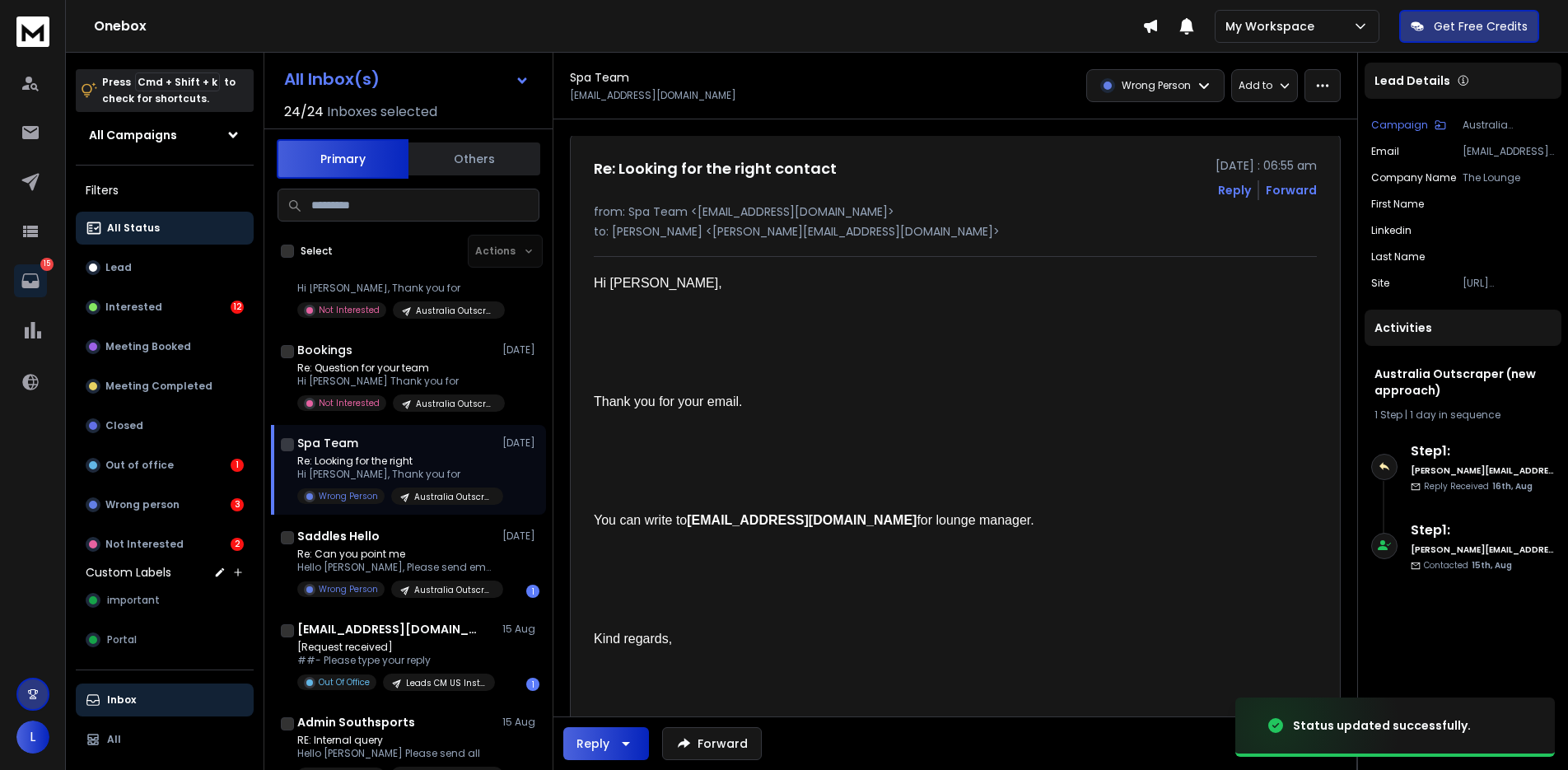
scroll to position [45, 0]
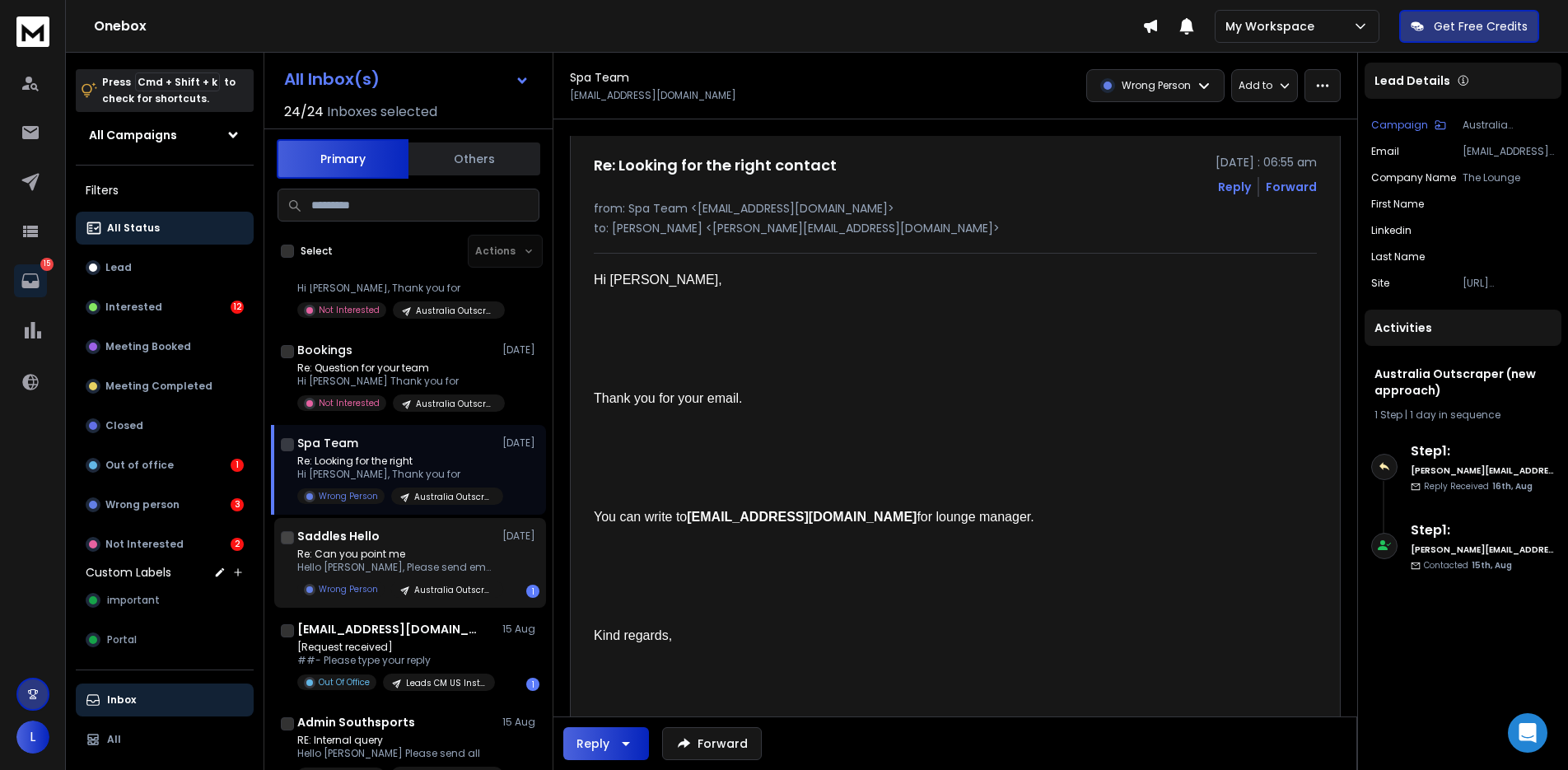
click at [487, 562] on p "Hello Lutz, Please send emails" at bounding box center [396, 567] width 198 height 13
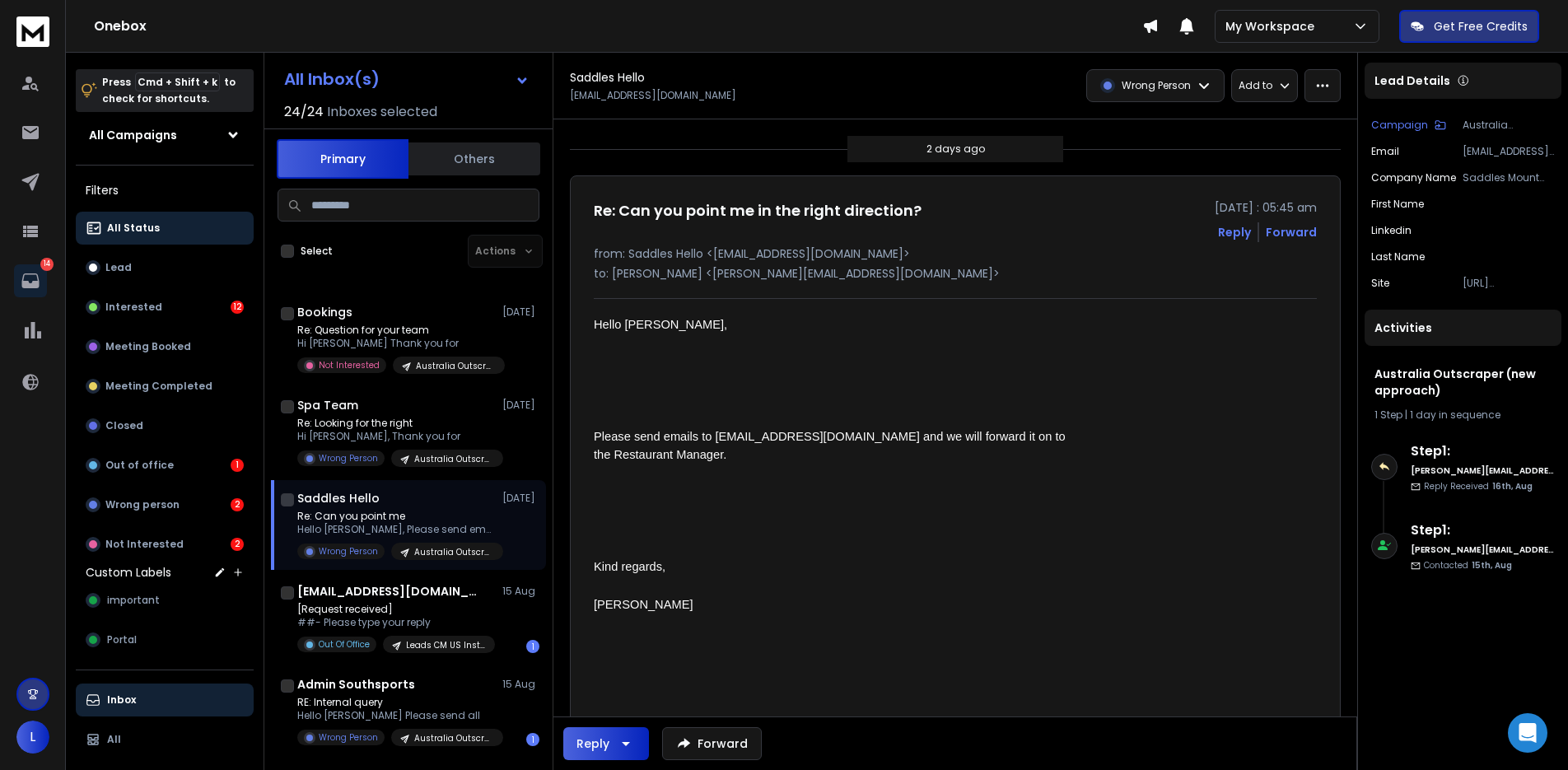
scroll to position [1044, 0]
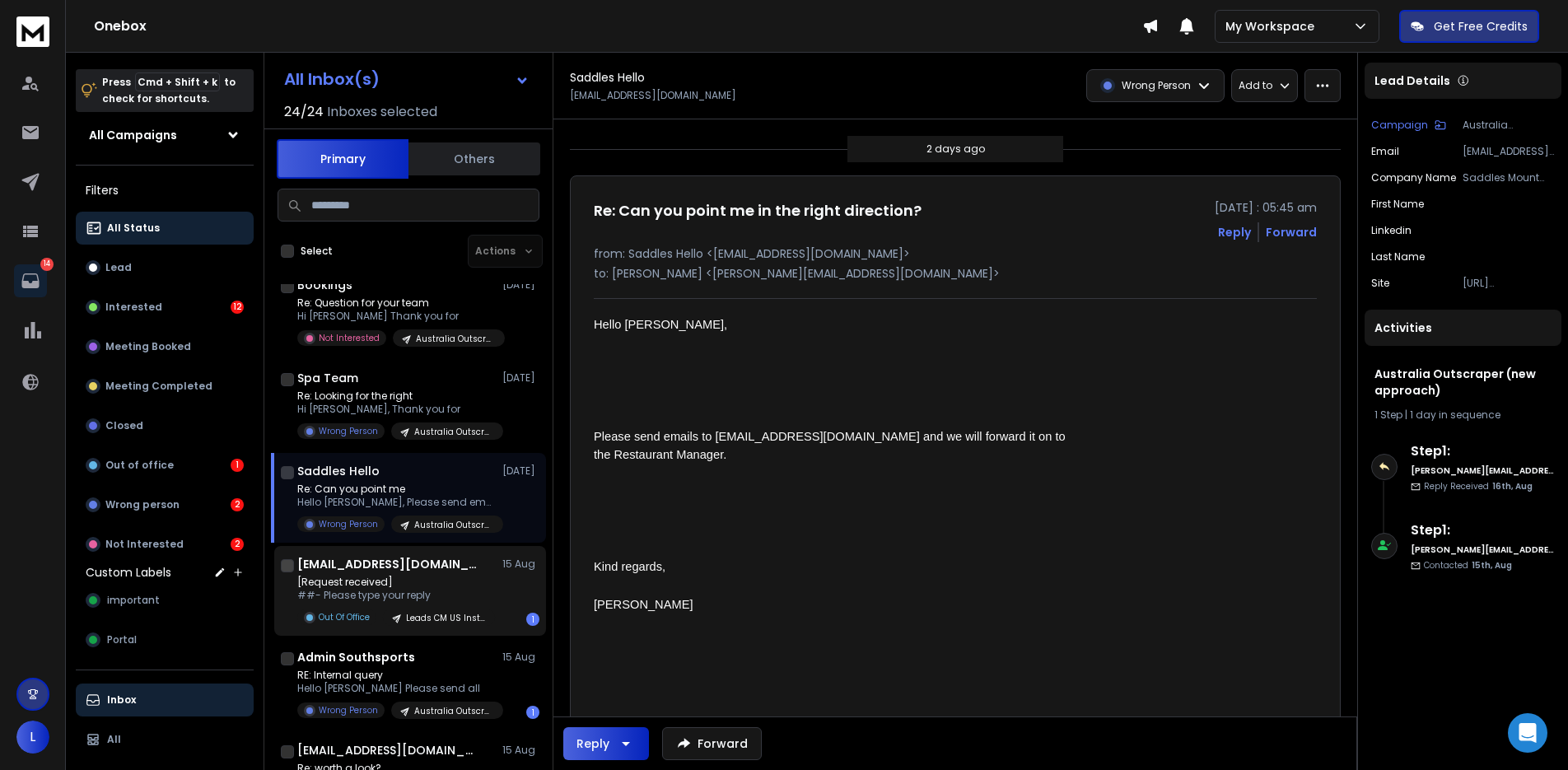
click at [485, 581] on p "[Request received]" at bounding box center [396, 582] width 198 height 13
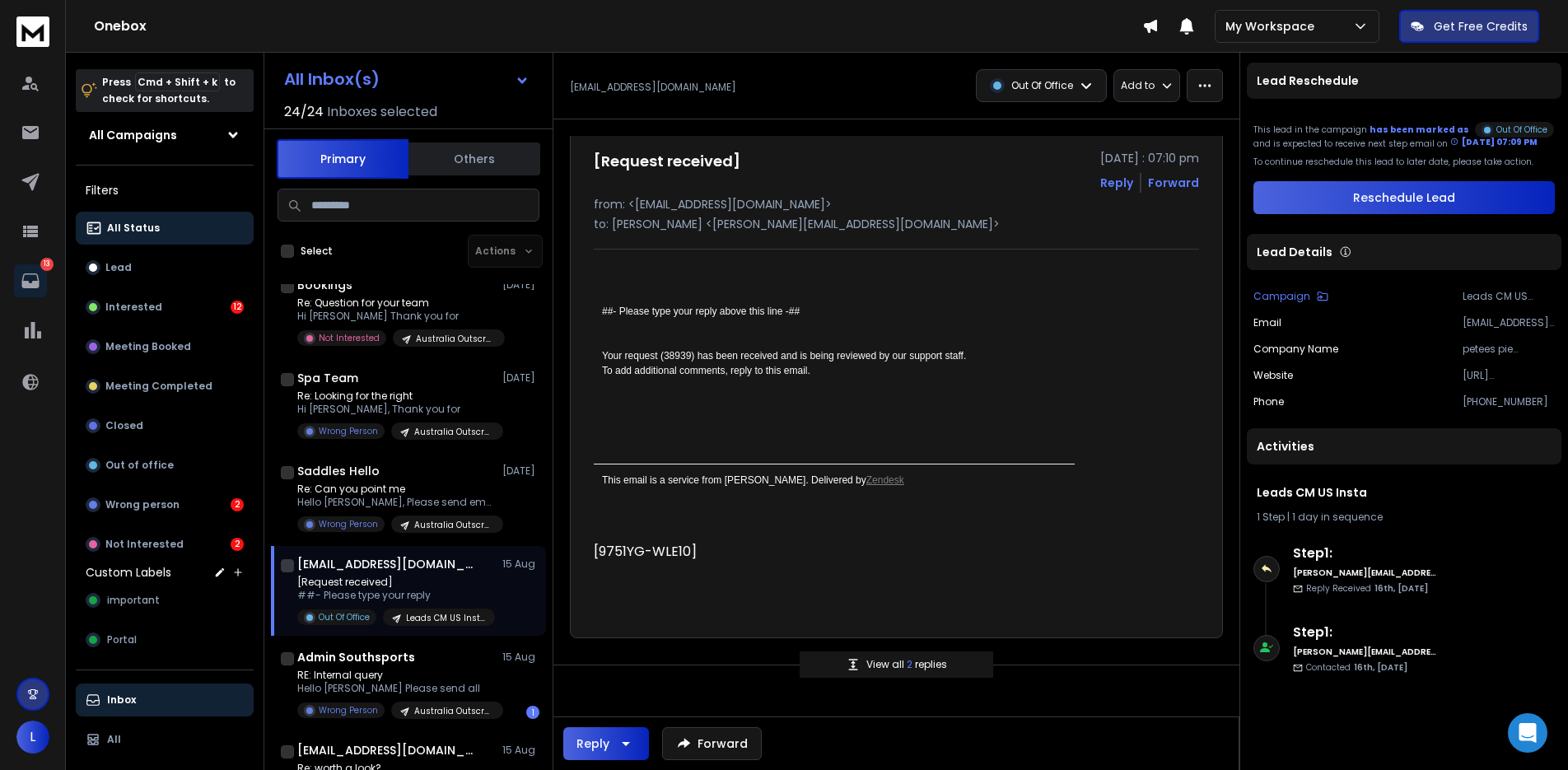
scroll to position [1064, 0]
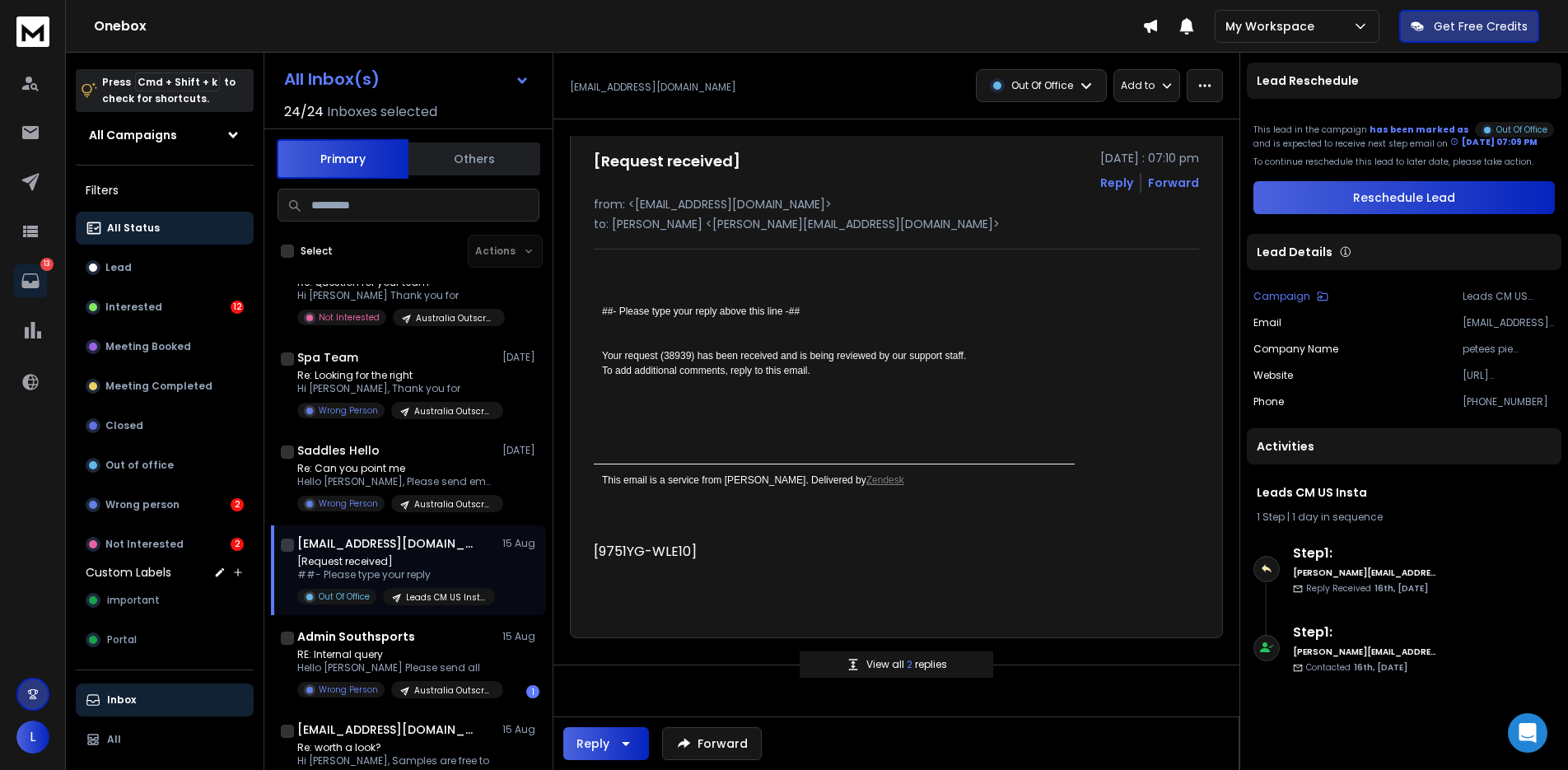
click at [1061, 88] on p "Out Of Office" at bounding box center [1042, 86] width 62 height 13
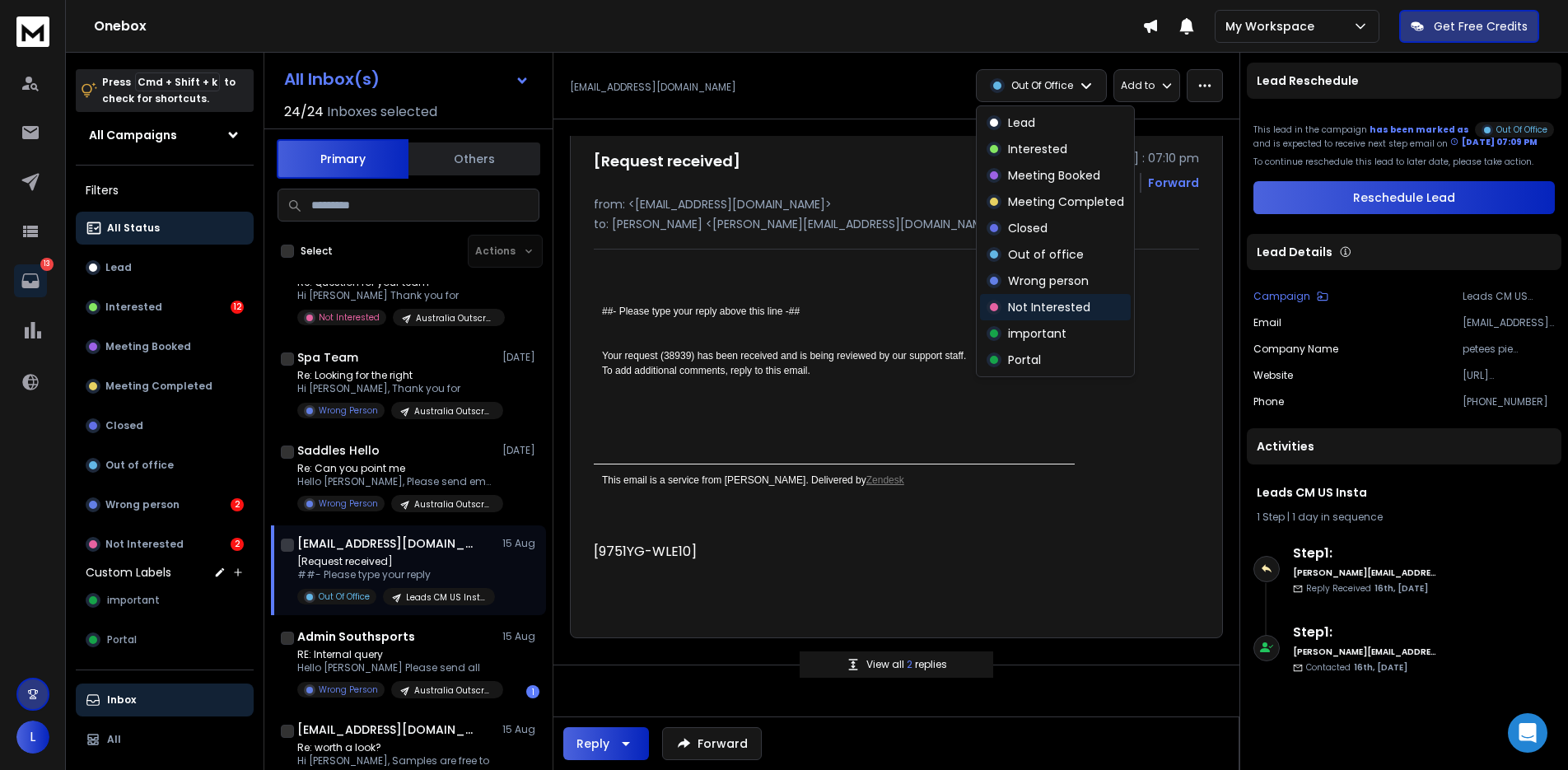
click at [1060, 298] on div "Not Interested" at bounding box center [1055, 307] width 151 height 27
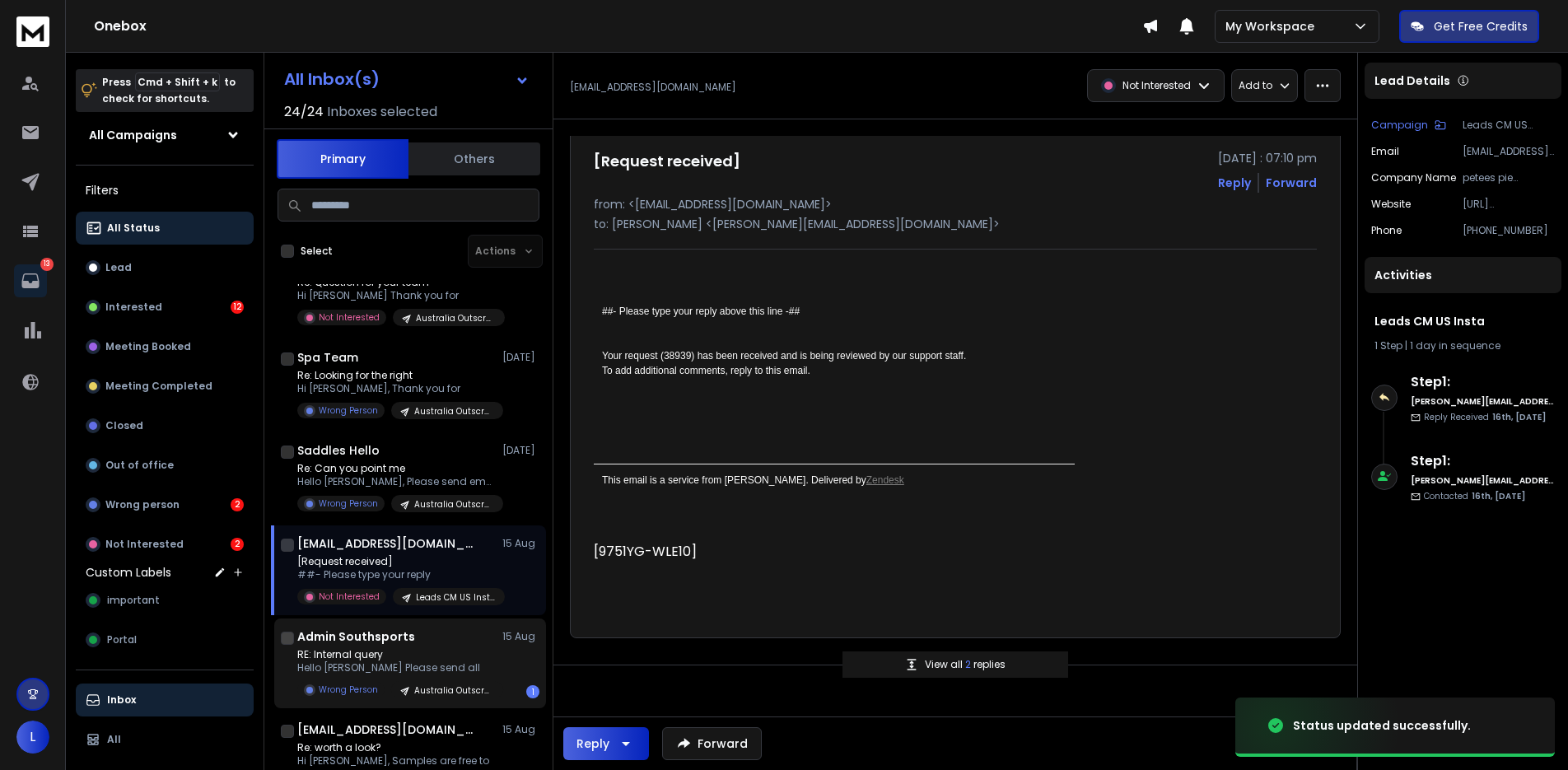
click at [440, 661] on p "RE: Internal query" at bounding box center [396, 655] width 198 height 13
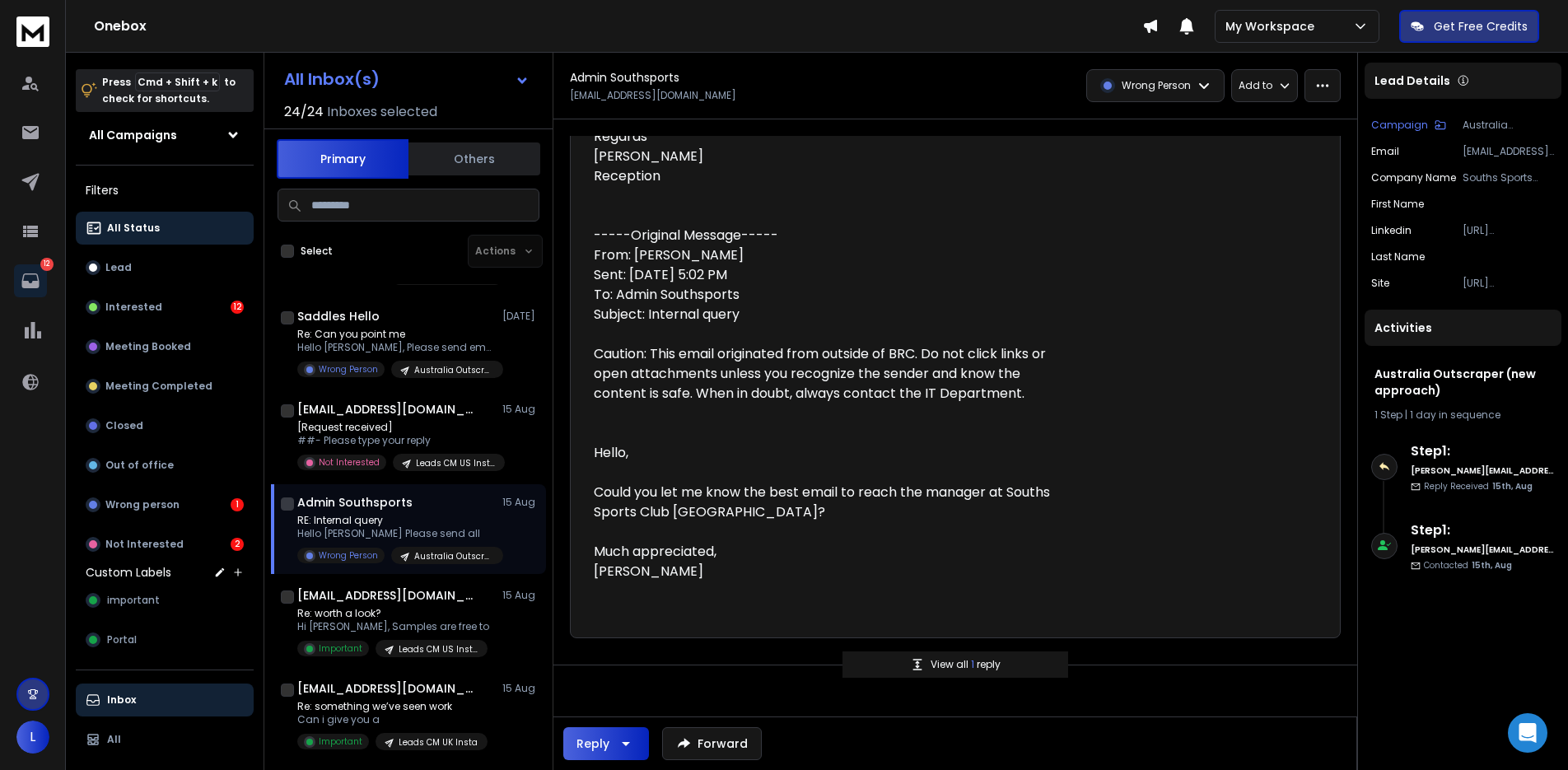
scroll to position [0, 0]
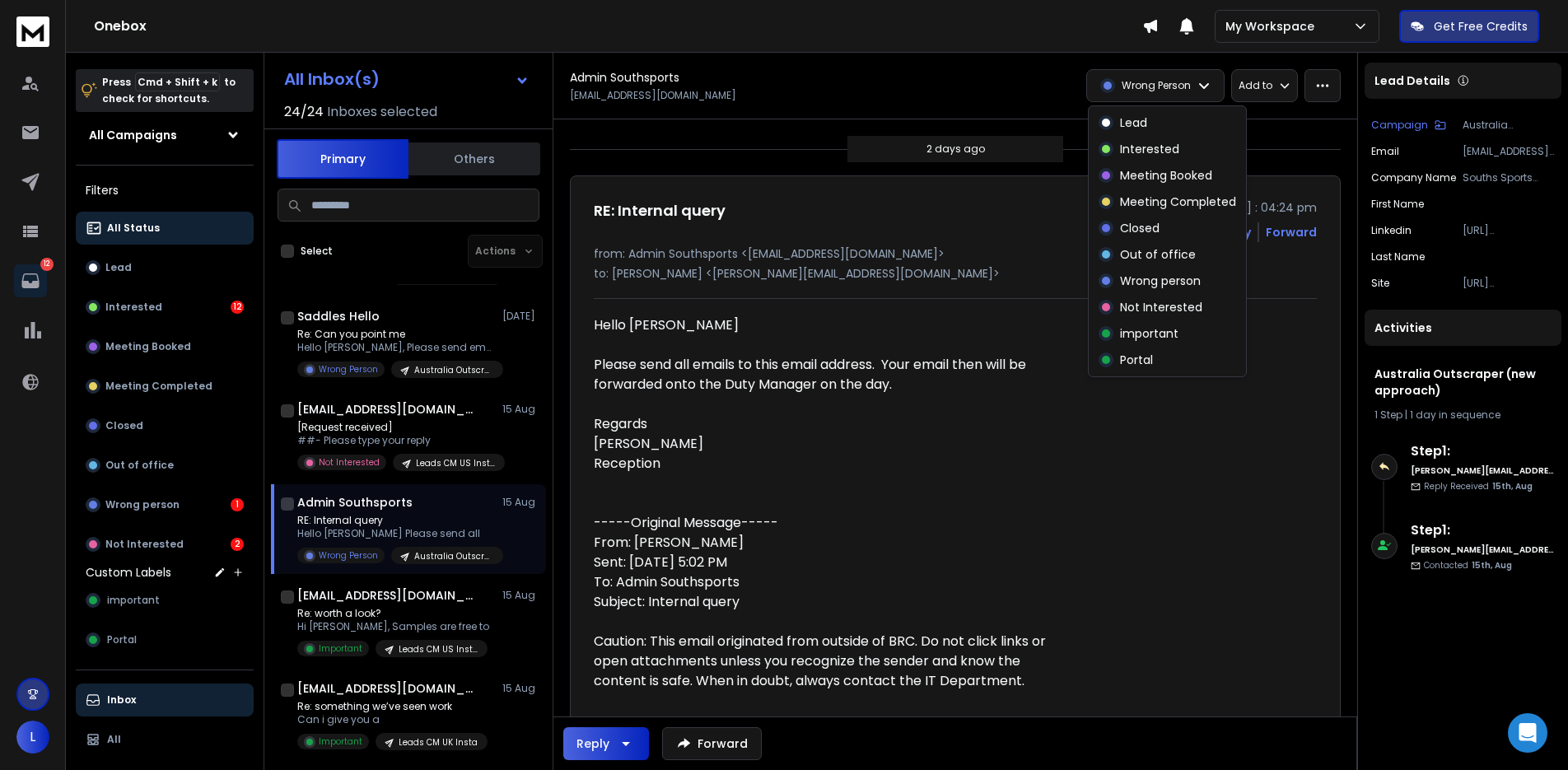
click at [1174, 84] on p "Wrong Person" at bounding box center [1156, 86] width 69 height 13
click at [1171, 149] on p "Interested" at bounding box center [1149, 149] width 59 height 17
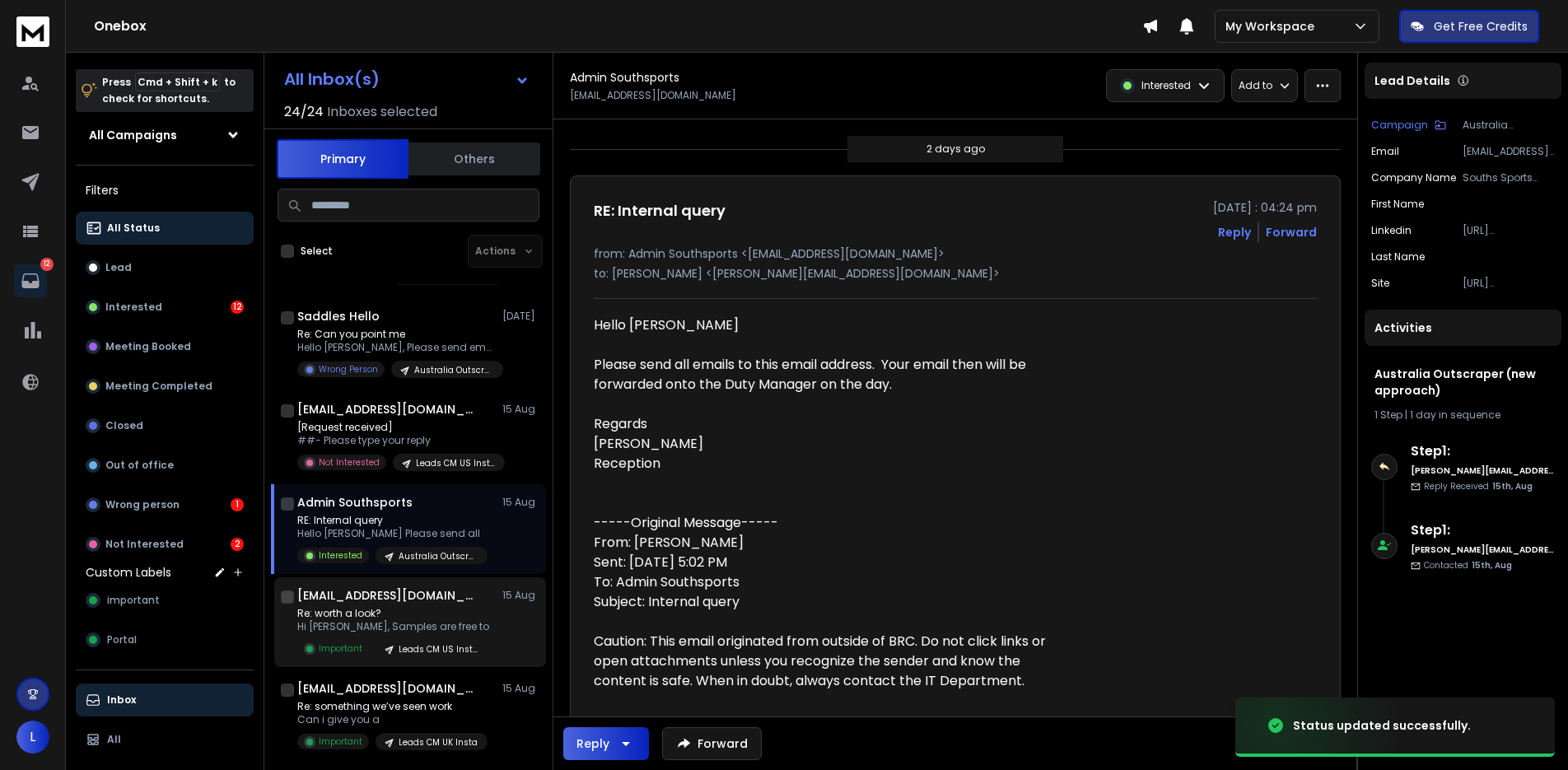
click at [415, 640] on div "Leads CM US Insta" at bounding box center [431, 648] width 112 height 18
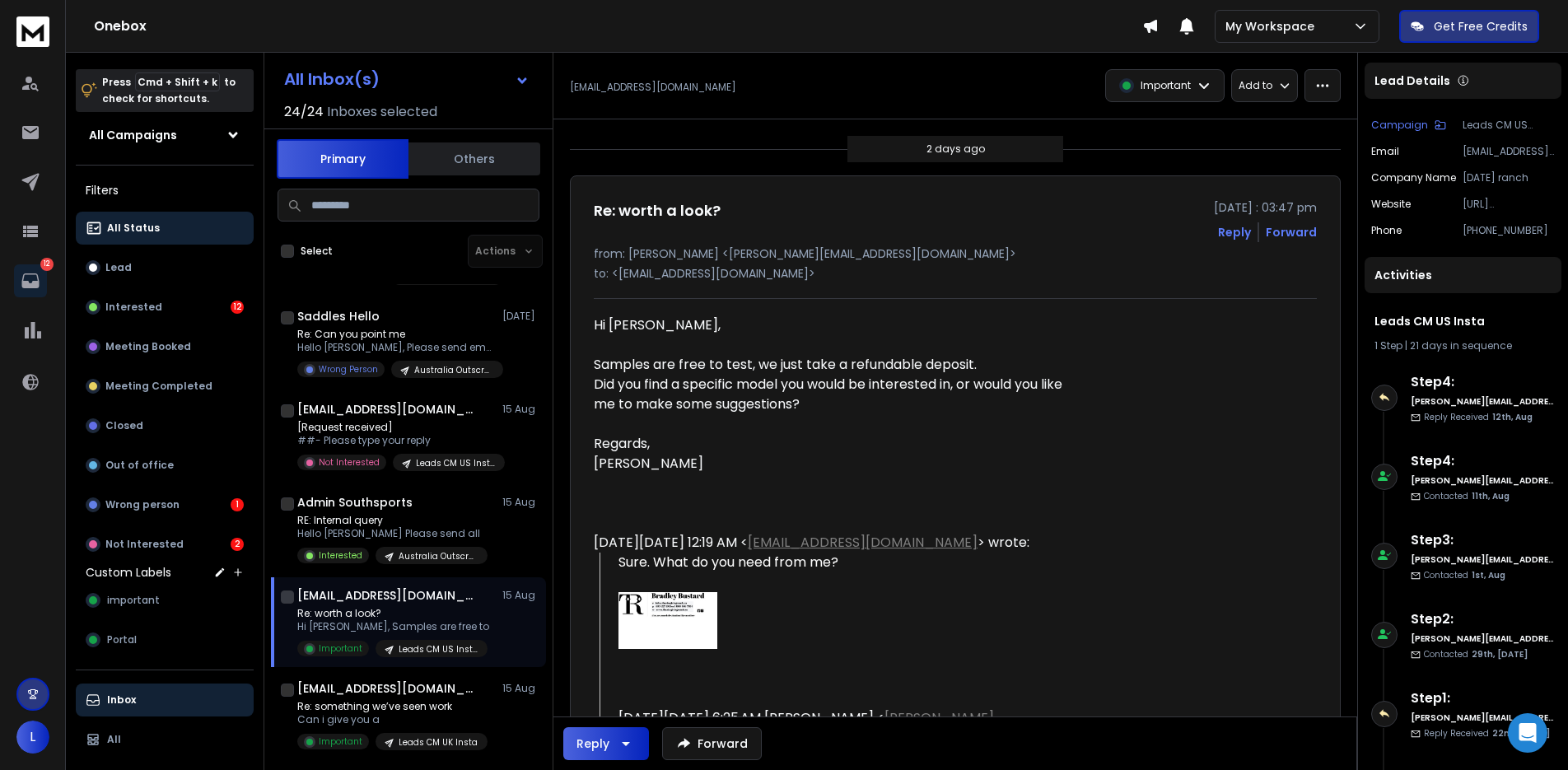
click at [1282, 96] on div "Add to" at bounding box center [1264, 86] width 65 height 32
click at [1290, 125] on div "Subsequence" at bounding box center [1292, 123] width 98 height 17
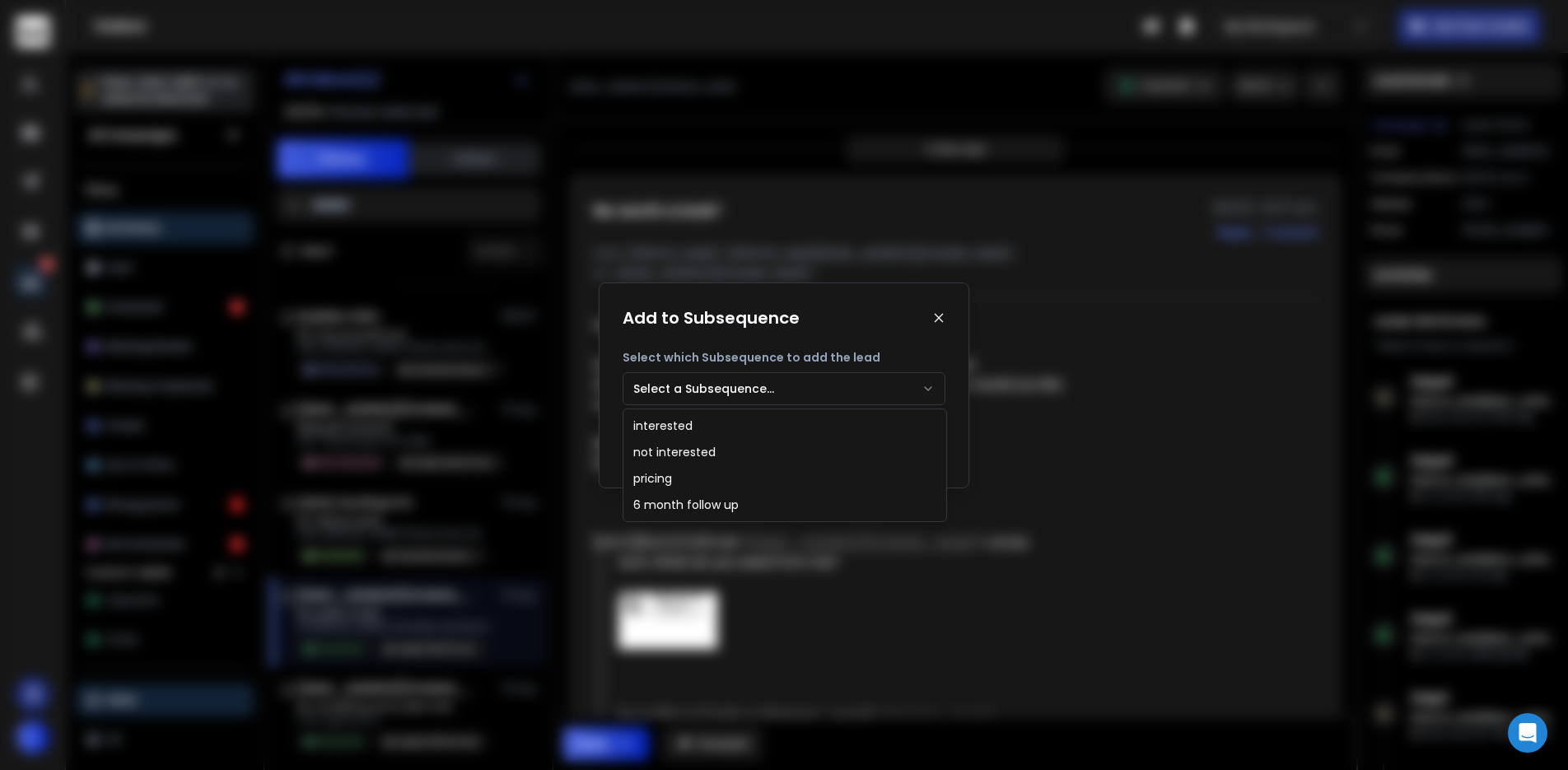
click at [782, 389] on button "Select a Subsequence..." at bounding box center [784, 388] width 323 height 33
click at [942, 314] on div "Add to Subsequence Select which Subsequence to add the lead Select a Subsequenc…" at bounding box center [784, 385] width 371 height 206
click at [941, 320] on icon at bounding box center [939, 318] width 13 height 13
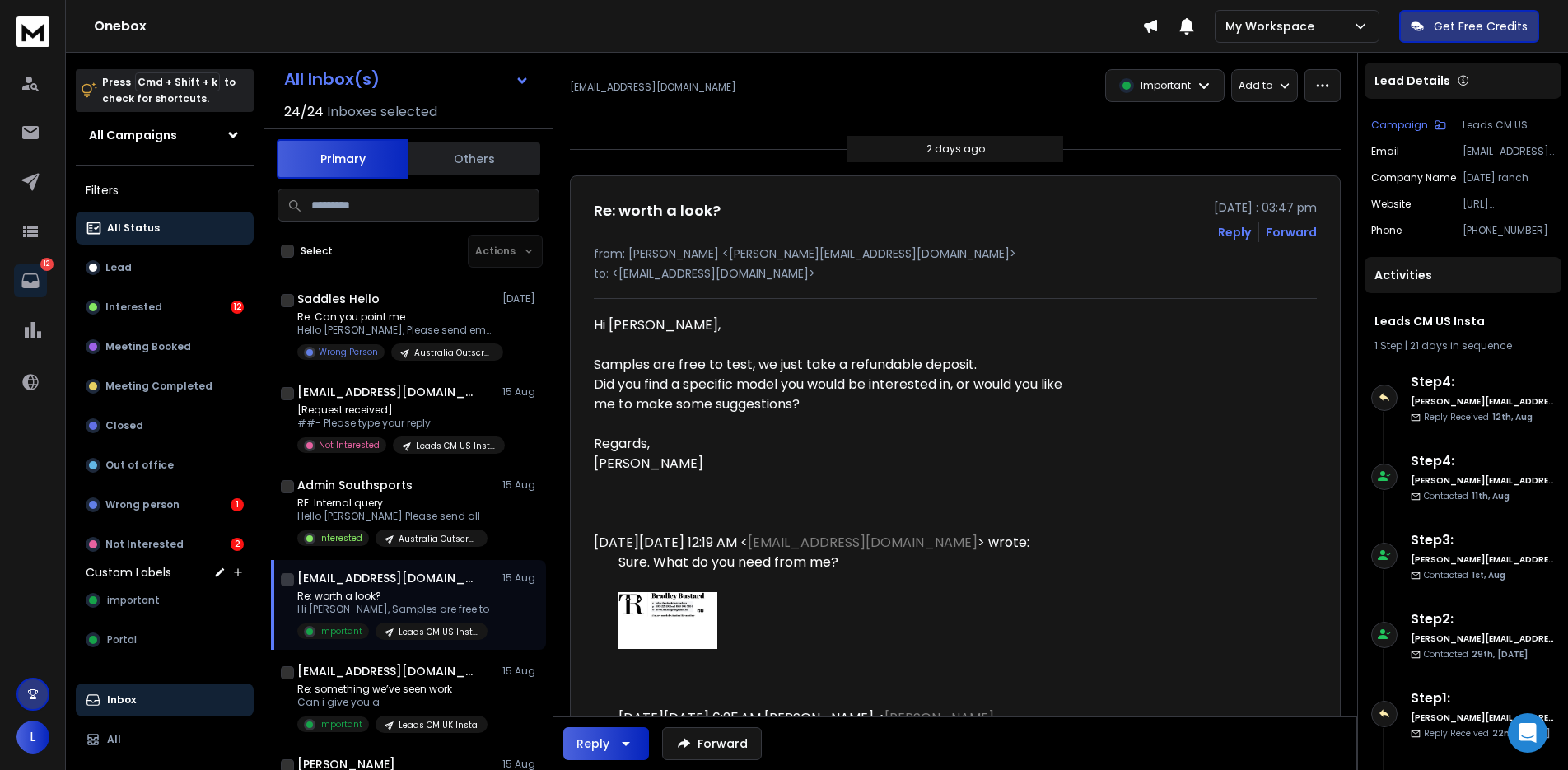
scroll to position [1233, 0]
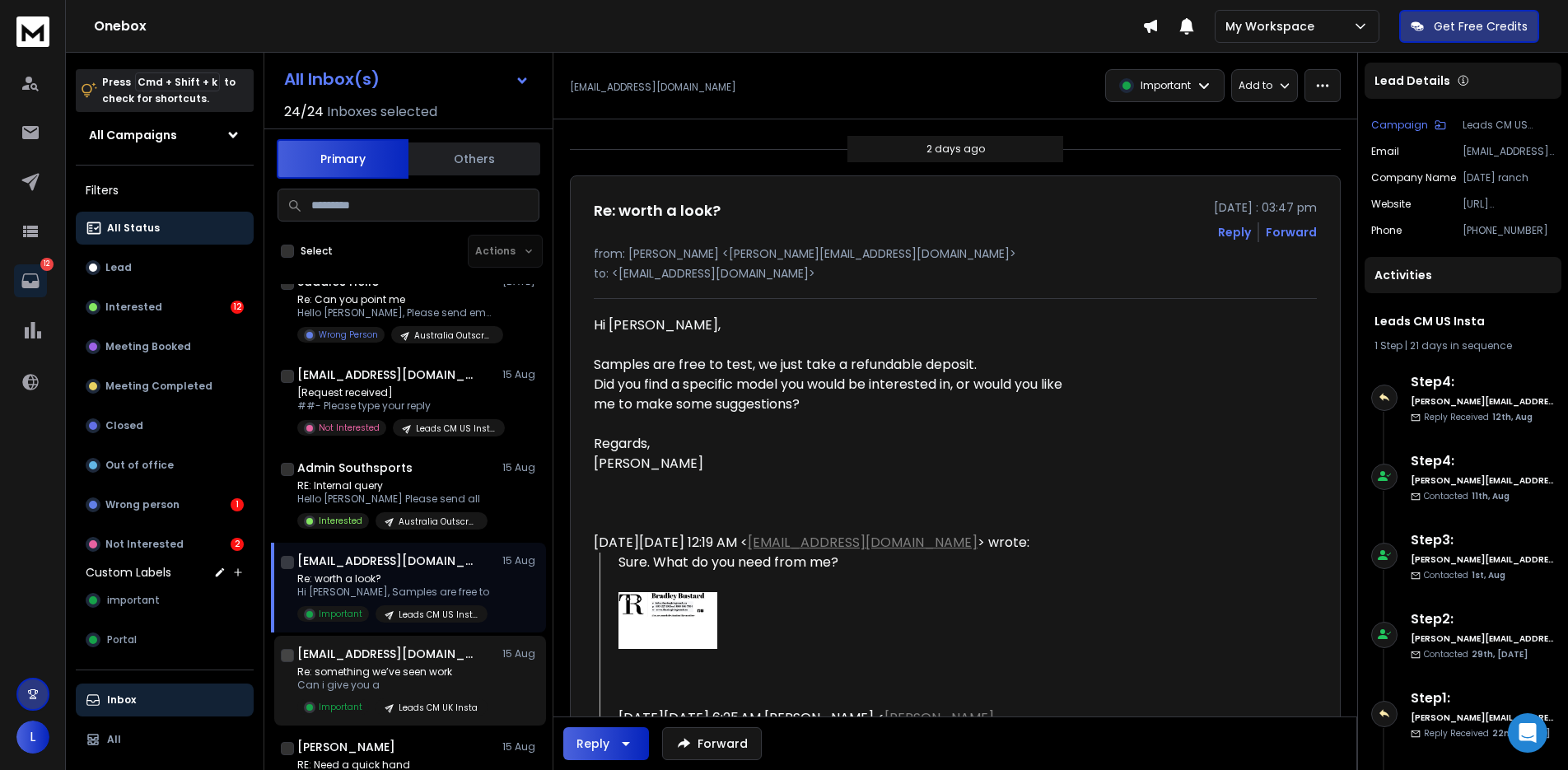
click at [470, 677] on p "Re: something we’ve seen work" at bounding box center [392, 672] width 190 height 13
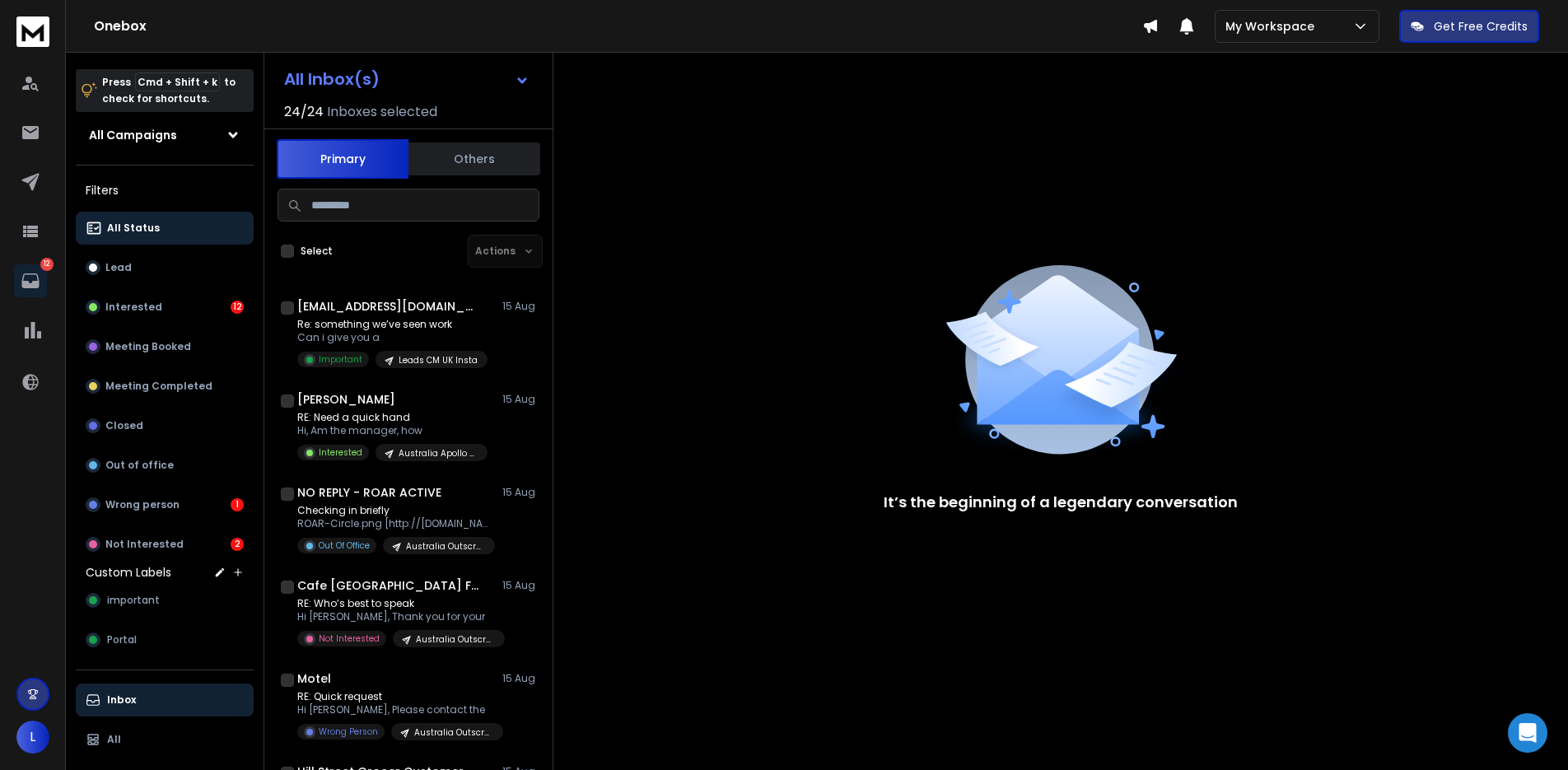
scroll to position [0, 0]
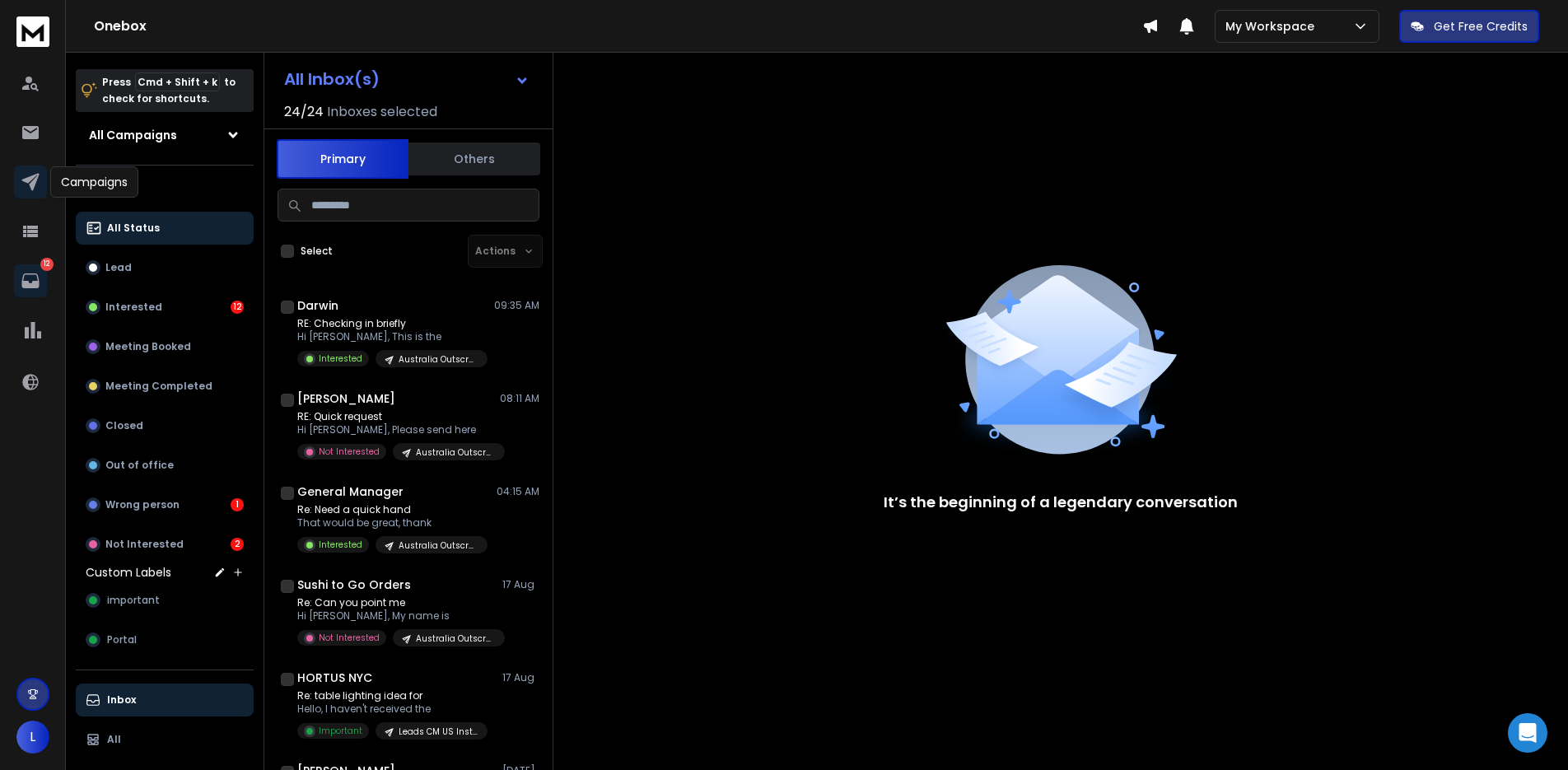
click at [39, 185] on icon at bounding box center [31, 182] width 20 height 20
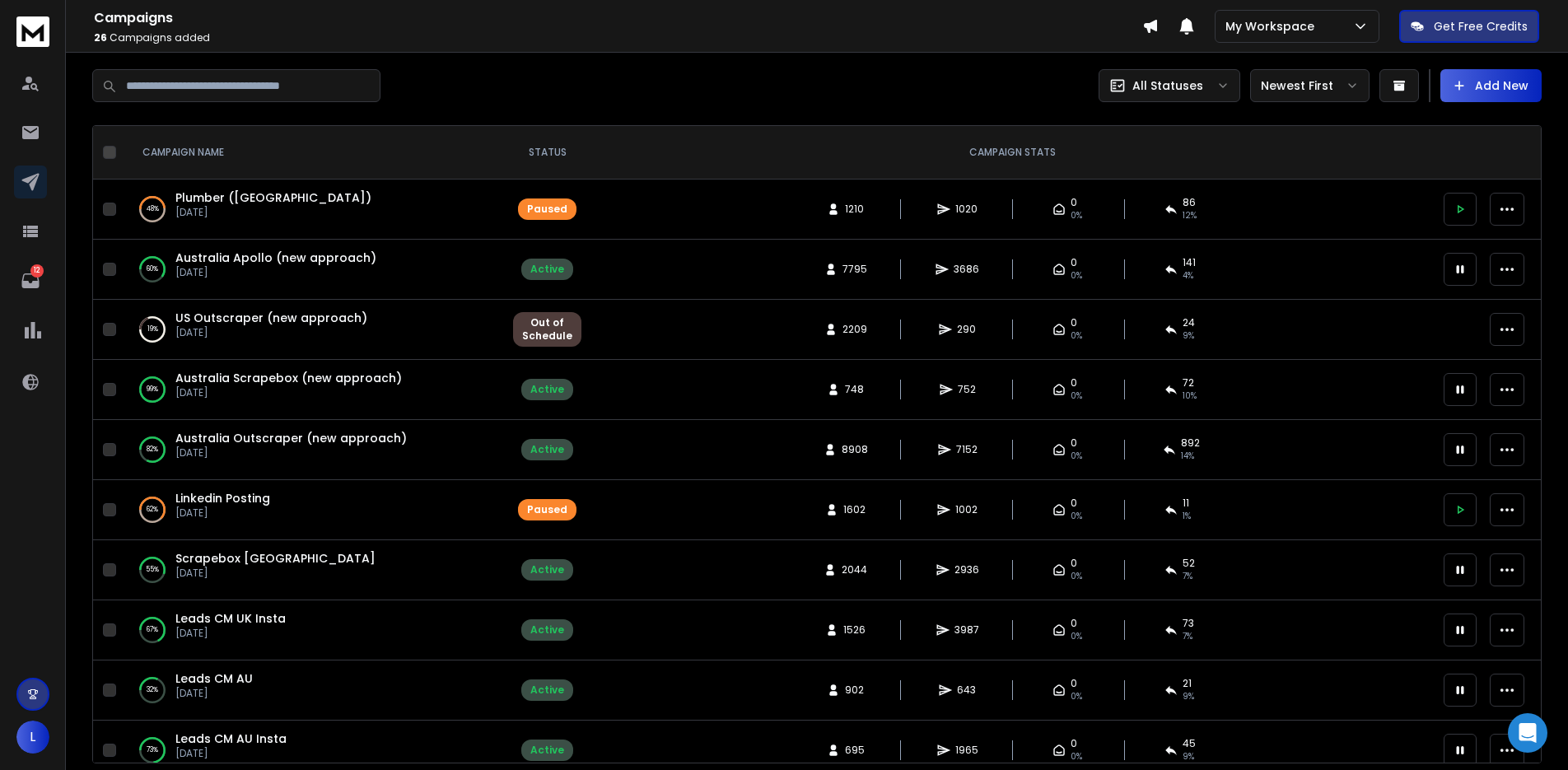
click at [208, 193] on span "Plumber ([GEOGRAPHIC_DATA])" at bounding box center [273, 198] width 196 height 17
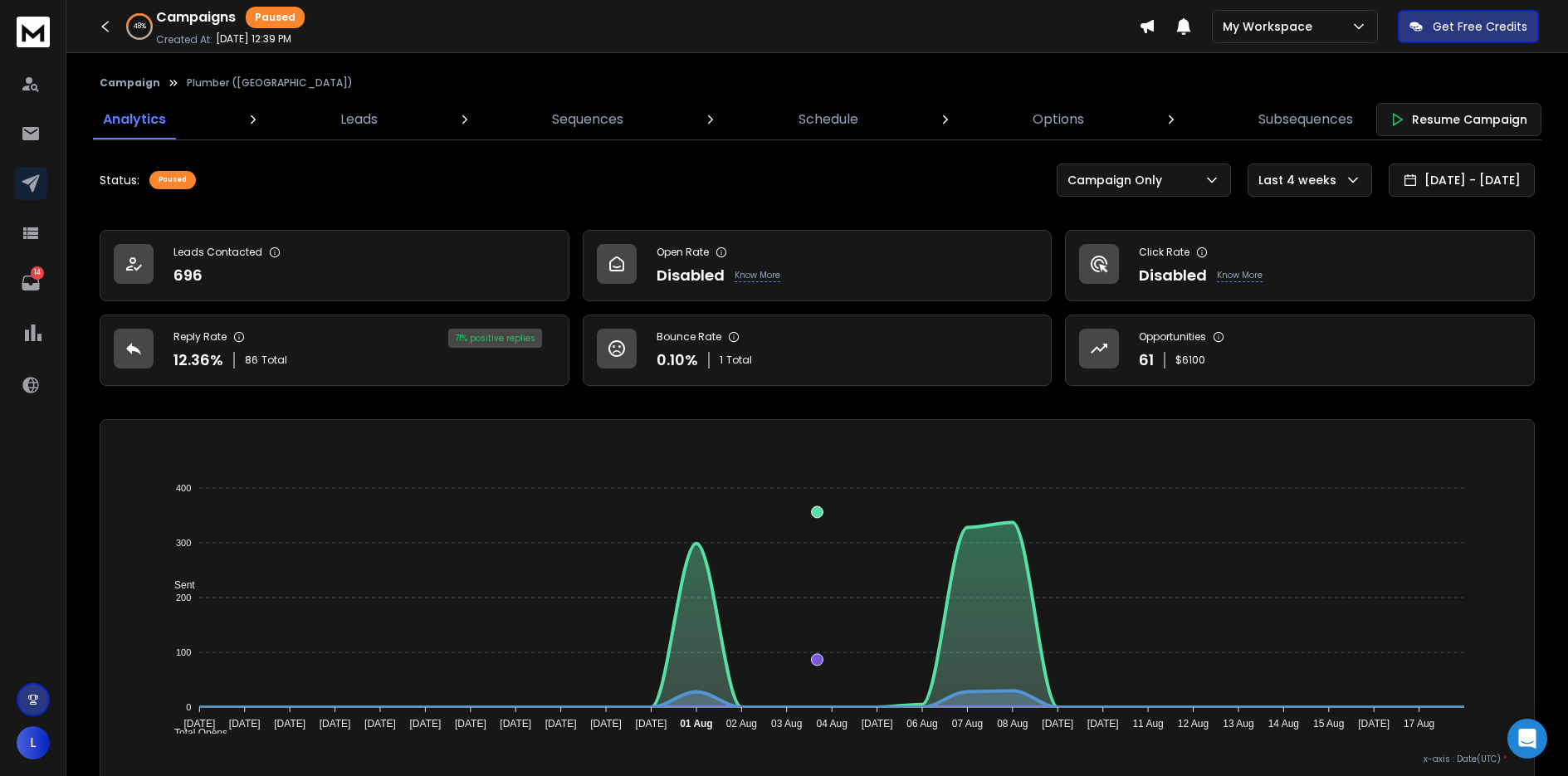
click at [531, 225] on div "Status: Paused Resume Campaign Campaign Only Last 4 weeks [DATE] - [DATE] Leads…" at bounding box center [817, 624] width 1435 height 921
click at [1336, 115] on p "Subsequences" at bounding box center [1306, 119] width 95 height 20
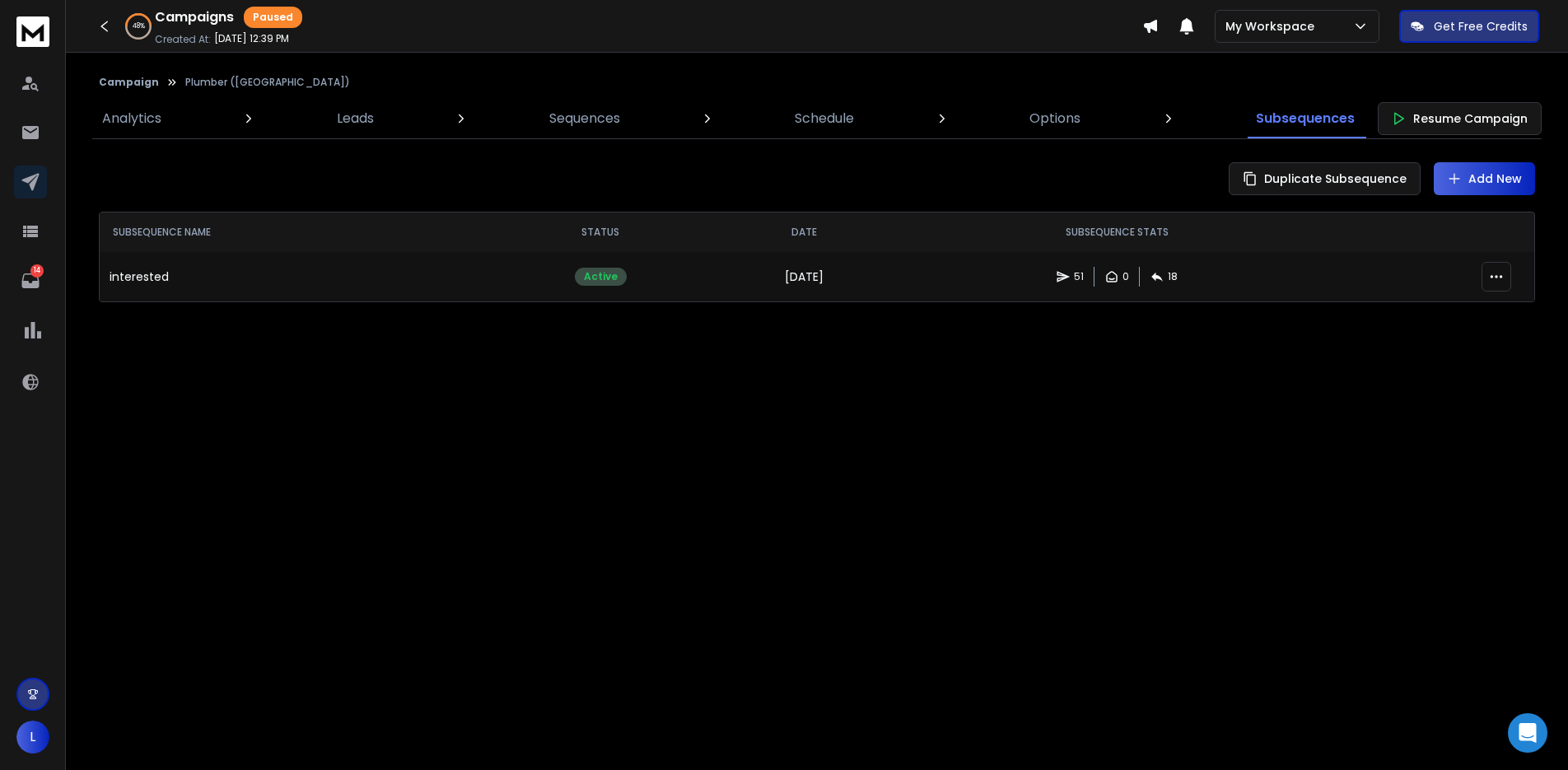
click at [228, 275] on td "interested" at bounding box center [294, 276] width 389 height 49
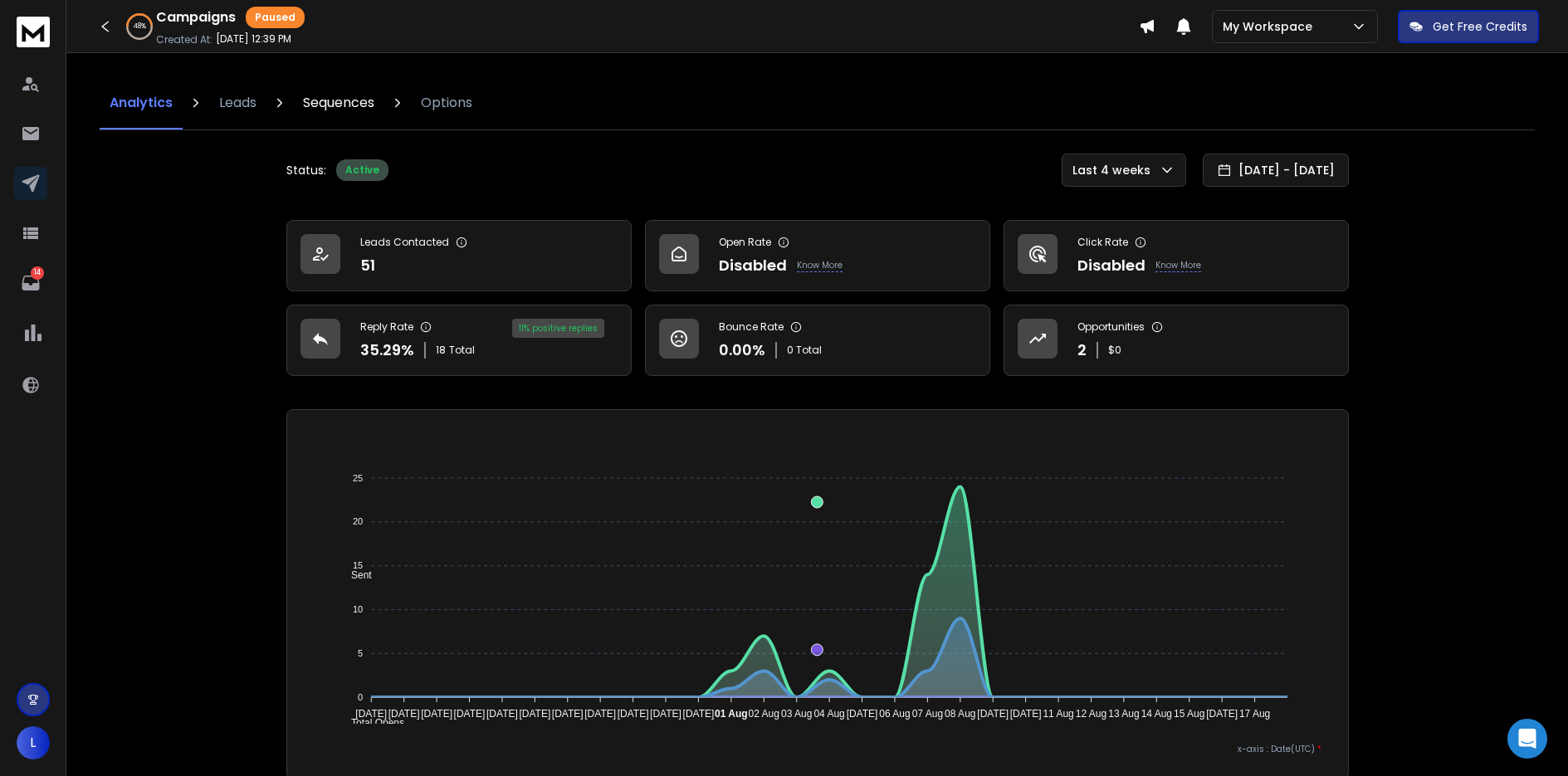
click at [324, 100] on p "Sequences" at bounding box center [338, 103] width 72 height 20
click at [337, 100] on p "Sequences" at bounding box center [338, 103] width 72 height 20
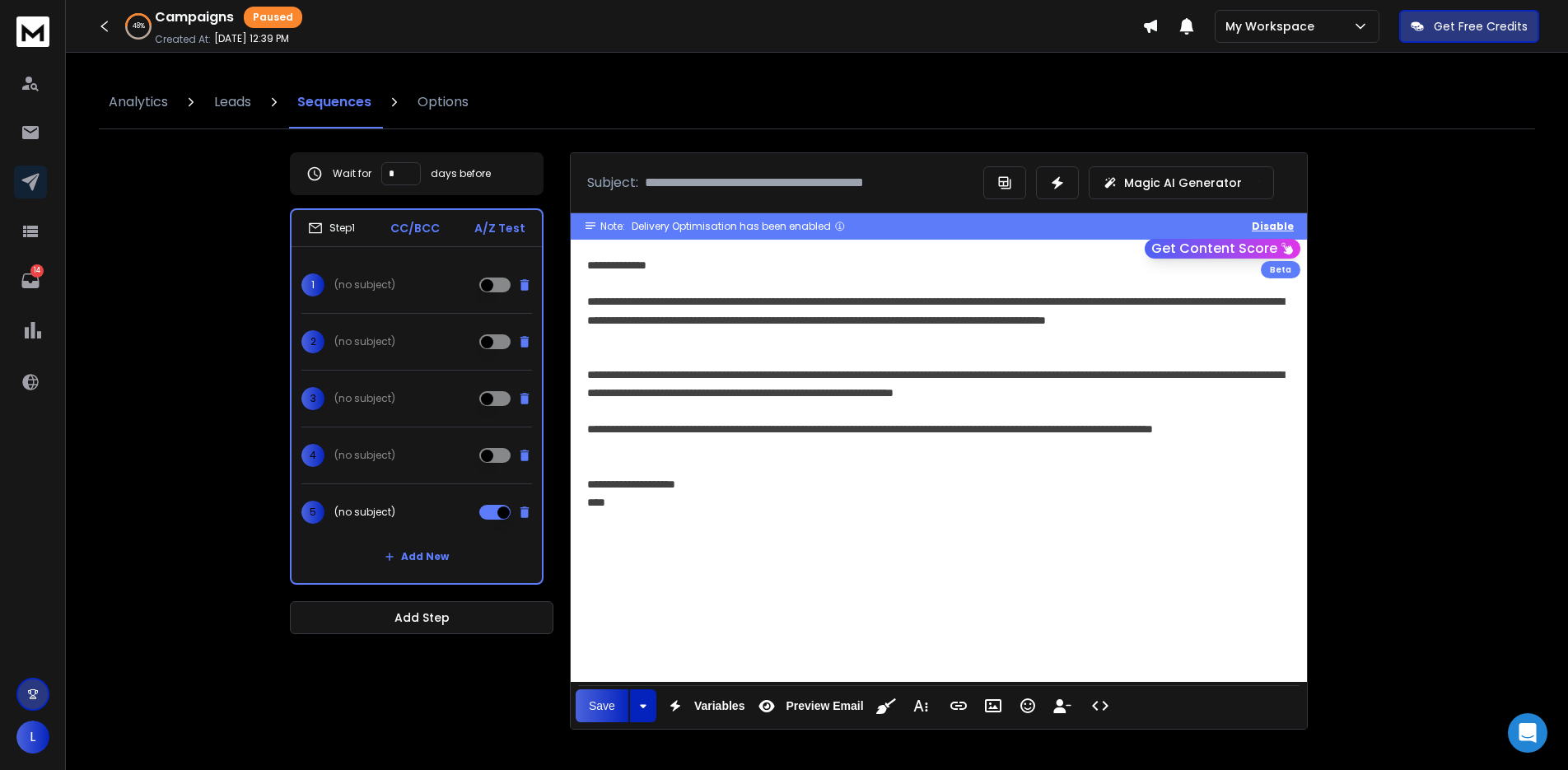
click at [381, 287] on p "(no subject)" at bounding box center [365, 285] width 61 height 13
click at [364, 322] on div "2 (no subject)" at bounding box center [416, 342] width 230 height 57
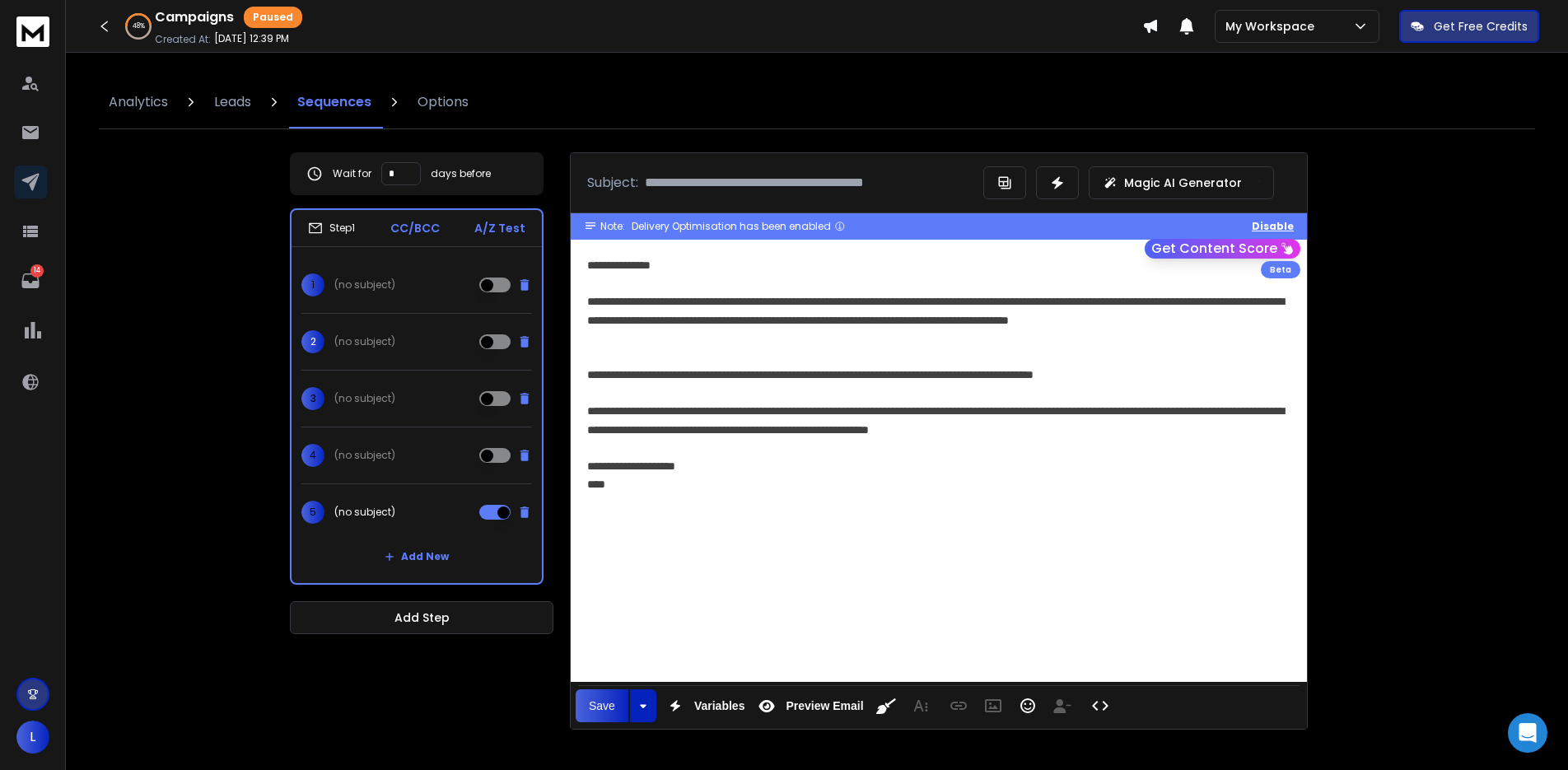
click at [360, 356] on div "2 (no subject)" at bounding box center [416, 342] width 230 height 57
click at [353, 450] on p "(no subject)" at bounding box center [365, 455] width 61 height 13
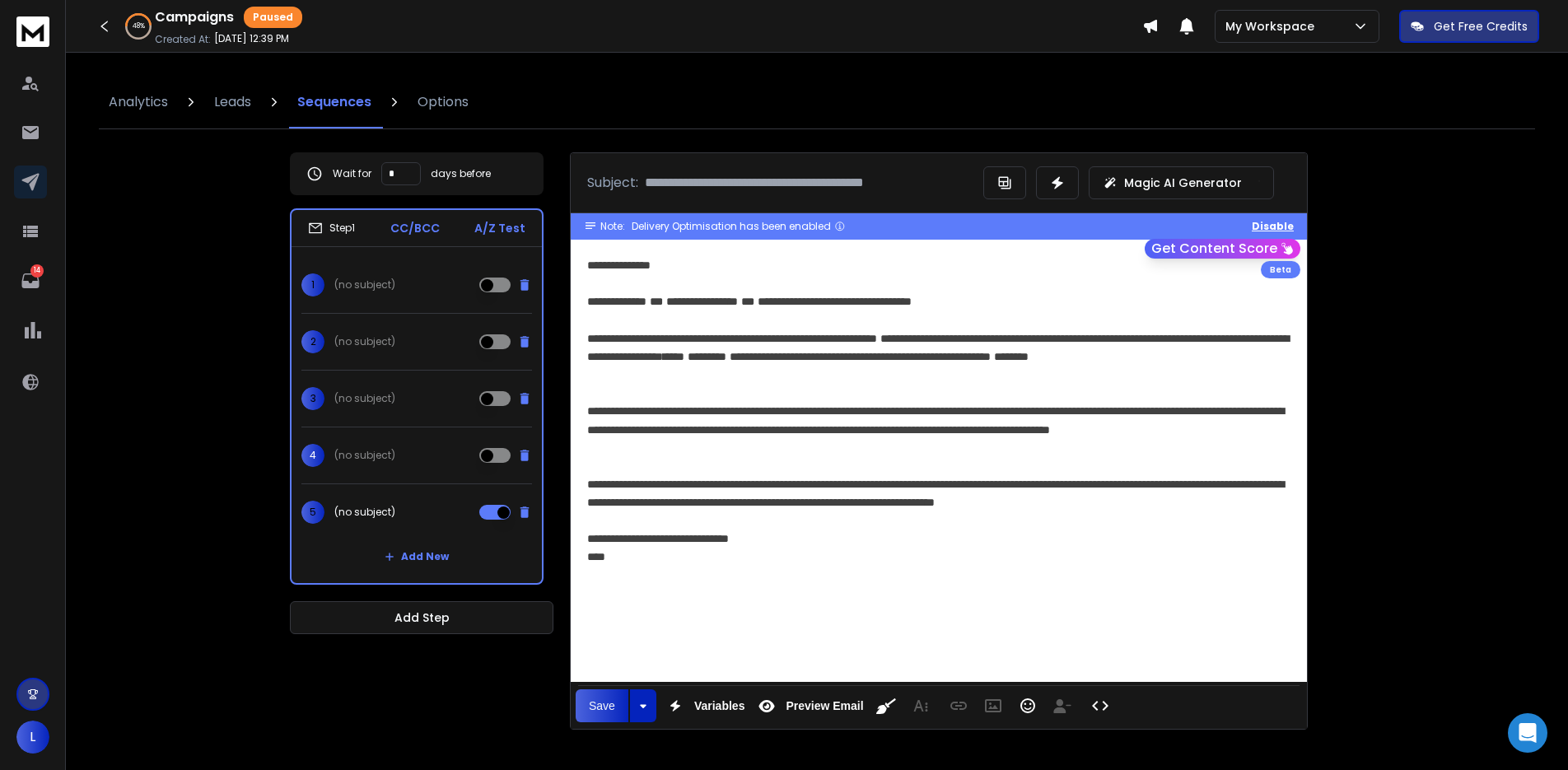
click at [373, 507] on p "(no subject)" at bounding box center [365, 512] width 61 height 13
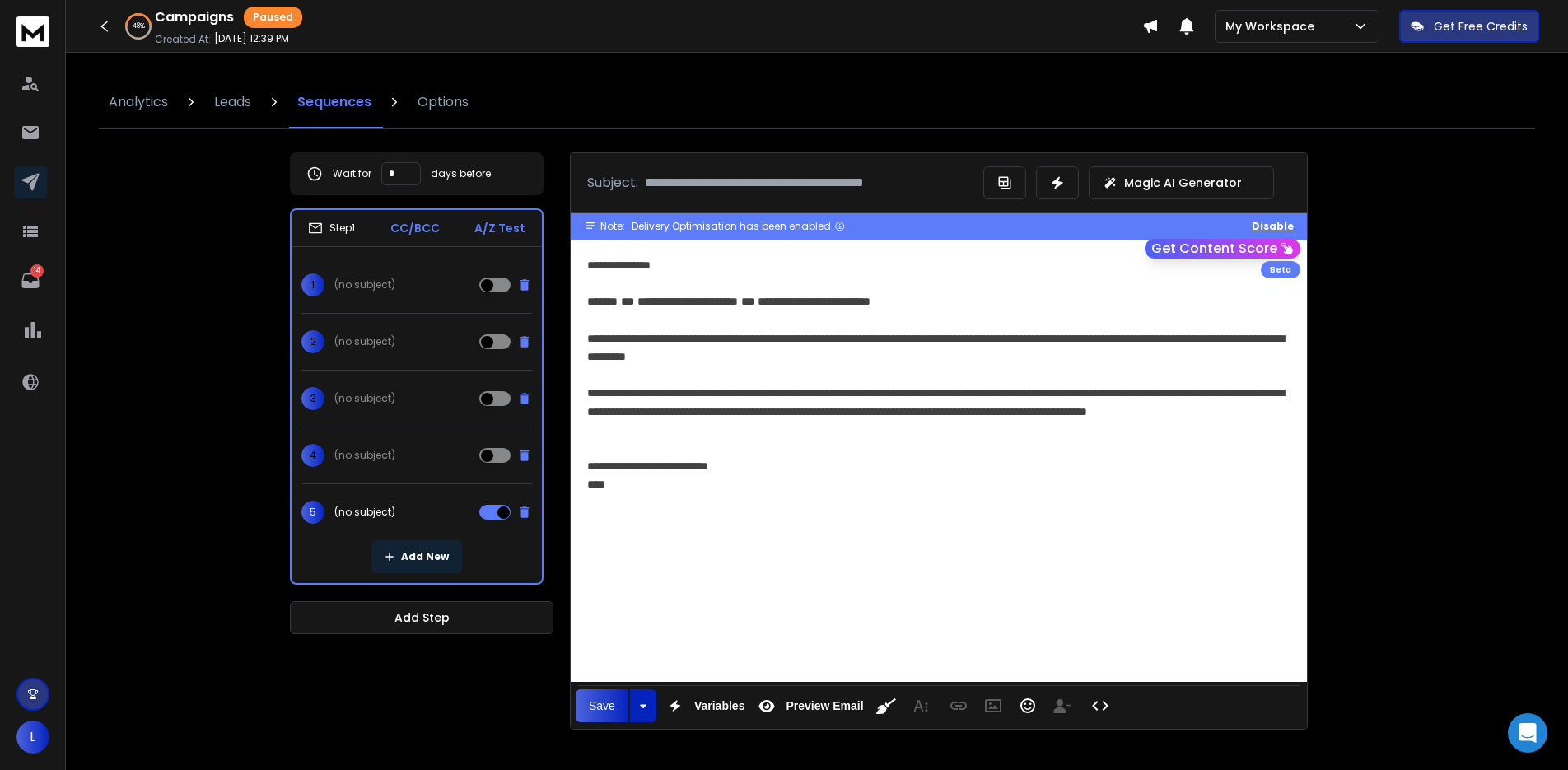
click at [418, 551] on button "Add New" at bounding box center [416, 556] width 91 height 33
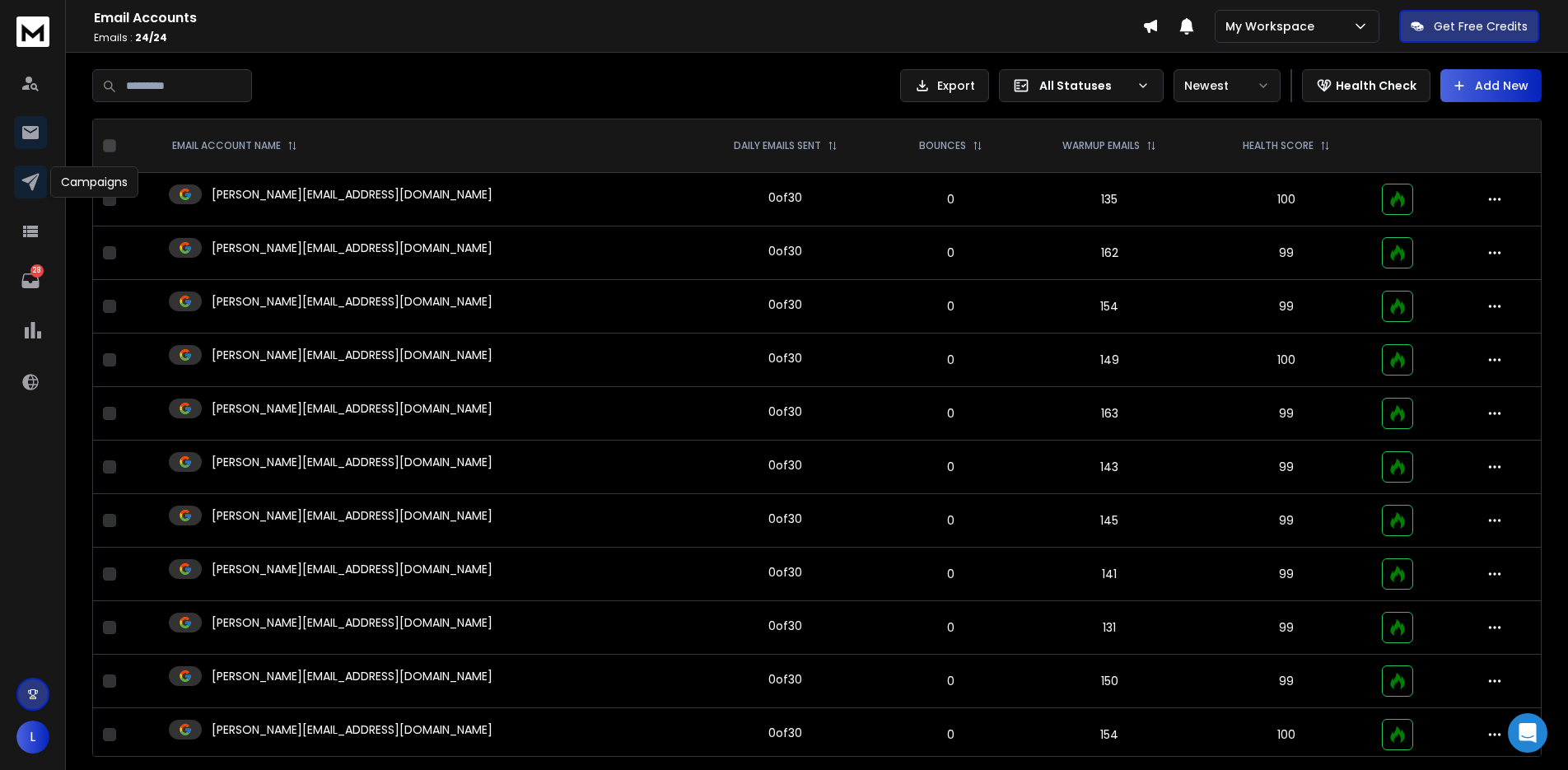
click at [38, 174] on icon at bounding box center [30, 181] width 18 height 18
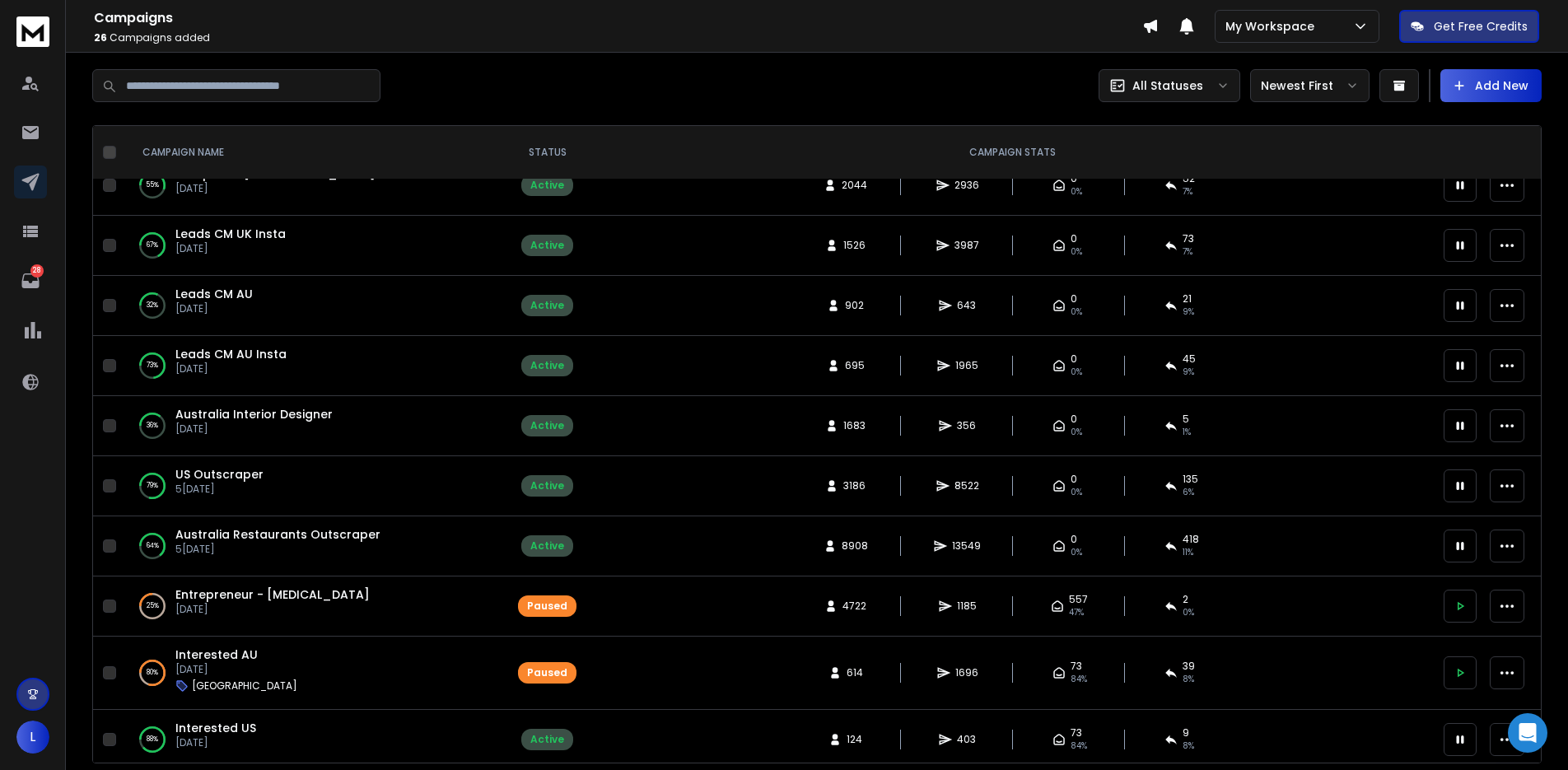
scroll to position [499, 0]
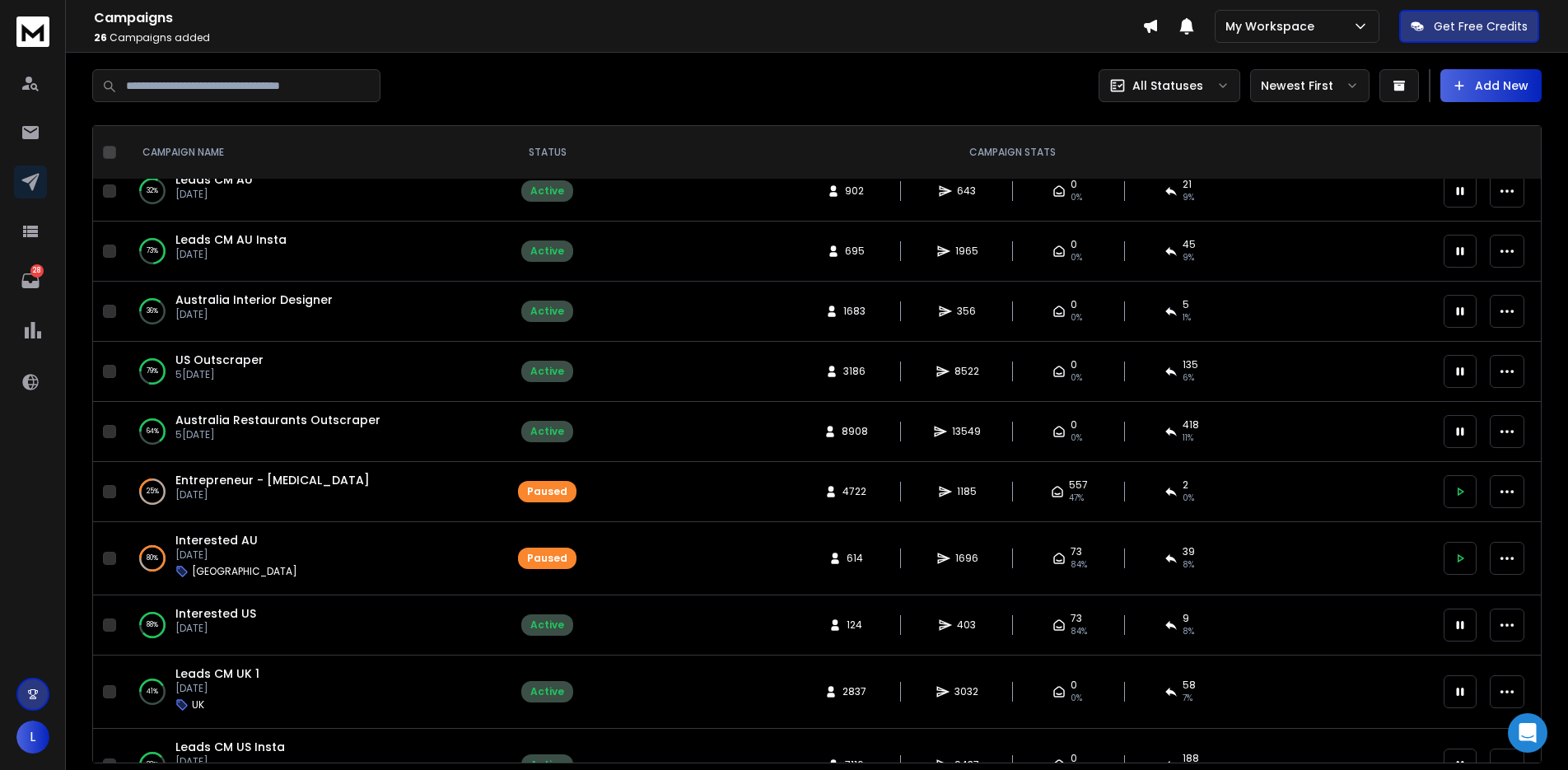
click at [234, 540] on span "Interested AU" at bounding box center [216, 541] width 83 height 17
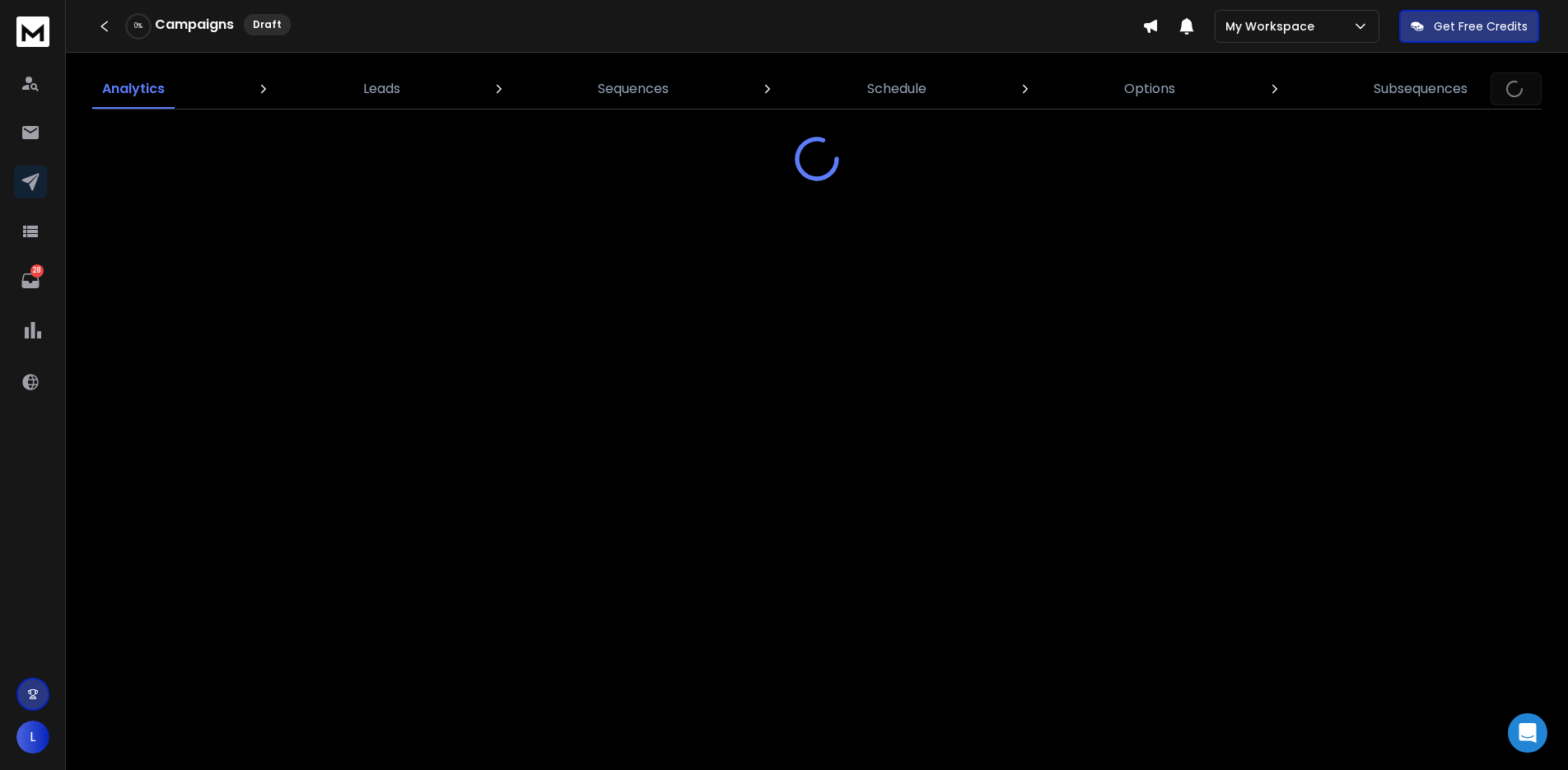
click at [417, 88] on div "Analytics Leads Sequences Schedule Options Subsequences" at bounding box center [785, 88] width 1385 height 39
click at [386, 87] on p "Leads" at bounding box center [381, 89] width 37 height 20
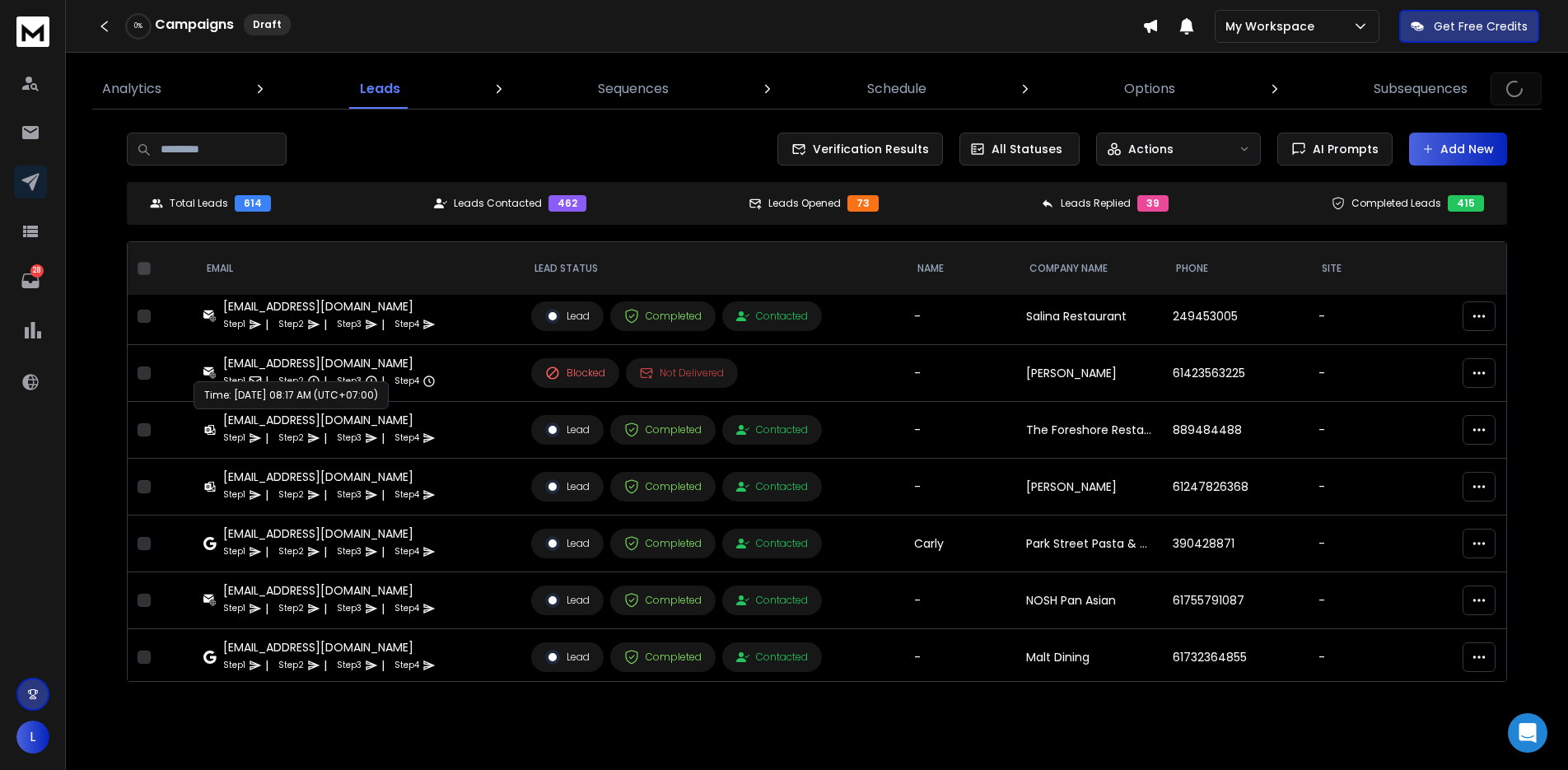
scroll to position [13830, 0]
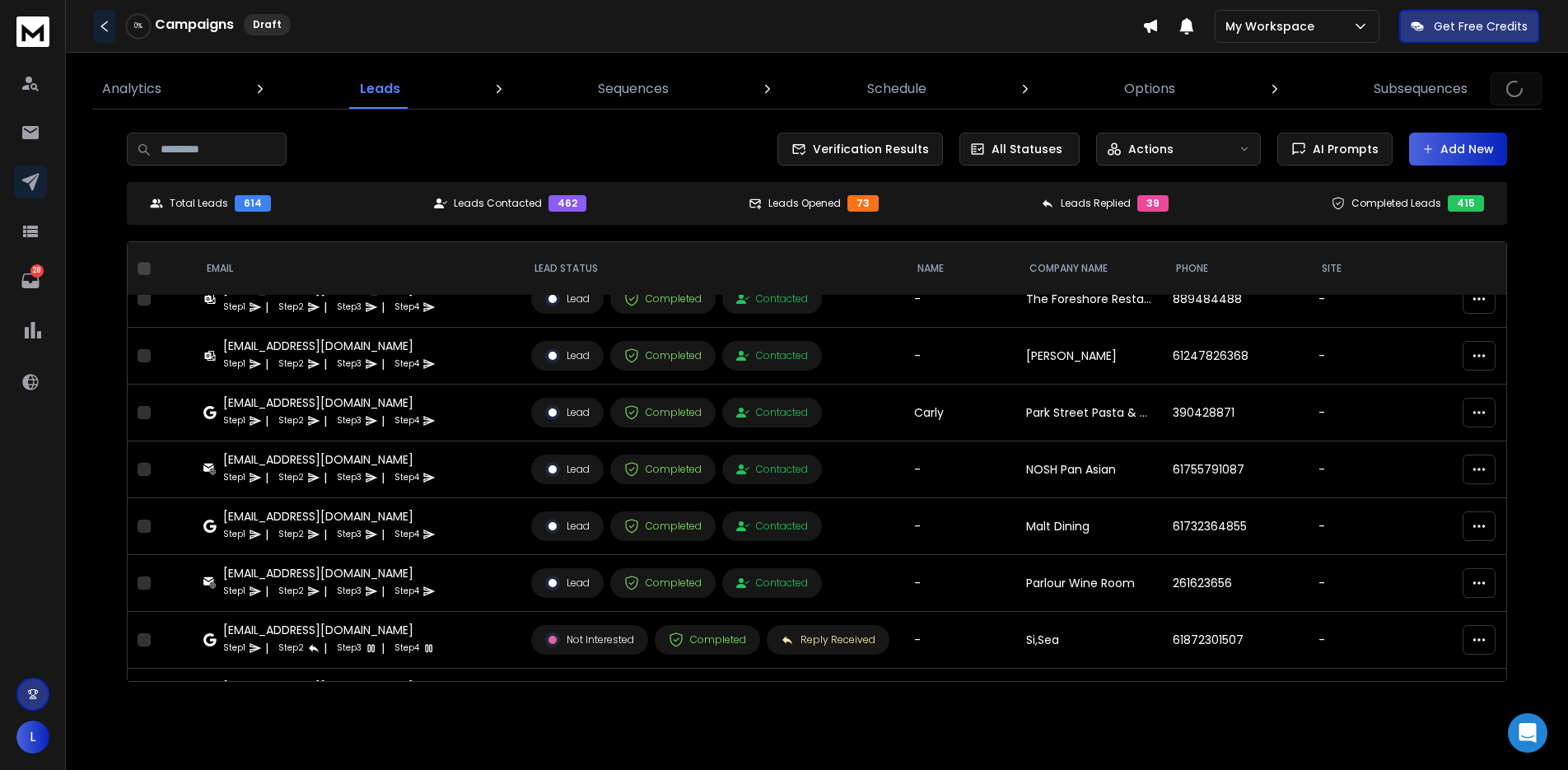
click at [101, 26] on icon at bounding box center [103, 26] width 7 height 11
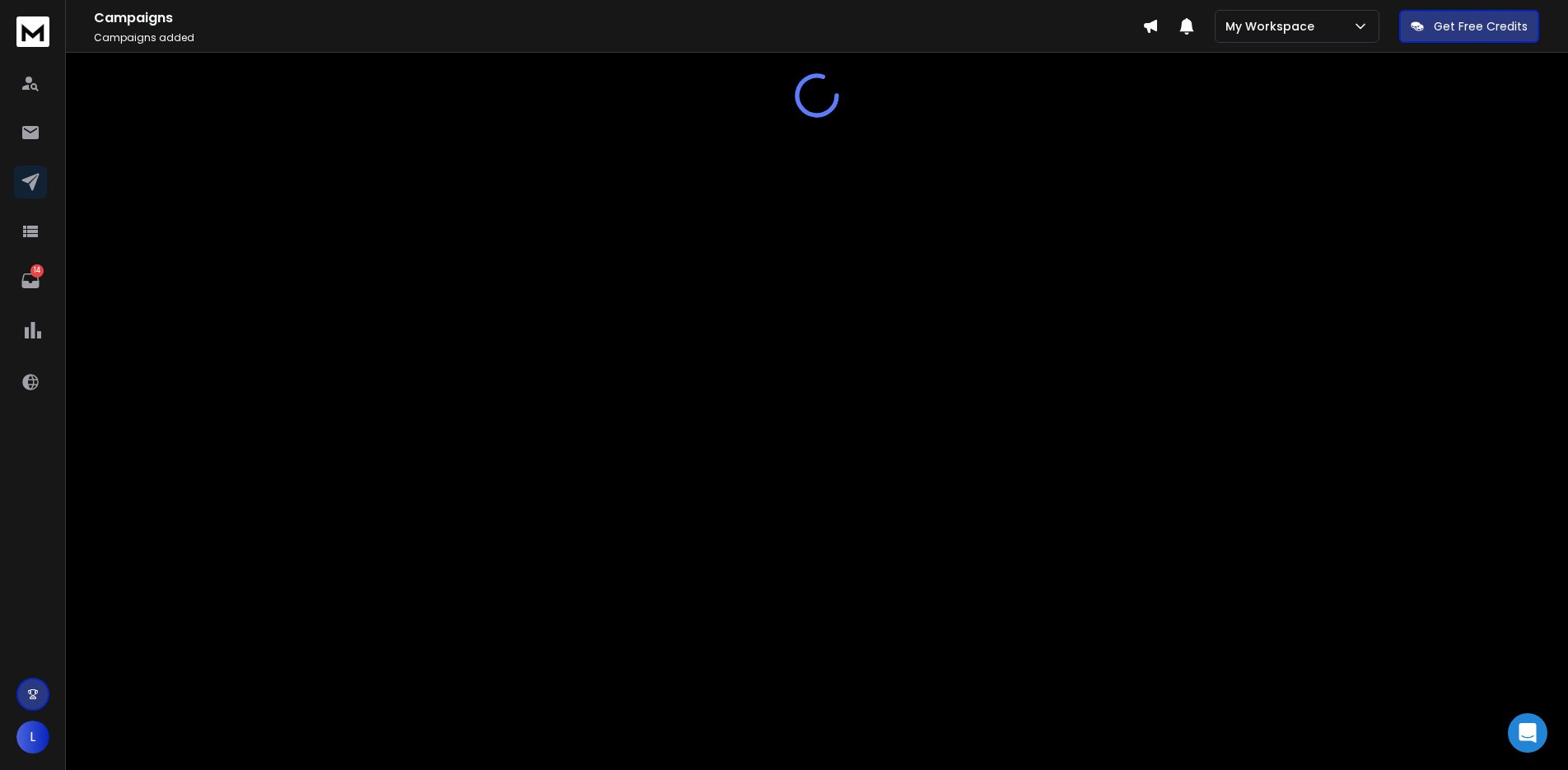
click at [38, 182] on icon at bounding box center [31, 182] width 20 height 20
click at [33, 182] on icon at bounding box center [30, 181] width 18 height 18
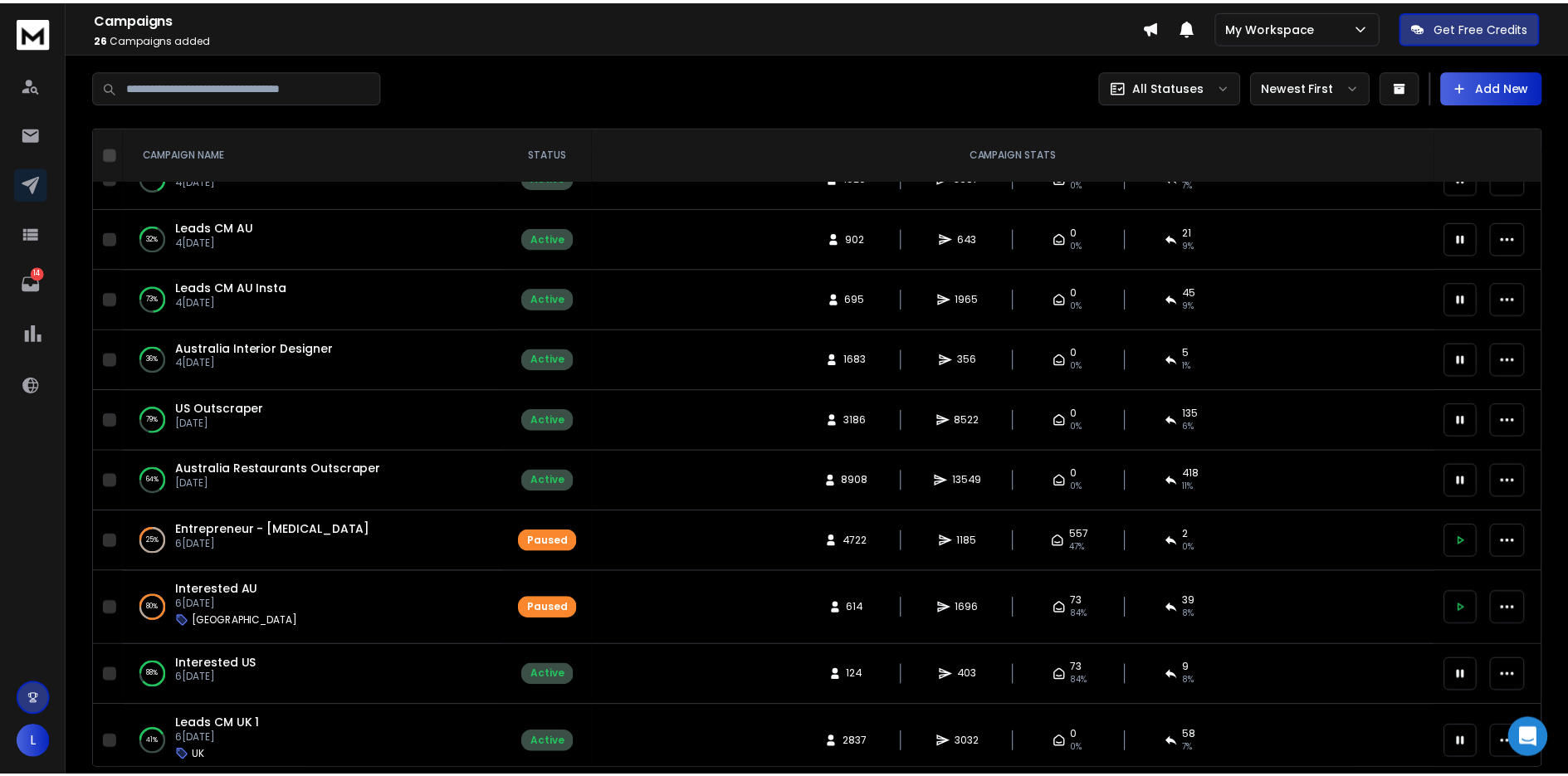
scroll to position [439, 0]
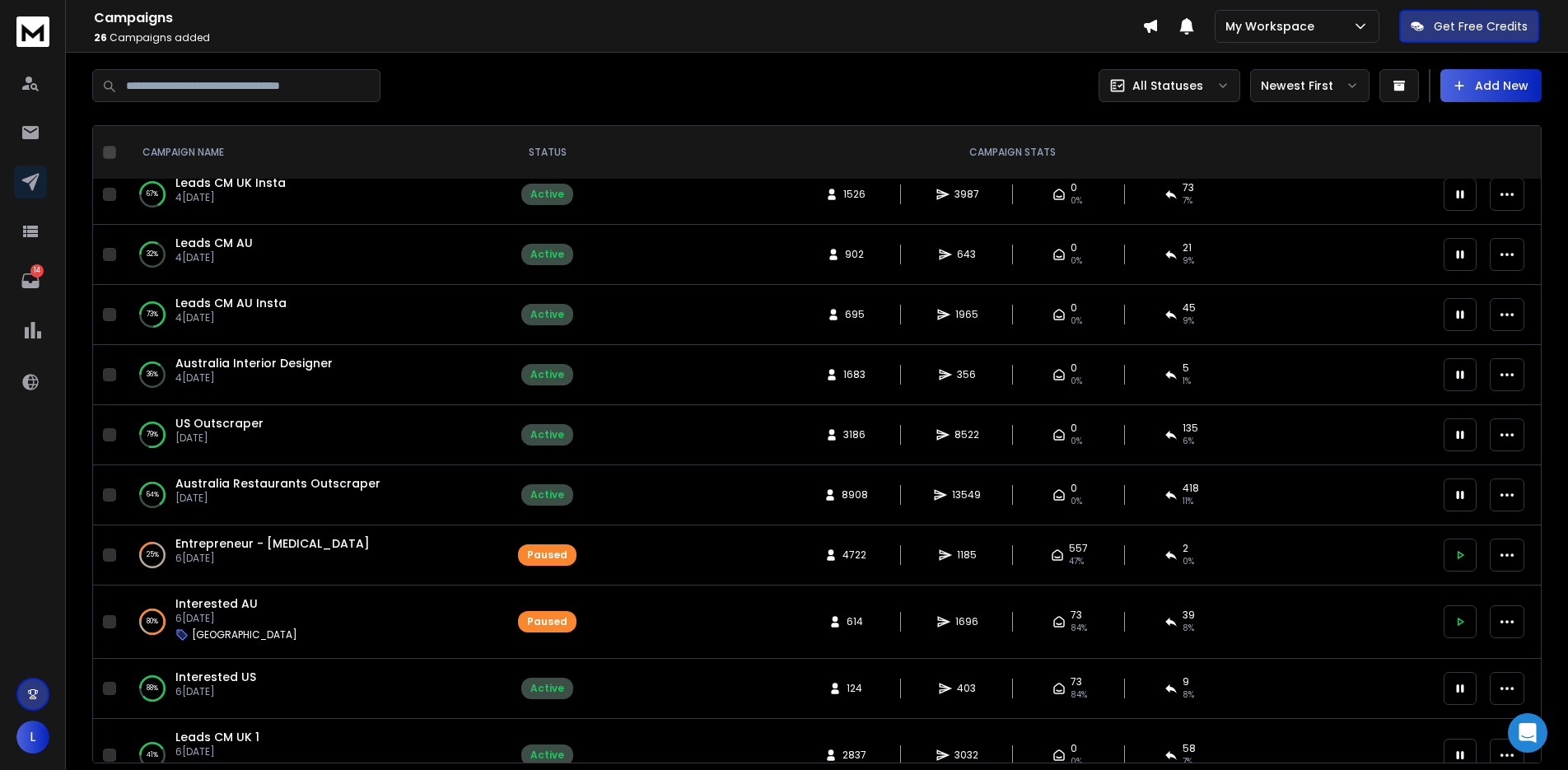
click at [238, 601] on span "Interested AU" at bounding box center [216, 604] width 83 height 17
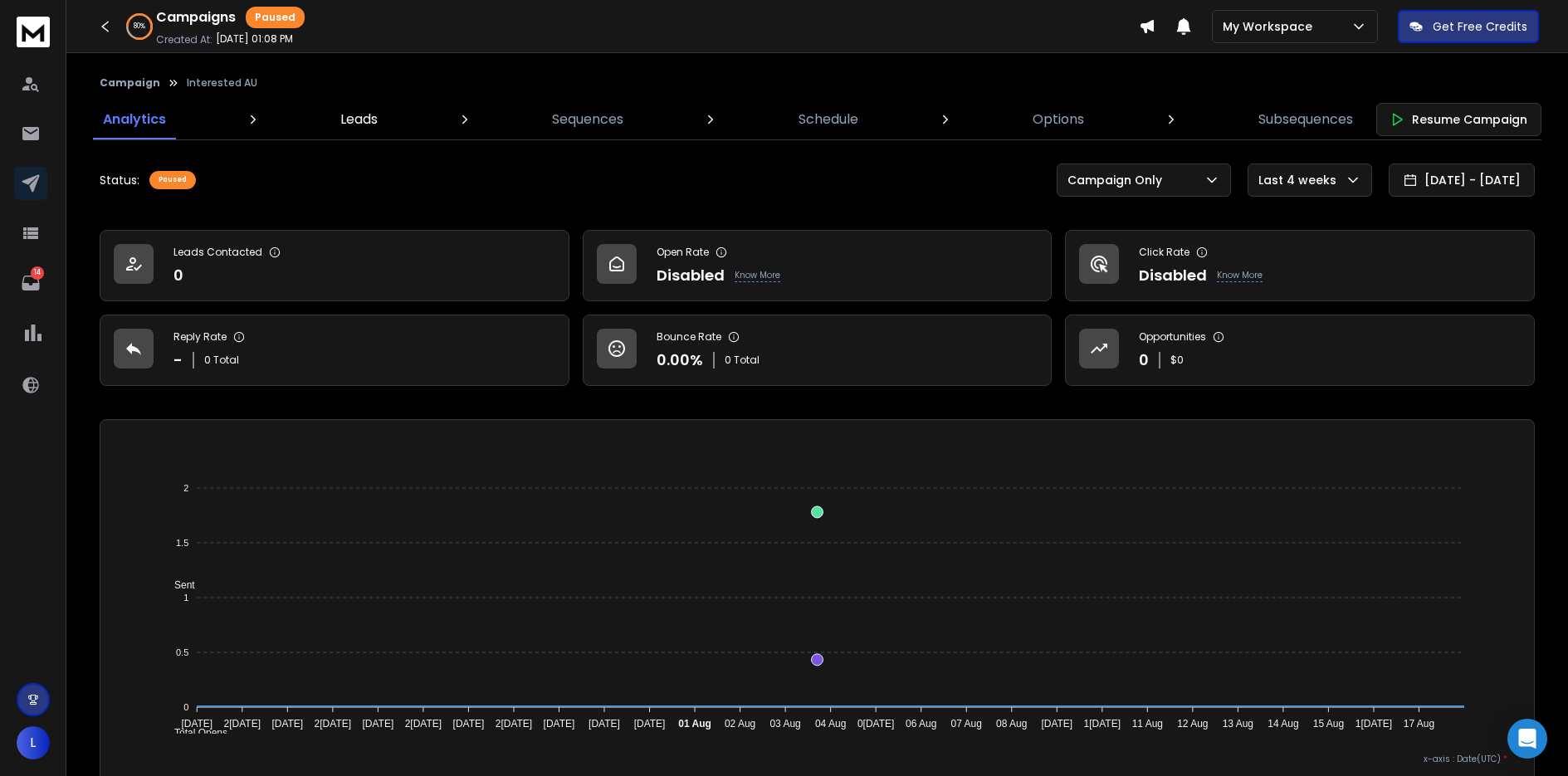
click at [366, 131] on link "Leads" at bounding box center [359, 119] width 57 height 40
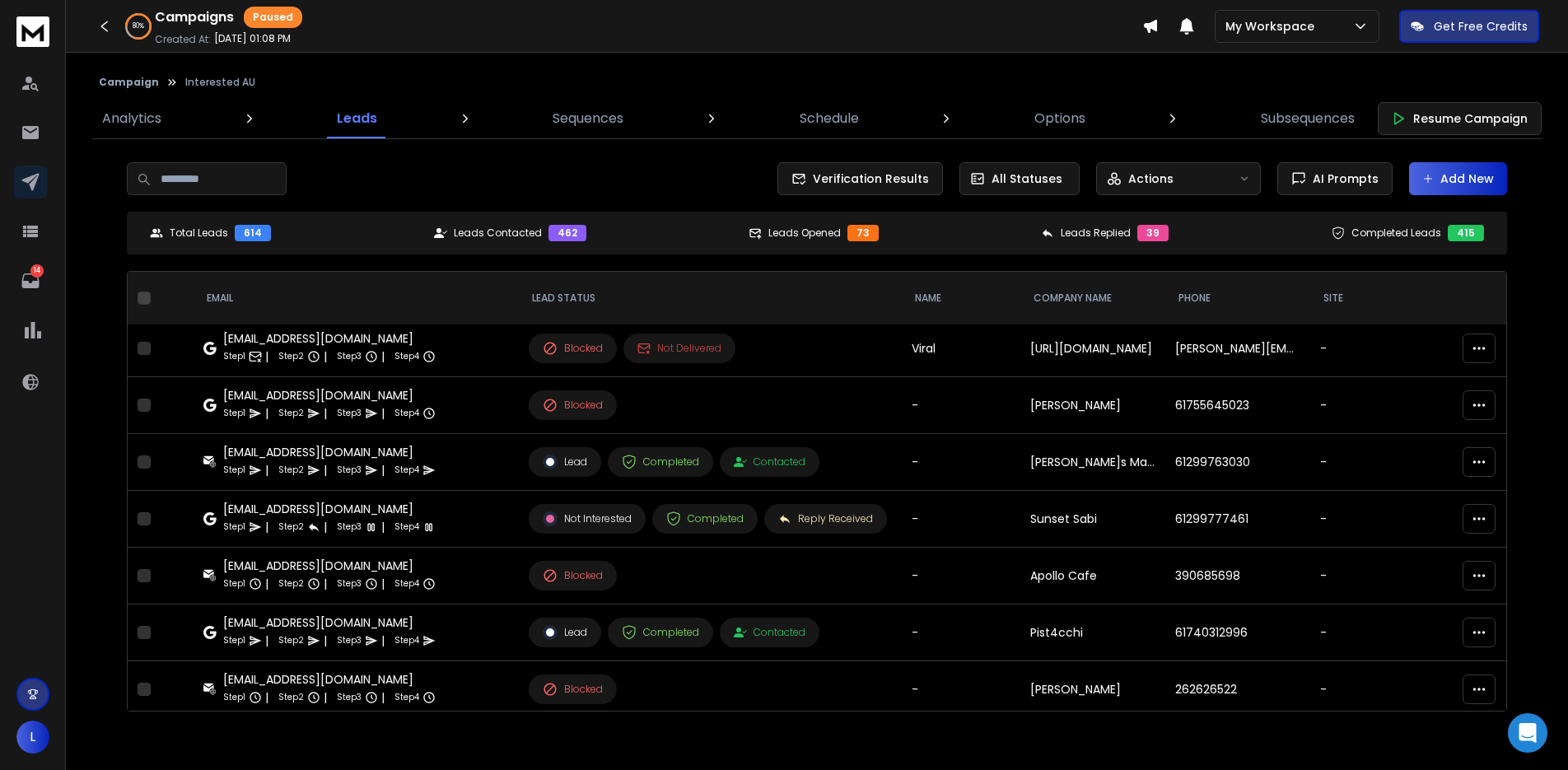
scroll to position [16654, 0]
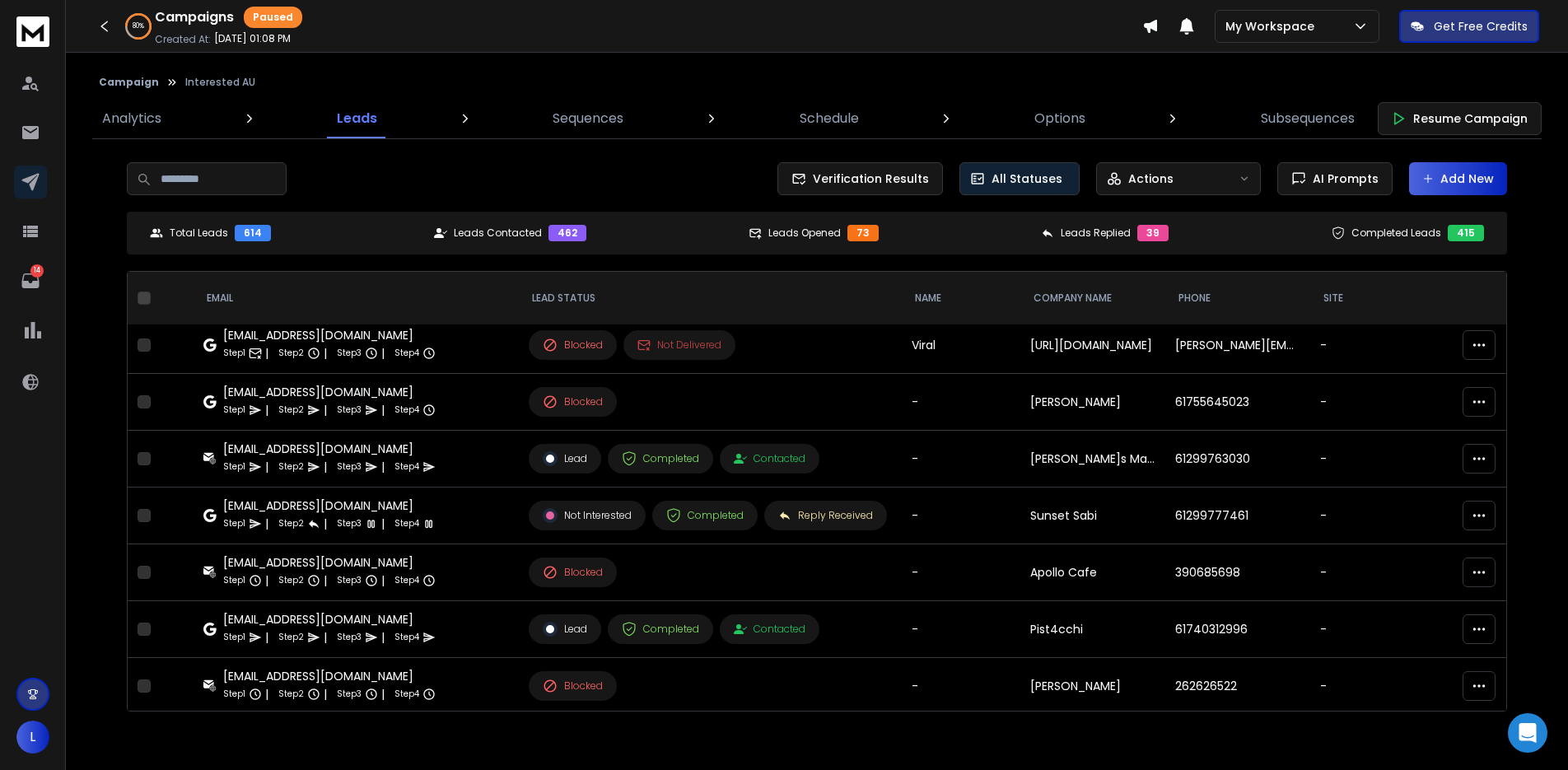
click at [1024, 189] on button "All Statuses" at bounding box center [1020, 178] width 120 height 33
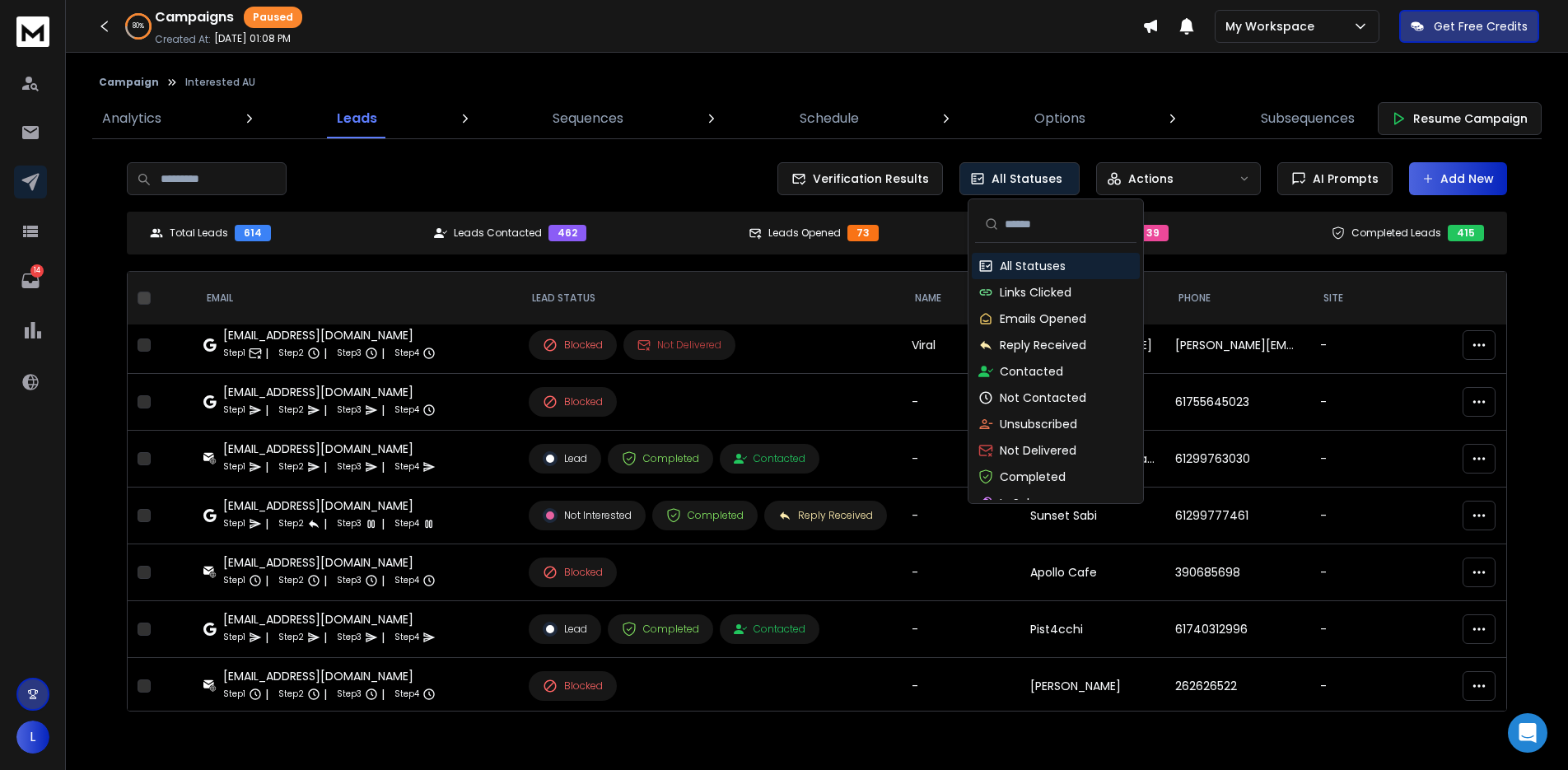
click at [1039, 181] on p "All Statuses" at bounding box center [1026, 179] width 71 height 17
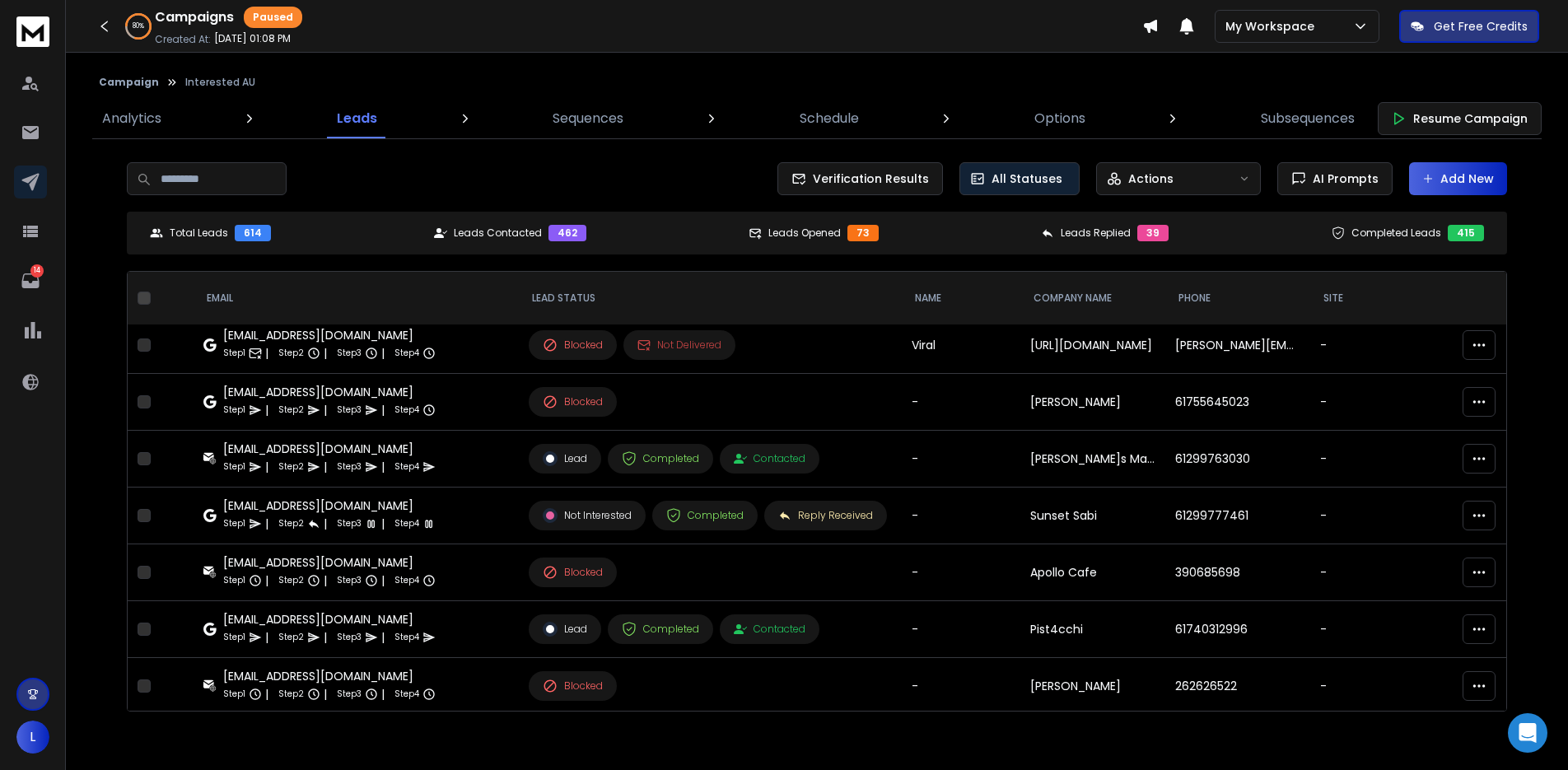
click at [1047, 184] on p "All Statuses" at bounding box center [1026, 179] width 71 height 17
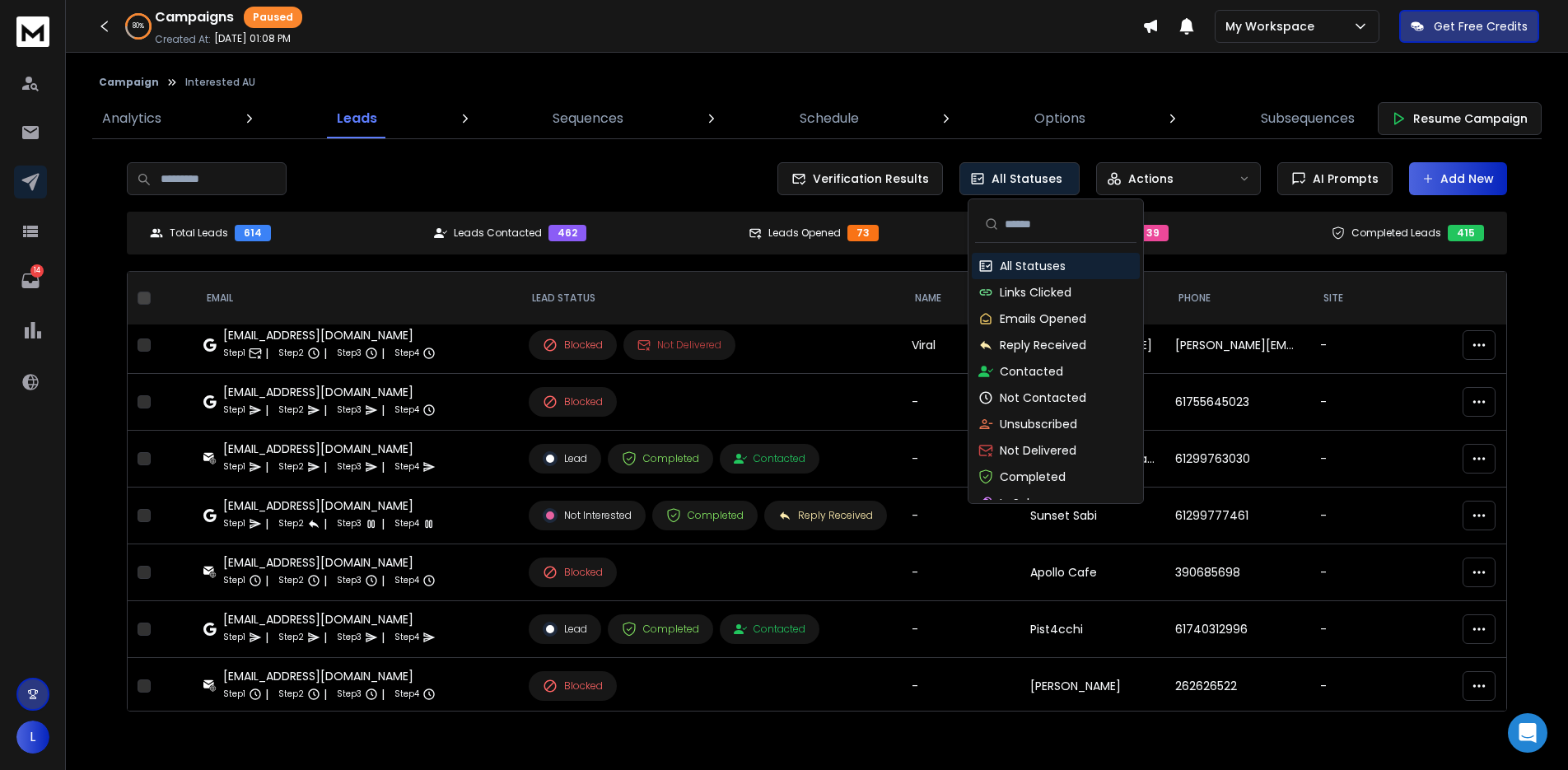
click at [1048, 174] on p "All Statuses" at bounding box center [1026, 179] width 71 height 17
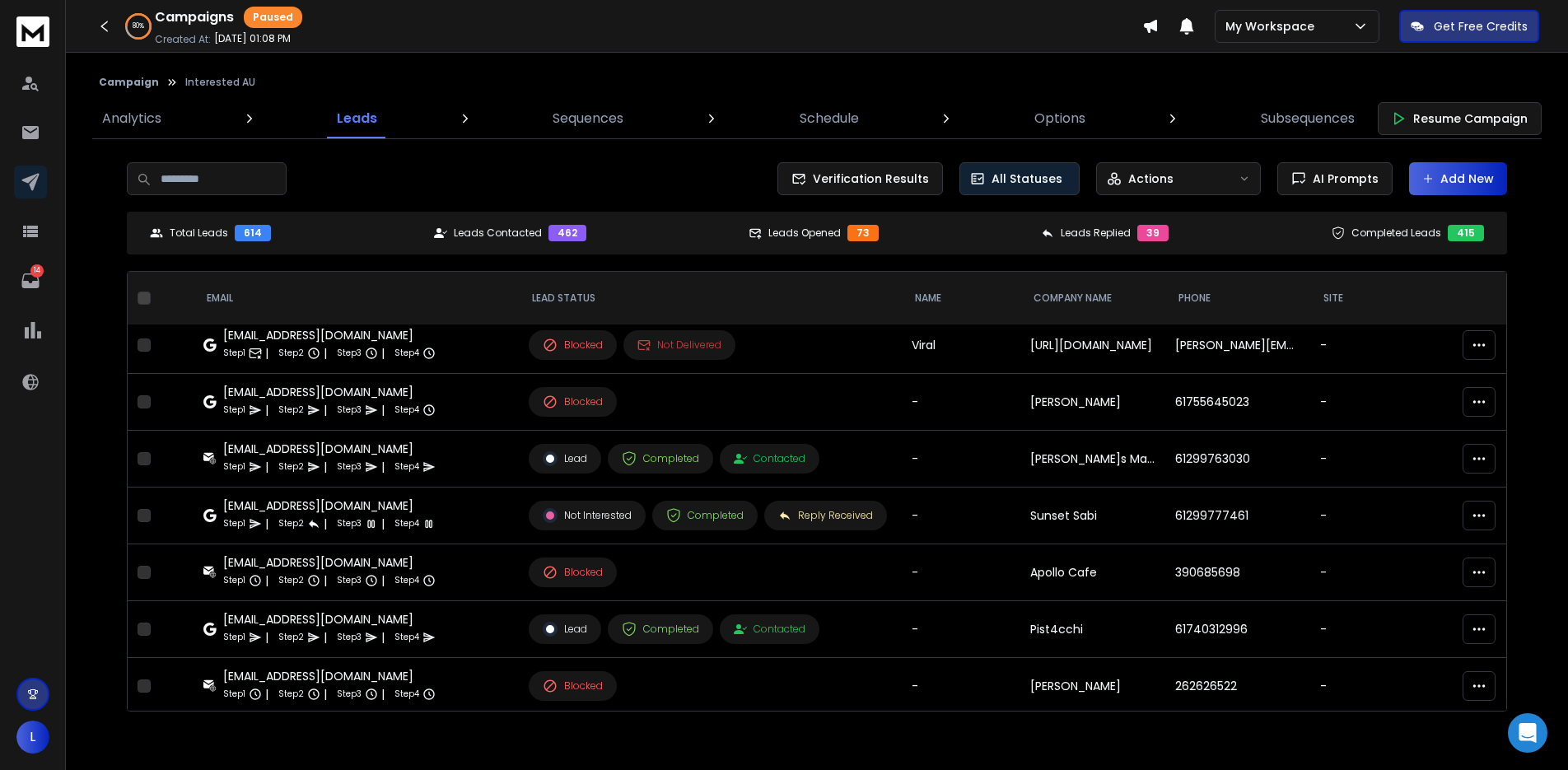
click at [1044, 188] on button "All Statuses" at bounding box center [1020, 178] width 120 height 33
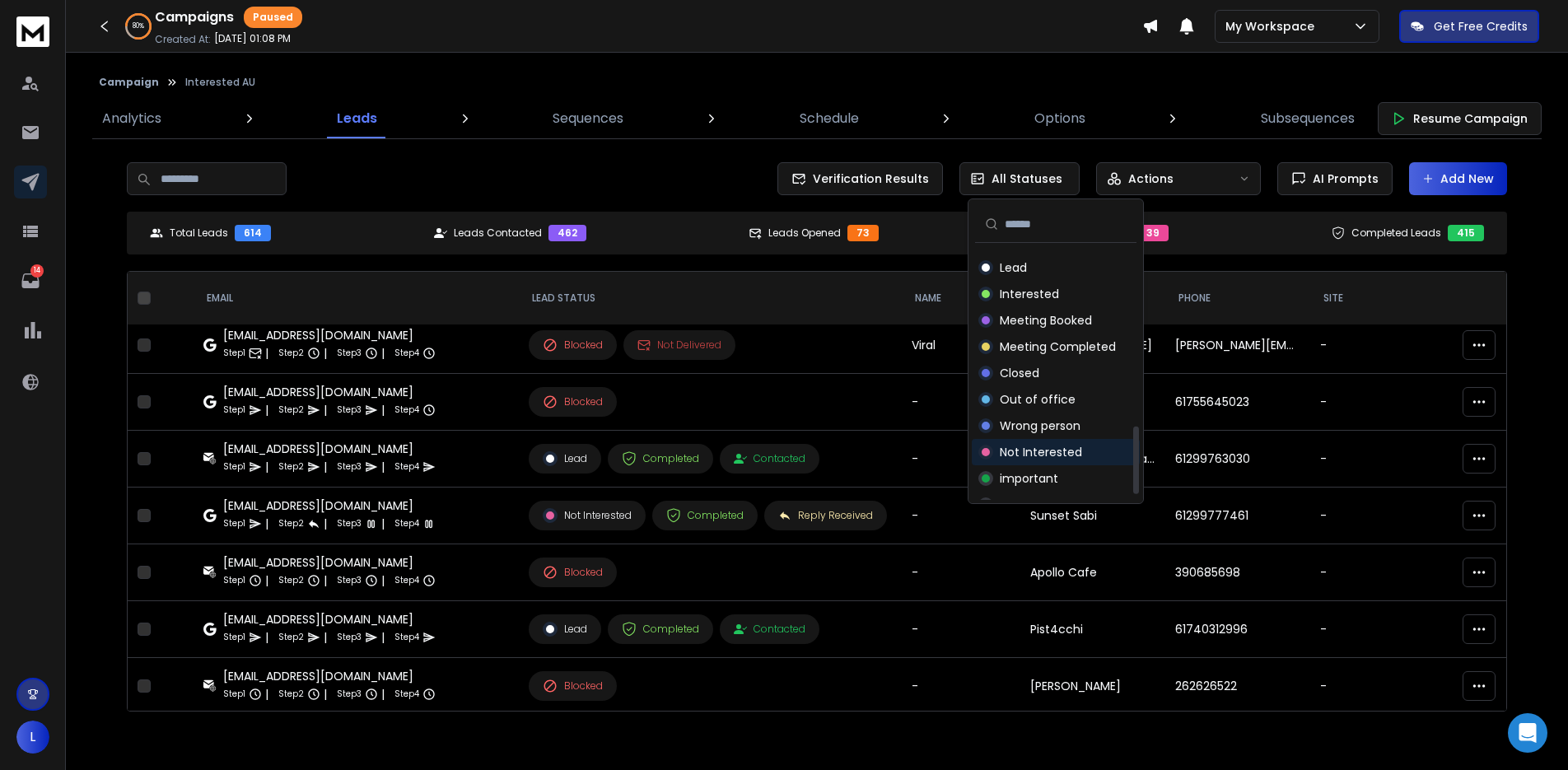
scroll to position [649, 0]
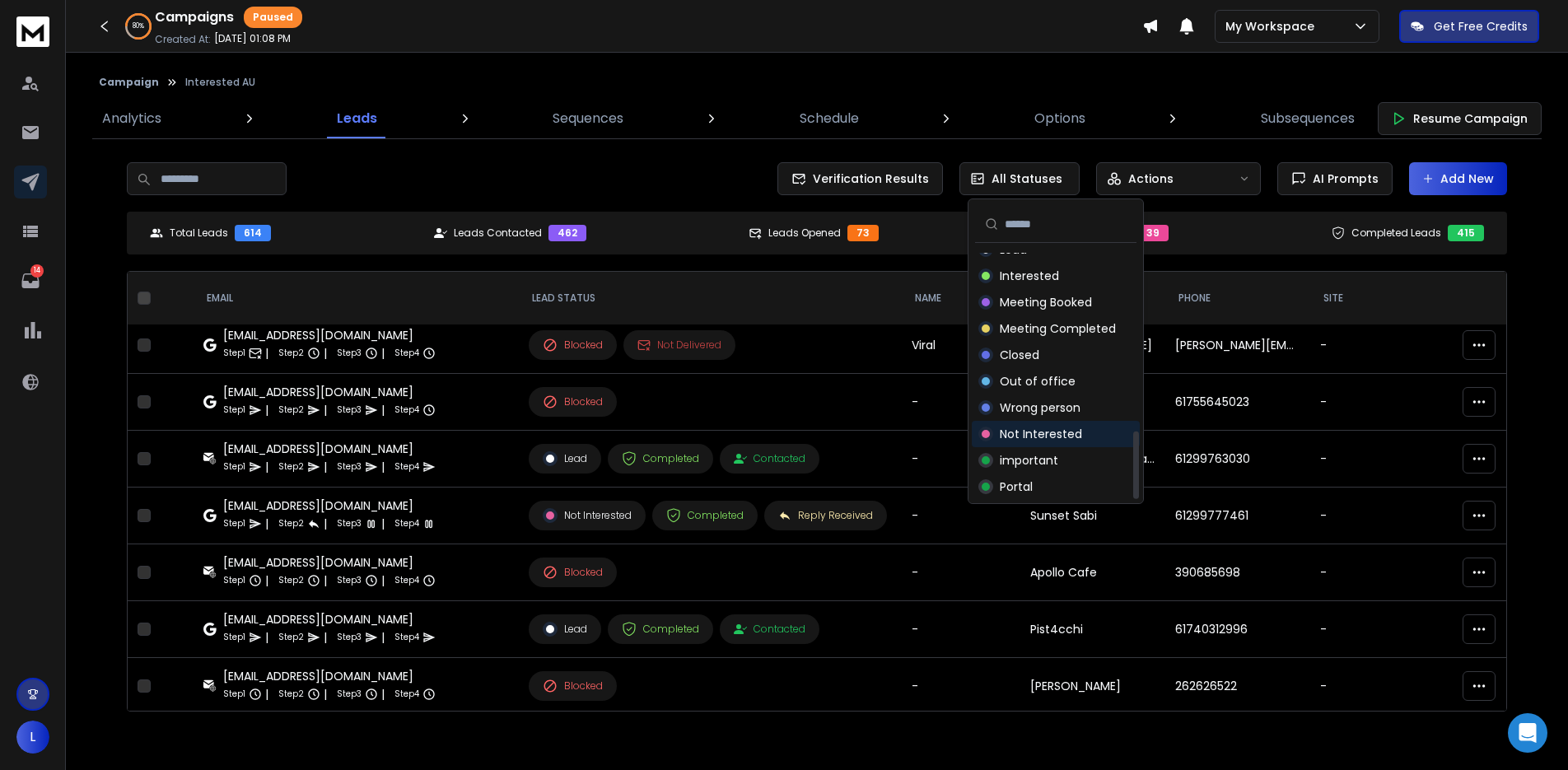
click at [1065, 428] on p "Not Interested" at bounding box center [1041, 434] width 83 height 17
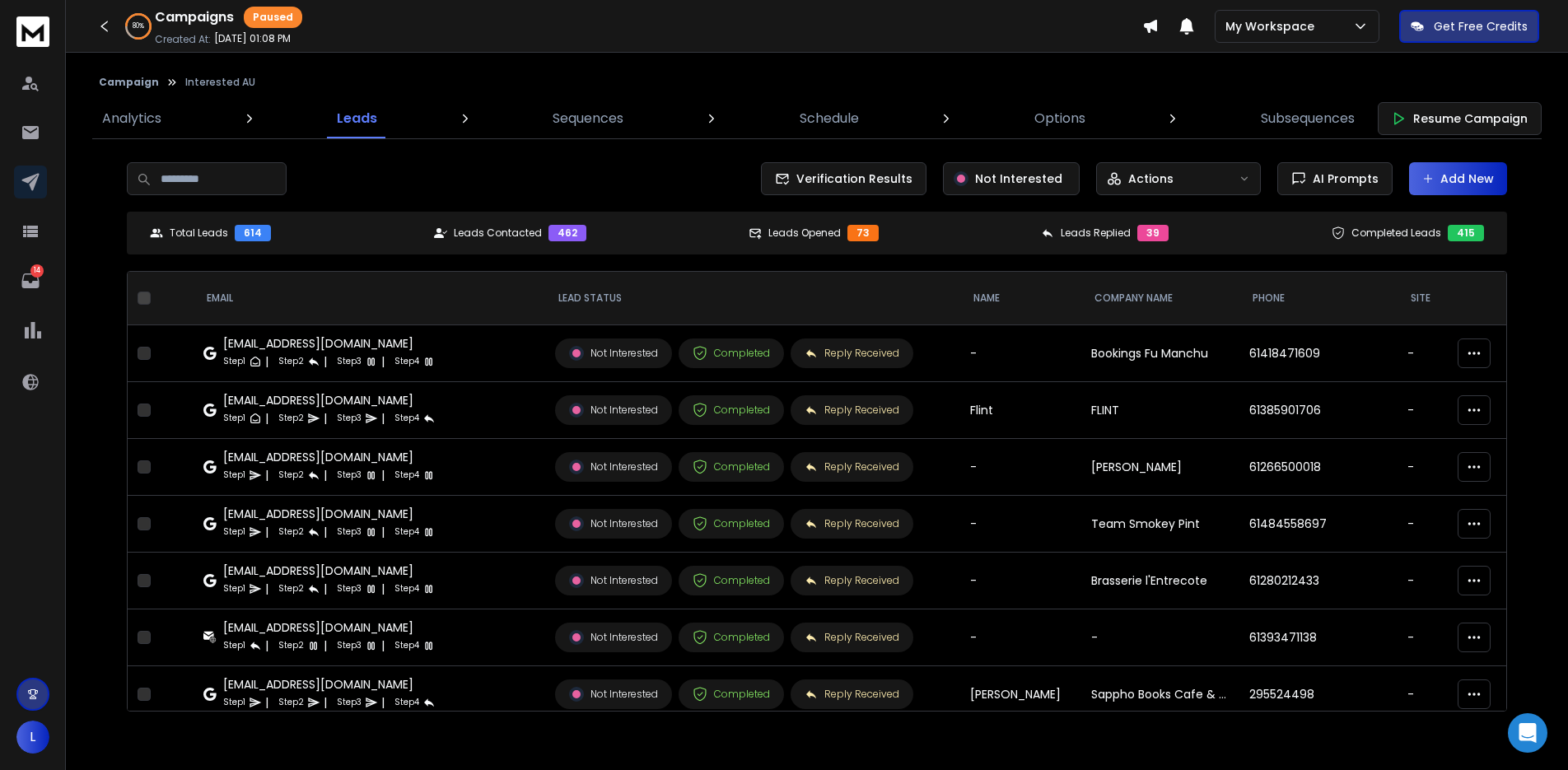
click at [355, 248] on div "Total Leads 614 Leads Contacted 462 Leads Opened 73 Leads Replied 39 Completed …" at bounding box center [817, 233] width 1380 height 43
click at [38, 184] on icon at bounding box center [31, 182] width 20 height 20
